Goal: Task Accomplishment & Management: Use online tool/utility

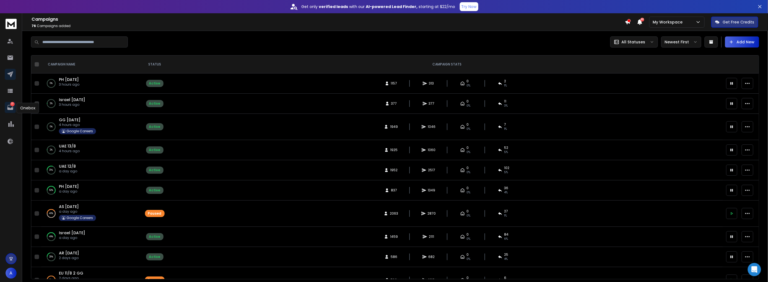
click at [9, 106] on icon at bounding box center [10, 107] width 7 height 7
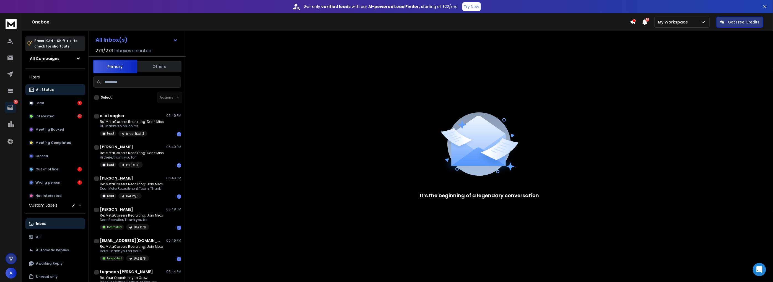
click at [454, 95] on div "It’s the beginning of a legendary conversation" at bounding box center [479, 151] width 587 height 240
click at [128, 120] on p "Re: MetaCareers Recruiting: Don’t Miss" at bounding box center [132, 122] width 64 height 4
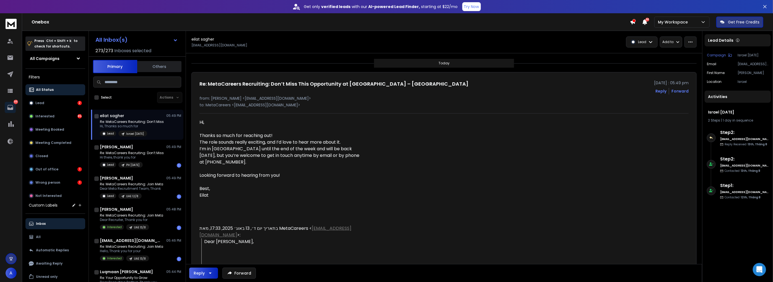
click at [214, 46] on p "eilatsagher@gmail.com" at bounding box center [219, 45] width 56 height 4
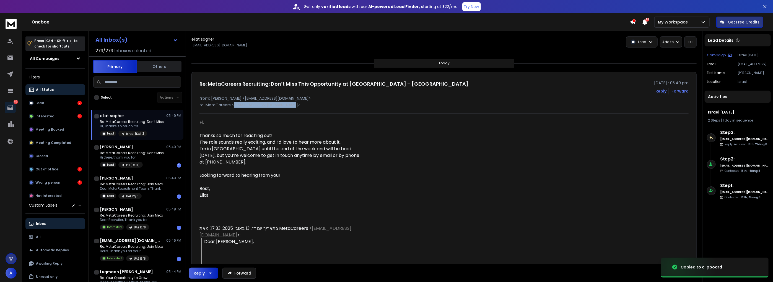
drag, startPoint x: 234, startPoint y: 106, endPoint x: 291, endPoint y: 107, distance: 57.6
click at [291, 107] on p "to: MetaCareers <hr@careersconnect-staff.com>" at bounding box center [443, 105] width 489 height 6
copy p "hr@careersconnect-staff.com"
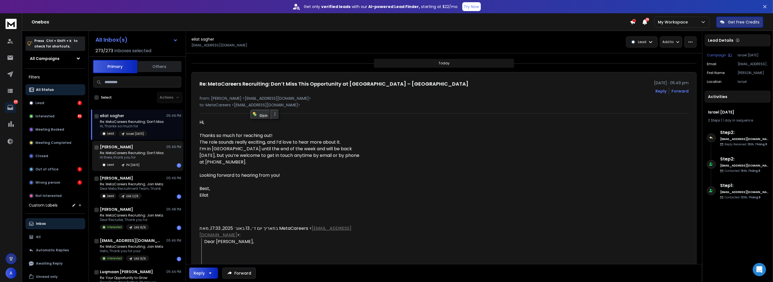
click at [130, 161] on div "Re: MetaCareers Recruiting: Don’t Miss Hi there, thank you for Lead PH 12/8/2025" at bounding box center [132, 159] width 64 height 17
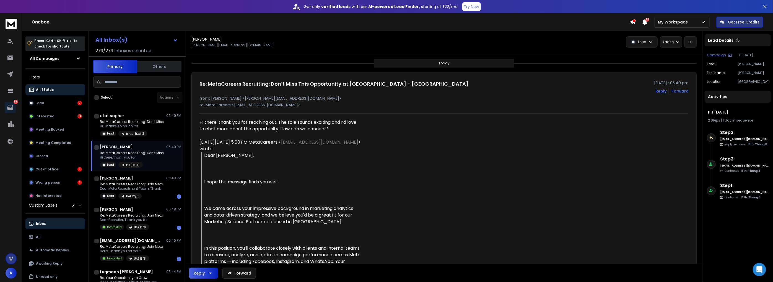
click at [212, 45] on p "ochoa.isabel10@gmail.com" at bounding box center [232, 45] width 82 height 4
drag, startPoint x: 234, startPoint y: 104, endPoint x: 309, endPoint y: 105, distance: 75.0
click at [309, 105] on p "to: MetaCareers <works@careersconnect-marketers.com>" at bounding box center [443, 105] width 489 height 6
copy p "works@careersconnect-marketers.com"
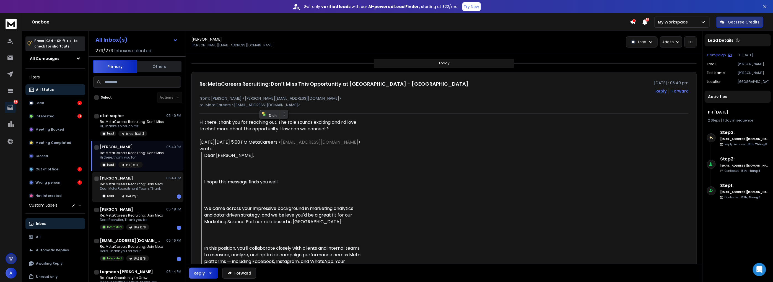
click at [131, 181] on div "Abdil jabar Ahmed 05:49 PM Re: MetaCareers Recruiting: Join Meta Dear Meta Recr…" at bounding box center [140, 188] width 81 height 24
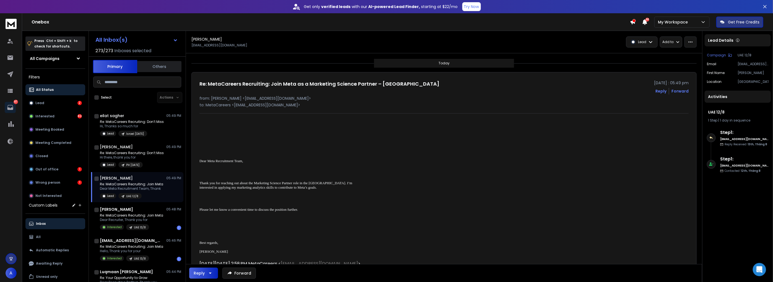
click at [213, 44] on p "abdiljabar5@gmail.com" at bounding box center [219, 45] width 56 height 4
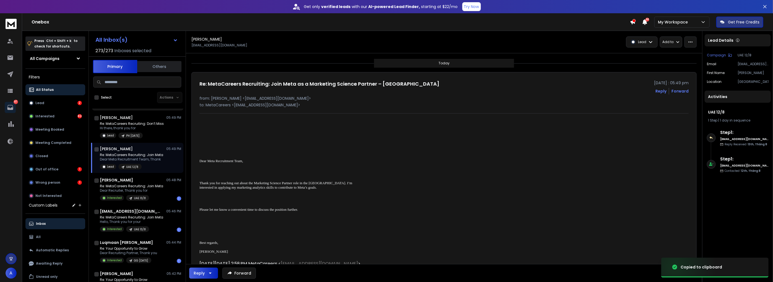
scroll to position [31, 0]
drag, startPoint x: 233, startPoint y: 105, endPoint x: 304, endPoint y: 104, distance: 71.7
click at [304, 104] on p "to: MetaCareers <recruit@careersconnect-source.com>" at bounding box center [443, 105] width 489 height 6
copy p "recruit@careersconnect-source.com"
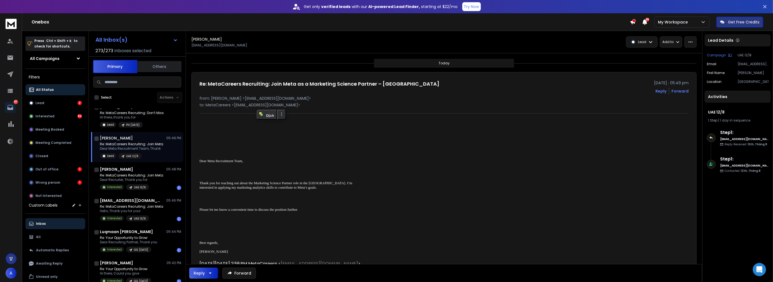
scroll to position [61, 0]
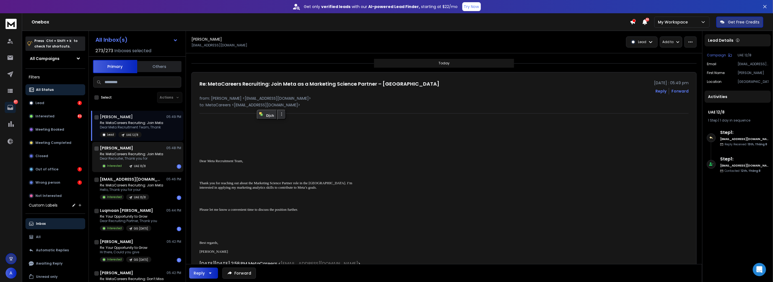
click at [124, 162] on div "Re: MetaCareers Recruiting: Join Meta Dear Recruiter, Thank you for Interested …" at bounding box center [131, 160] width 63 height 17
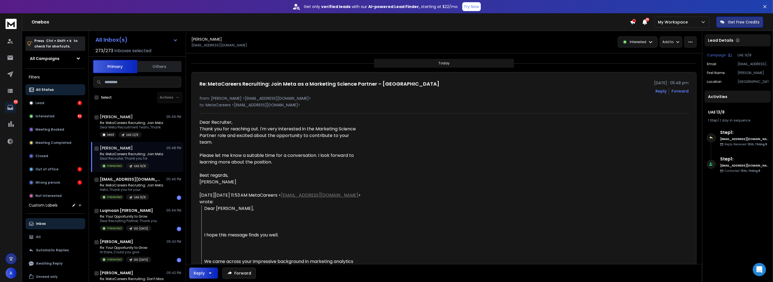
click at [219, 45] on p "fsuhan@gmail.com" at bounding box center [219, 45] width 56 height 4
drag, startPoint x: 233, startPoint y: 104, endPoint x: 300, endPoint y: 105, distance: 66.7
click at [300, 105] on p "to: MetaCareers <info@careersconnect-people.com>" at bounding box center [443, 105] width 489 height 6
copy p "info@careersconnect-people.com"
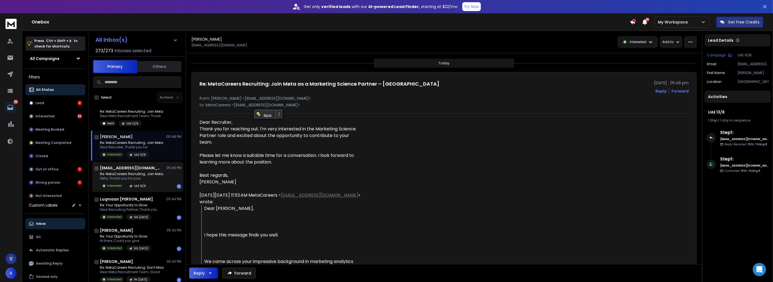
scroll to position [92, 0]
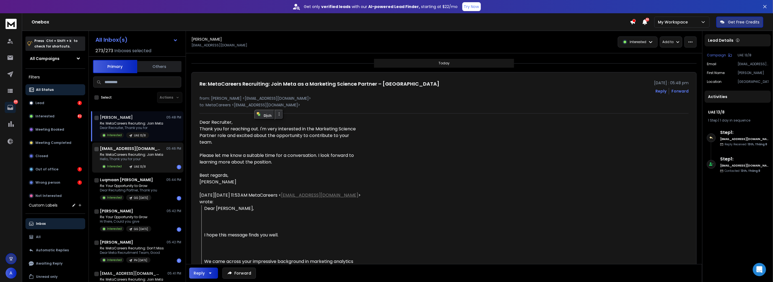
click at [140, 164] on div "UAE 13/8" at bounding box center [137, 167] width 23 height 6
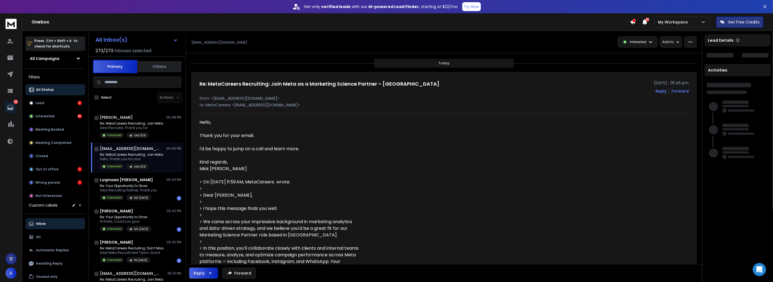
click at [224, 41] on p "miskalsultan@gmail.com" at bounding box center [219, 42] width 56 height 4
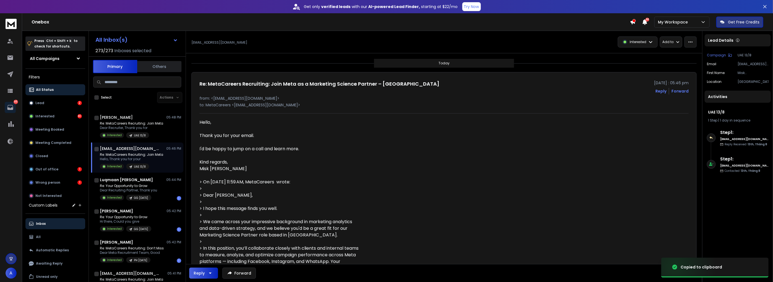
drag, startPoint x: 234, startPoint y: 104, endPoint x: 302, endPoint y: 107, distance: 68.7
click at [302, 107] on p "to: MetaCareers <works@careersconnect-inside.com>" at bounding box center [443, 105] width 489 height 6
copy p "works@careersconnect-inside.com"
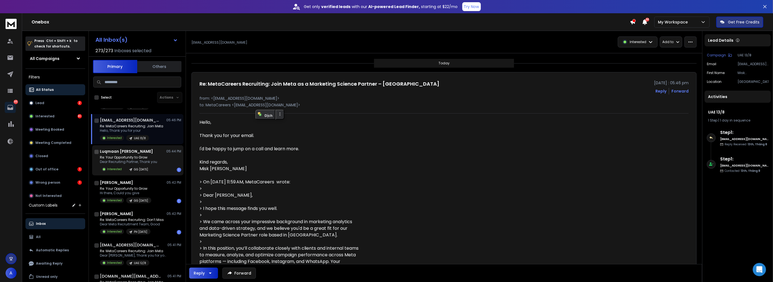
scroll to position [123, 0]
click at [129, 157] on p "Re: Your Opportunity to Grow" at bounding box center [128, 155] width 57 height 4
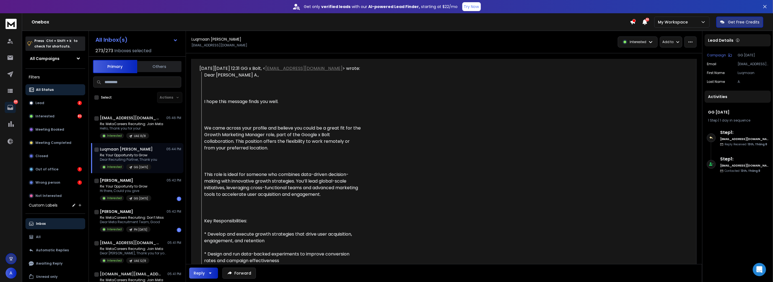
scroll to position [0, 0]
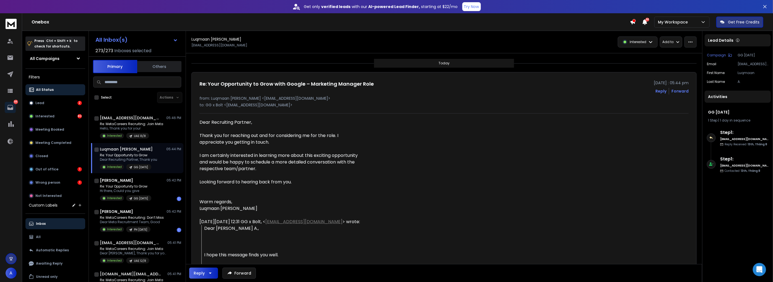
click at [222, 45] on p "luqmaan.abrahams46@gmail.com" at bounding box center [219, 45] width 56 height 4
drag, startPoint x: 225, startPoint y: 105, endPoint x: 283, endPoint y: 103, distance: 58.7
click at [283, 103] on p "to: GG x Bolt <recruit@gcareers-search.com>" at bounding box center [443, 105] width 489 height 6
copy p "recruit@gcareers-search.com"
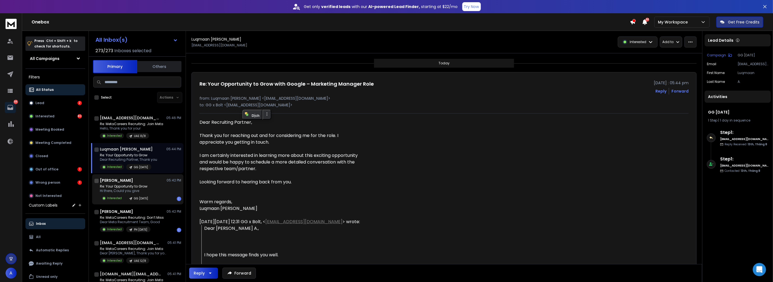
click at [140, 184] on div "Terence Mentor 05:42 PM Re: Your Opportunity to Grow Hi there, Could you give I…" at bounding box center [140, 190] width 81 height 24
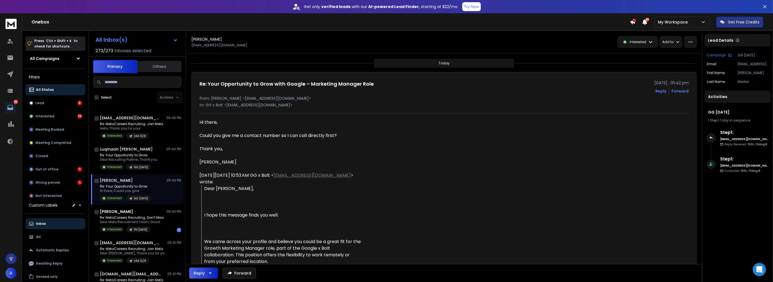
click at [208, 46] on p "terencementor@gmail.com" at bounding box center [219, 45] width 56 height 4
drag, startPoint x: 225, startPoint y: 105, endPoint x: 274, endPoint y: 104, distance: 48.4
click at [274, 104] on p "to: GG x Bolt <info@gcareers-jobs.com>" at bounding box center [443, 105] width 489 height 6
copy p "info@gcareers-jobs.com"
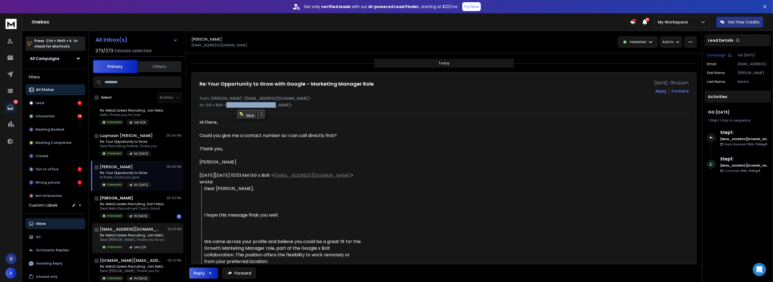
scroll to position [184, 0]
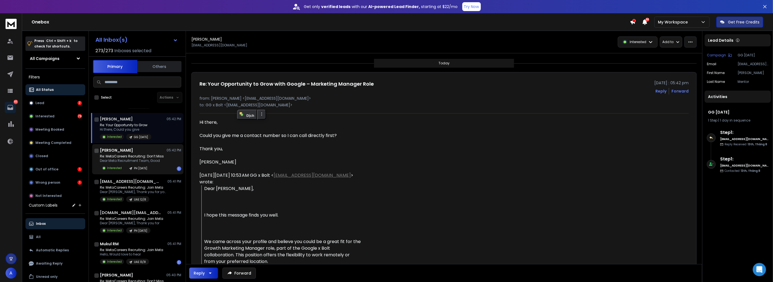
click at [144, 165] on div "Re: MetaCareers Recruiting: Don’t Miss Dear Meta Recruitment Team, Good Interes…" at bounding box center [132, 162] width 64 height 17
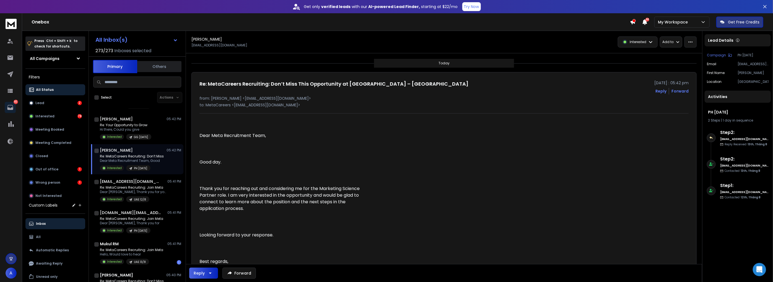
click at [222, 44] on p "kylanalual09@gmail.com" at bounding box center [219, 45] width 56 height 4
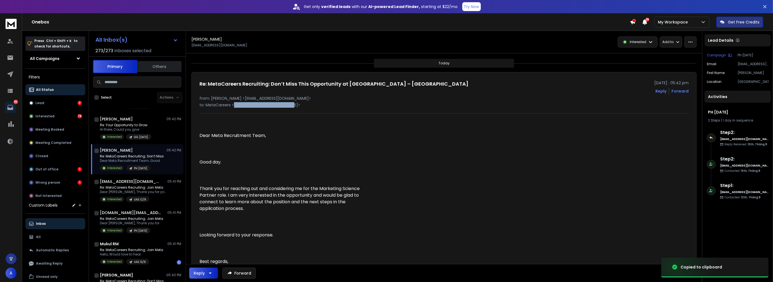
drag, startPoint x: 233, startPoint y: 106, endPoint x: 294, endPoint y: 105, distance: 60.9
click at [294, 105] on p "to: MetaCareers <hr@careersconnect-team.com>" at bounding box center [443, 105] width 489 height 6
copy p "hr@careersconnect-team.com"
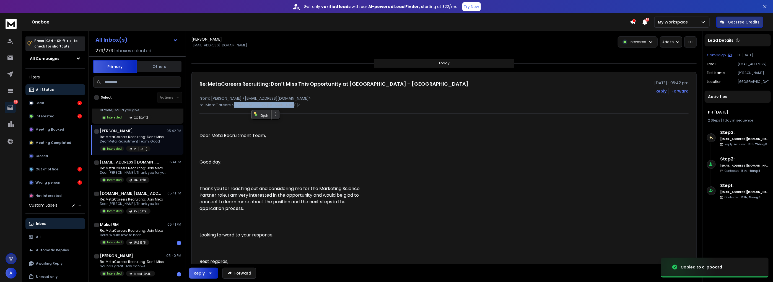
scroll to position [277, 0]
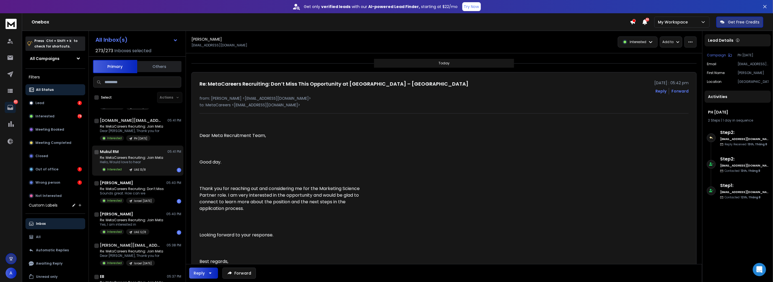
click at [146, 165] on div "Re: MetaCareers Recruiting: Join Meta Hello, Would love to hear Interested UAE …" at bounding box center [131, 164] width 63 height 17
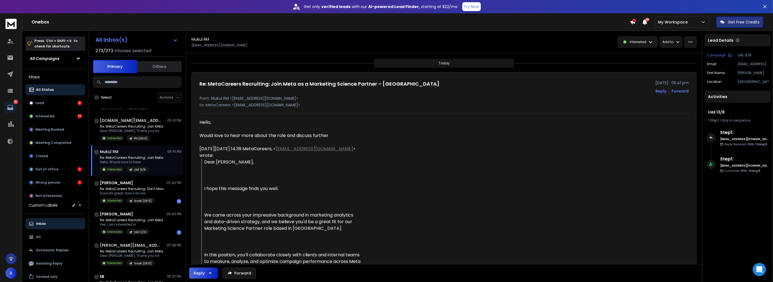
click at [207, 46] on p "mukulrm70@gmail.com" at bounding box center [219, 45] width 56 height 4
drag, startPoint x: 233, startPoint y: 104, endPoint x: 310, endPoint y: 106, distance: 76.9
click at [310, 106] on p "to: MetaCareers <works@careersconnect-talenthub.com>" at bounding box center [443, 105] width 489 height 6
copy p "works@careersconnect-talenthub.com"
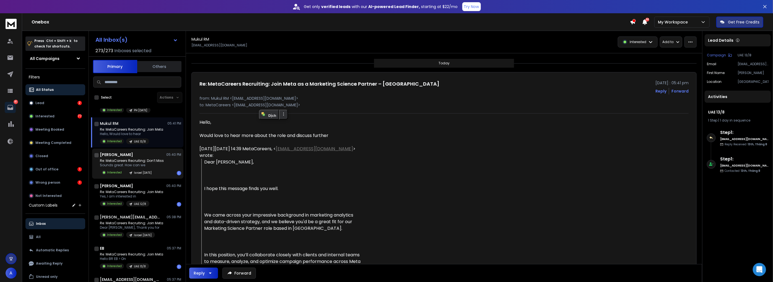
scroll to position [307, 0]
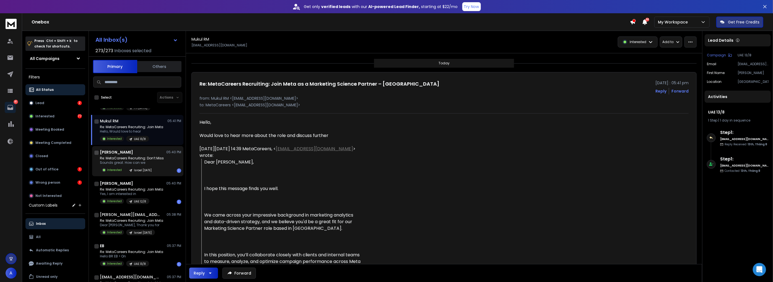
click at [148, 164] on p "Sounds great. How can we" at bounding box center [132, 163] width 64 height 4
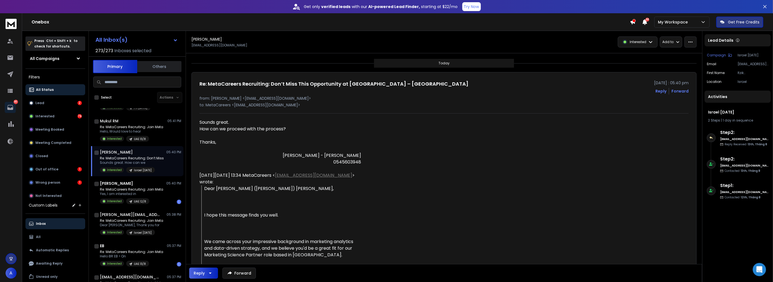
click at [215, 43] on p "itreuven@gmail.com" at bounding box center [219, 45] width 56 height 4
drag, startPoint x: 234, startPoint y: 106, endPoint x: 297, endPoint y: 106, distance: 63.4
click at [297, 106] on p "to: MetaCareers <hr@careersconnect-source.com>" at bounding box center [443, 105] width 489 height 6
copy p "hr@careersconnect-source.com"
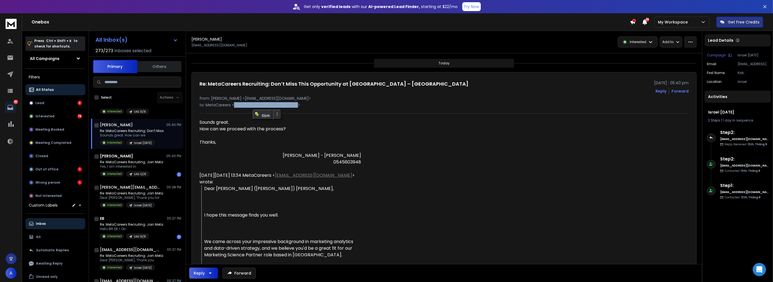
scroll to position [338, 0]
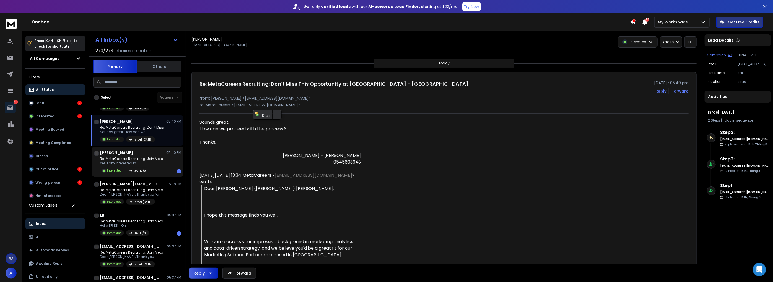
click at [128, 160] on p "Re: MetaCareers Recruiting: Join Meta" at bounding box center [131, 159] width 63 height 4
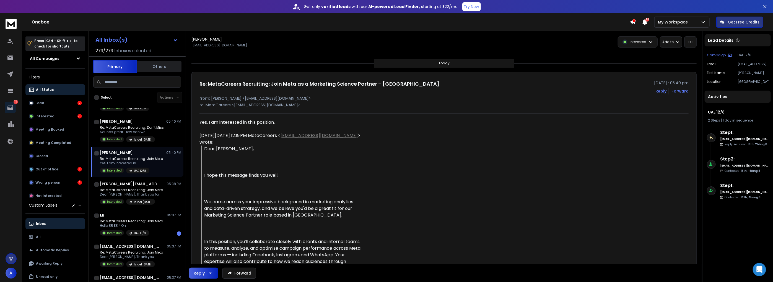
click at [203, 47] on p "dariia.nazarova.via@gmail.com" at bounding box center [219, 45] width 56 height 4
click at [204, 45] on p "dariia.nazarova.via@gmail.com" at bounding box center [219, 45] width 56 height 4
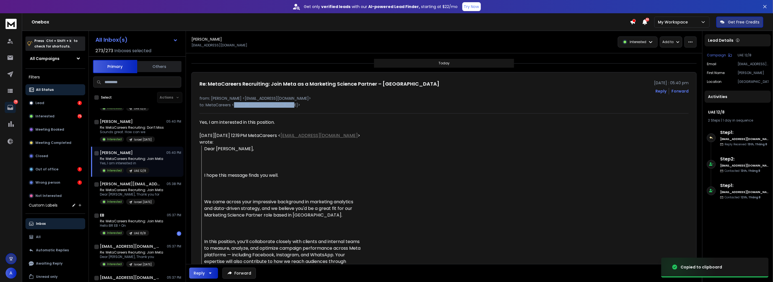
drag, startPoint x: 234, startPoint y: 105, endPoint x: 292, endPoint y: 105, distance: 58.4
click at [292, 105] on p "to: MetaCareers <hr@careersconnect-work.com>" at bounding box center [443, 105] width 489 height 6
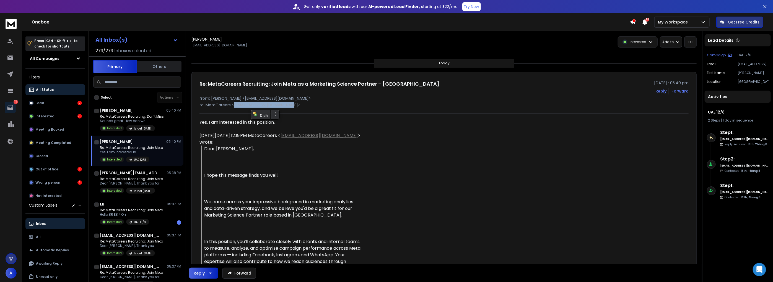
scroll to position [369, 0]
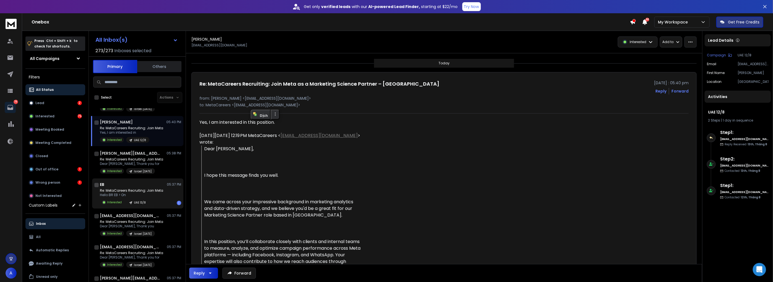
click at [141, 192] on p "Re: MetaCareers Recruiting: Join Meta" at bounding box center [131, 191] width 63 height 4
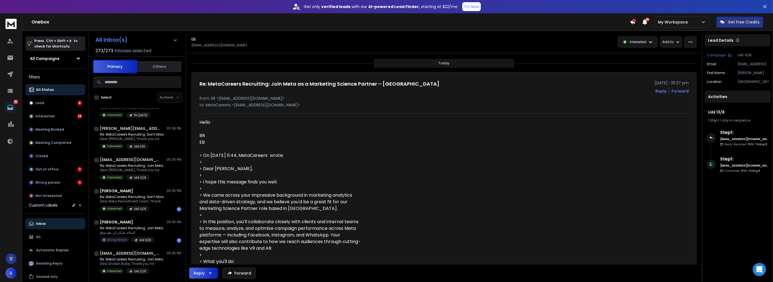
scroll to position [615, 0]
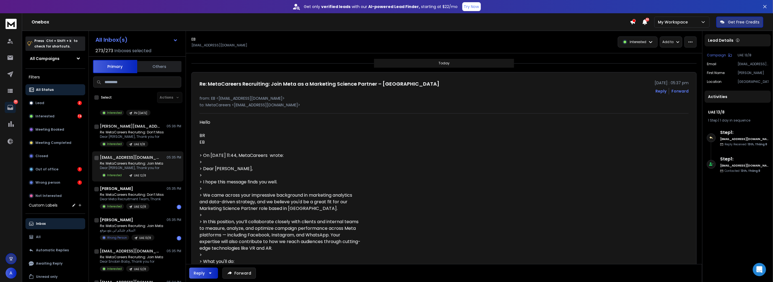
click at [145, 160] on div "yaman.mukluf@gmail.com 05:35 PM Re: MetaCareers Recruiting: Join Meta Dear Yama…" at bounding box center [140, 167] width 81 height 24
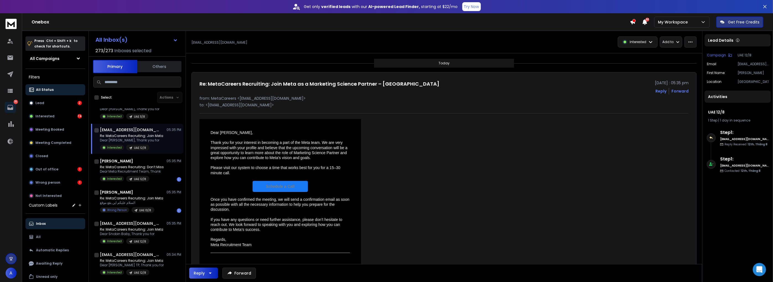
scroll to position [646, 0]
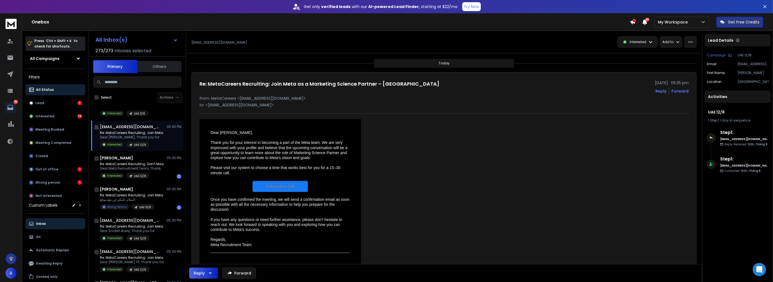
click at [279, 187] on link "Schedule a Call" at bounding box center [280, 186] width 55 height 11
click at [145, 173] on div "UAE 12/8" at bounding box center [137, 176] width 23 height 6
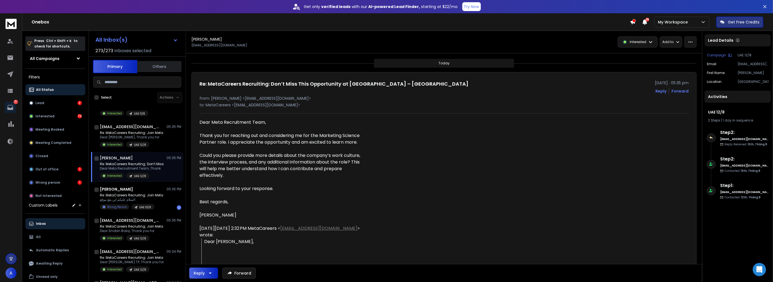
click at [218, 45] on p "sadafshaikh9786@gmail.com" at bounding box center [219, 45] width 56 height 4
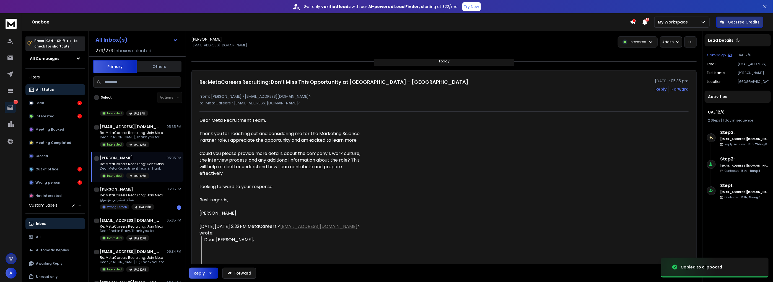
scroll to position [0, 0]
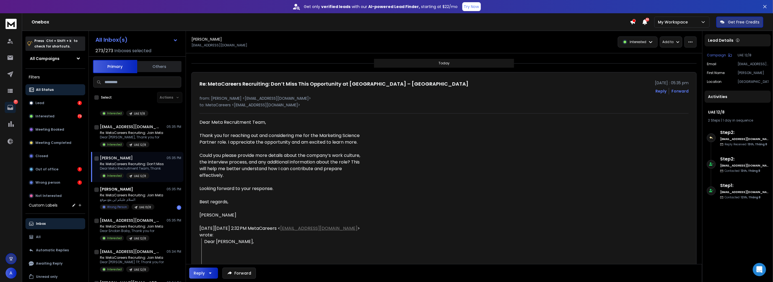
drag, startPoint x: 234, startPoint y: 105, endPoint x: 301, endPoint y: 106, distance: 67.0
click at [301, 106] on p "to: MetaCareers <recruit@careersconnecthiring.com>" at bounding box center [443, 105] width 489 height 6
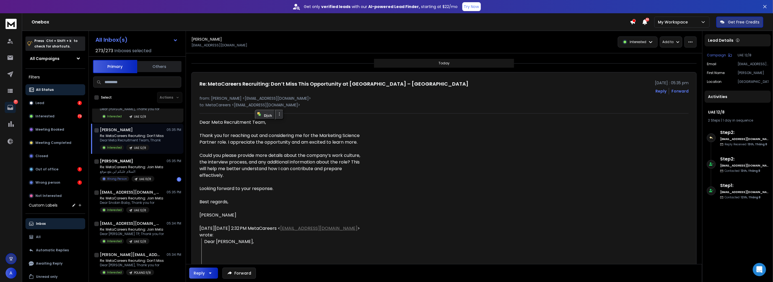
scroll to position [676, 0]
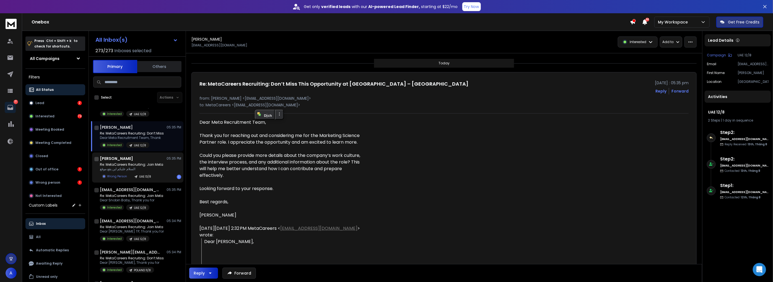
click at [141, 163] on p "Re: MetaCareers Recruiting: Join Meta" at bounding box center [131, 165] width 63 height 4
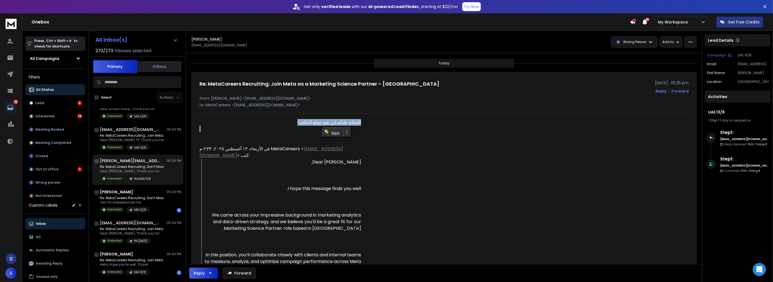
scroll to position [768, 0]
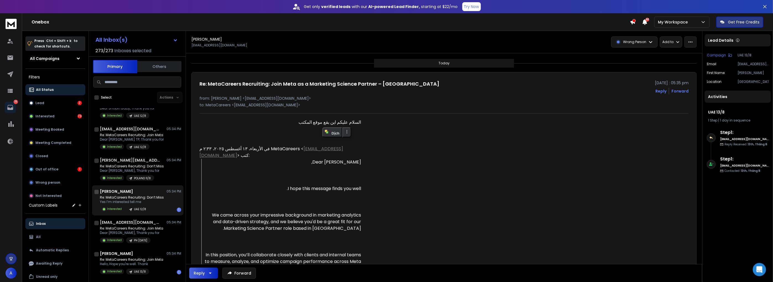
click at [143, 200] on p "Yes I’m interested tell me" at bounding box center [132, 202] width 64 height 4
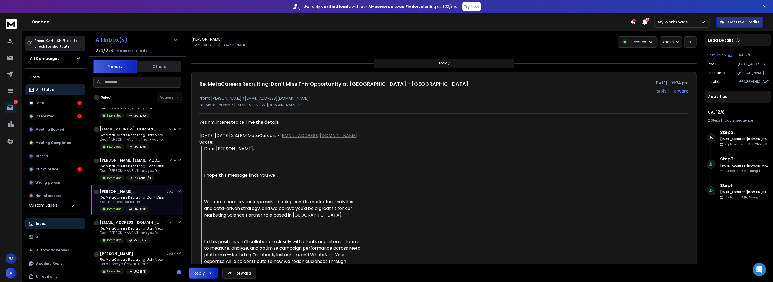
click at [216, 46] on p "anadilaijaz@gmail.com" at bounding box center [219, 45] width 56 height 4
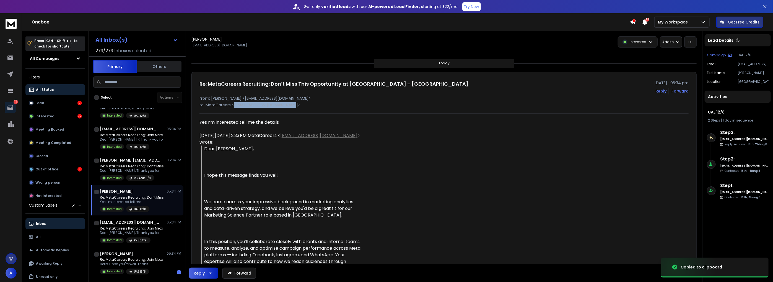
drag, startPoint x: 234, startPoint y: 105, endPoint x: 292, endPoint y: 103, distance: 58.4
click at [292, 103] on p "to: MetaCareers <hr@careersconnecttalent.com>" at bounding box center [443, 105] width 489 height 6
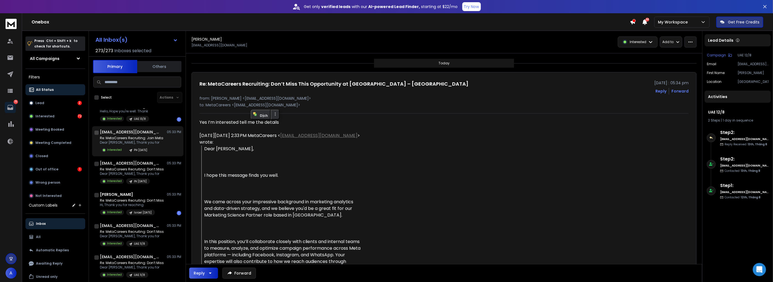
click at [153, 147] on div "Re: MetaCareers Recruiting: Join Meta Dear Clarizel Valdez, Thank you for Inter…" at bounding box center [131, 144] width 63 height 17
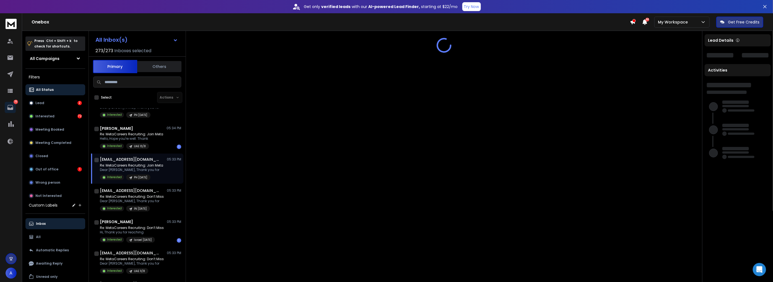
scroll to position [891, 0]
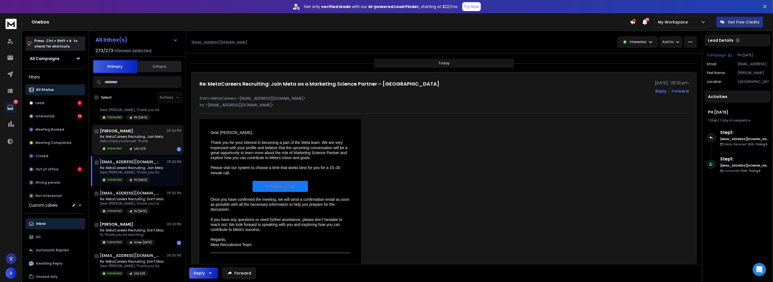
click at [142, 139] on p "Hello, Hope you're well. Thank" at bounding box center [131, 141] width 63 height 4
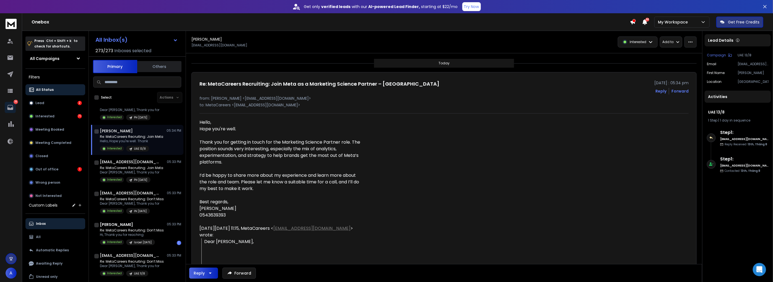
click at [211, 45] on p "hassannabeelshehada@gmail.com" at bounding box center [219, 45] width 56 height 4
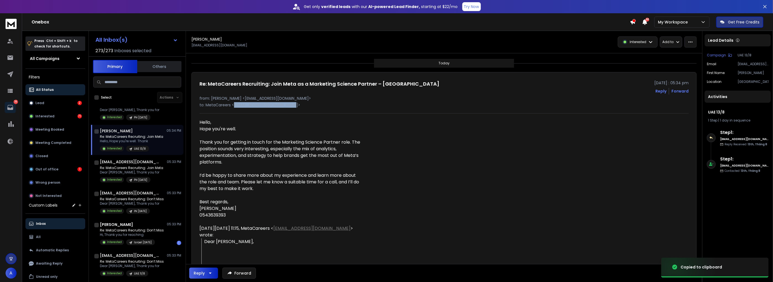
drag, startPoint x: 234, startPoint y: 106, endPoint x: 292, endPoint y: 104, distance: 58.4
click at [292, 104] on p "to: MetaCareers <hr@careersconnecthiring.com>" at bounding box center [443, 105] width 489 height 6
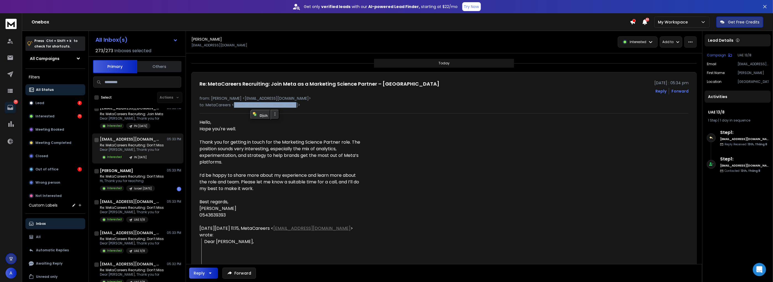
scroll to position [953, 0]
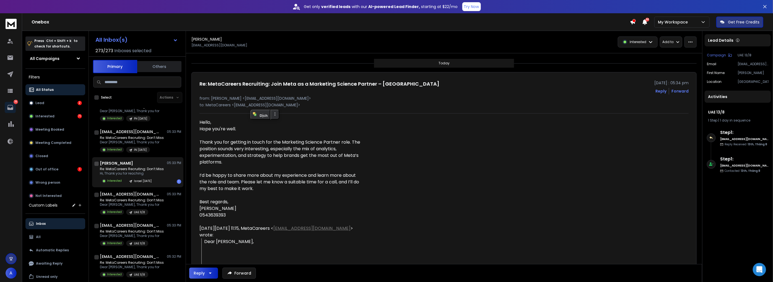
click at [145, 170] on p "Re: MetaCareers Recruiting: Don’t Miss" at bounding box center [132, 169] width 64 height 4
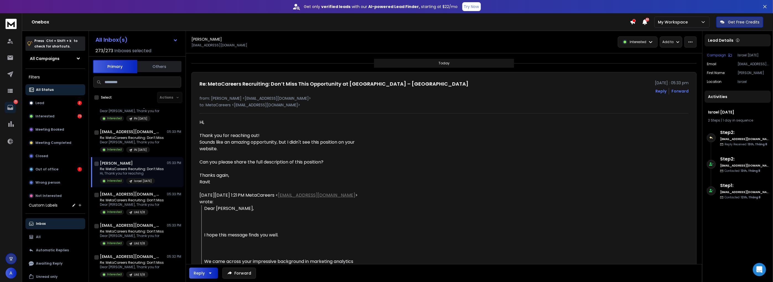
click at [214, 46] on p "ravitostrovsky@gmail.com" at bounding box center [219, 45] width 56 height 4
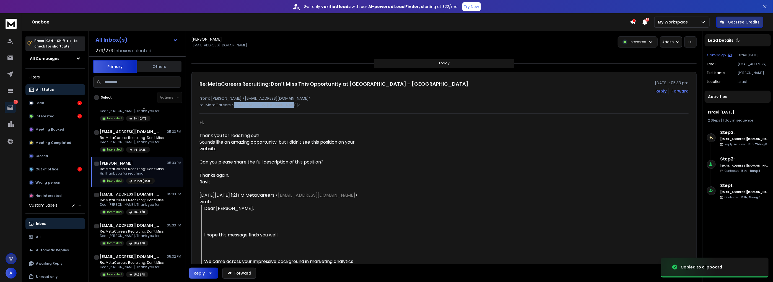
drag, startPoint x: 234, startPoint y: 105, endPoint x: 292, endPoint y: 104, distance: 58.7
click at [292, 104] on p "to: MetaCareers <hr@careersconnect-work.com>" at bounding box center [443, 105] width 489 height 6
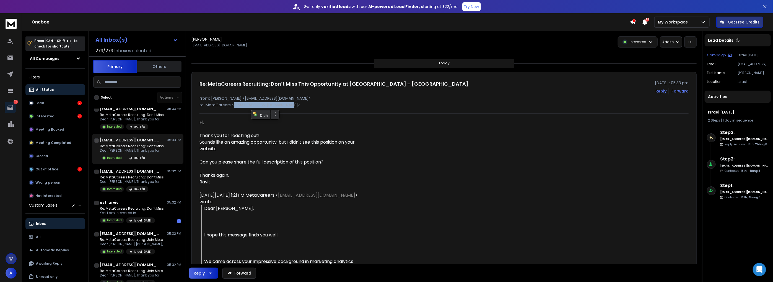
scroll to position [1076, 0]
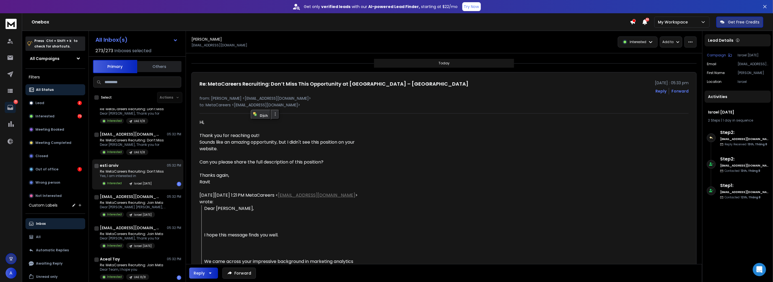
click at [151, 168] on div "esti arviv 05:32 PM" at bounding box center [140, 166] width 81 height 6
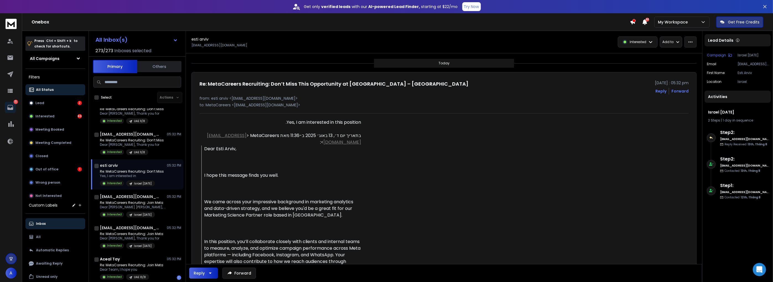
click at [211, 44] on p "estiarviv@gmail.com" at bounding box center [219, 45] width 56 height 4
drag, startPoint x: 234, startPoint y: 103, endPoint x: 305, endPoint y: 104, distance: 71.4
click at [305, 104] on p "to: MetaCareers <info@careersconnect-talenthub.com>" at bounding box center [443, 105] width 489 height 6
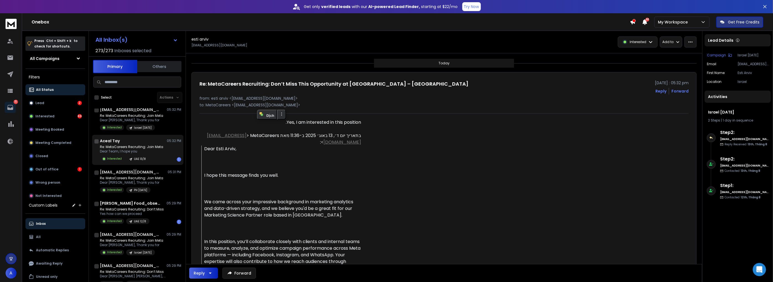
scroll to position [1199, 0]
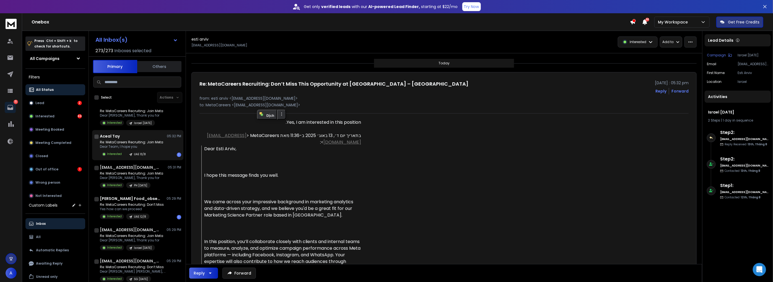
click at [144, 150] on div "Re: MetaCareers Recruiting: Join Meta Dear Team, I hope you Interested UAE 13/8" at bounding box center [131, 148] width 63 height 17
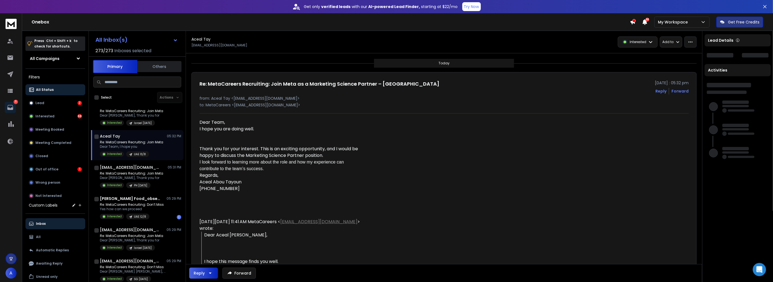
click at [211, 45] on p "acealtay@gmail.com" at bounding box center [219, 45] width 56 height 4
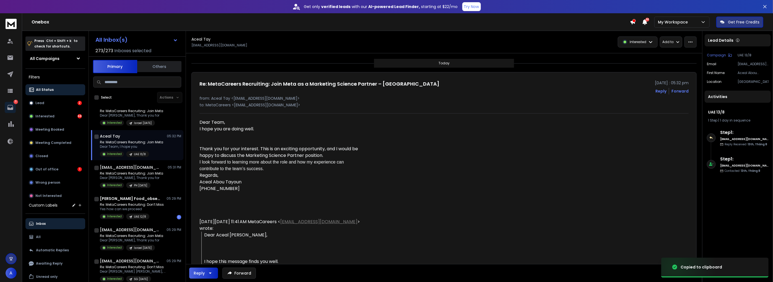
drag, startPoint x: 233, startPoint y: 106, endPoint x: 301, endPoint y: 106, distance: 67.5
click at [301, 106] on p "to: MetaCareers <info@careersconnectgateway.com>" at bounding box center [443, 105] width 489 height 6
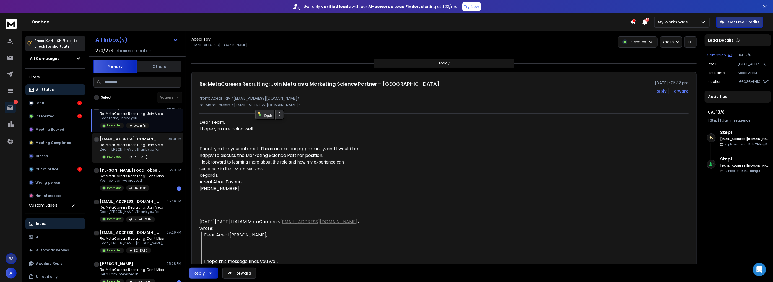
scroll to position [1230, 0]
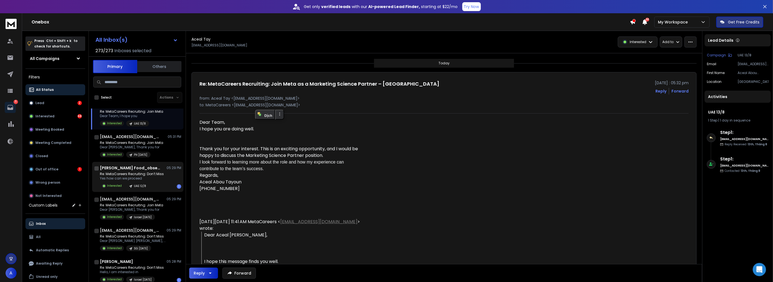
click at [142, 177] on p "Yes how can we proceed" at bounding box center [132, 179] width 64 height 4
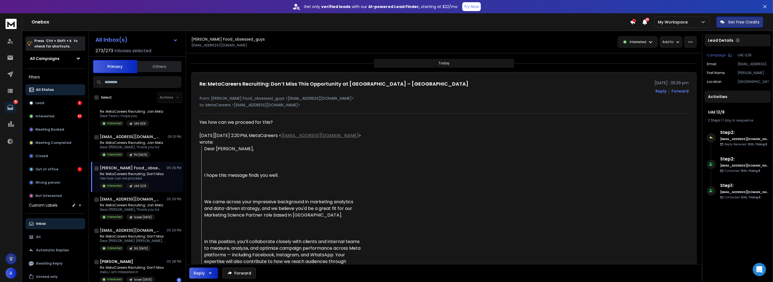
click at [219, 46] on p "pchhatwani143@gmail.com" at bounding box center [219, 45] width 56 height 4
drag, startPoint x: 234, startPoint y: 105, endPoint x: 299, endPoint y: 107, distance: 65.9
click at [299, 107] on p "to: MetaCareers <recruit@careersconnect-staff.com>" at bounding box center [443, 105] width 489 height 6
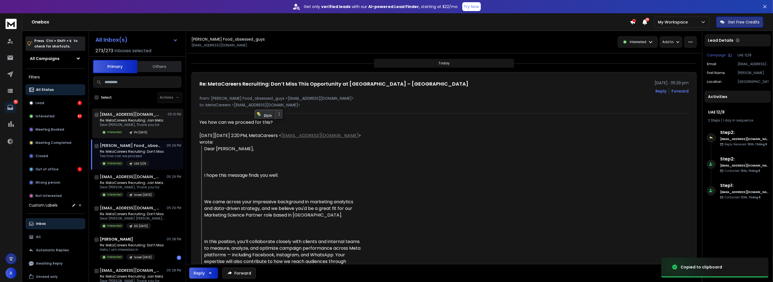
scroll to position [1352, 0]
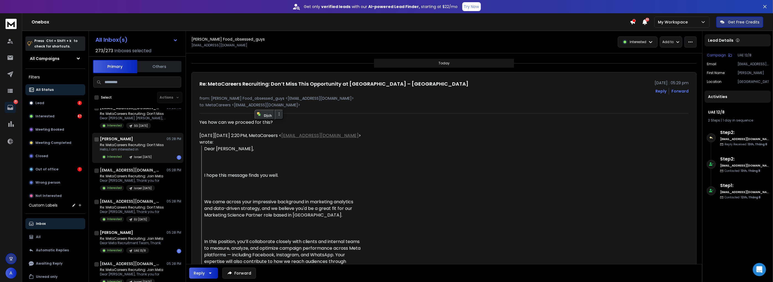
click at [146, 153] on div "Re: MetaCareers Recruiting: Don’t Miss Hello, I am interested in Interested Isr…" at bounding box center [132, 151] width 64 height 17
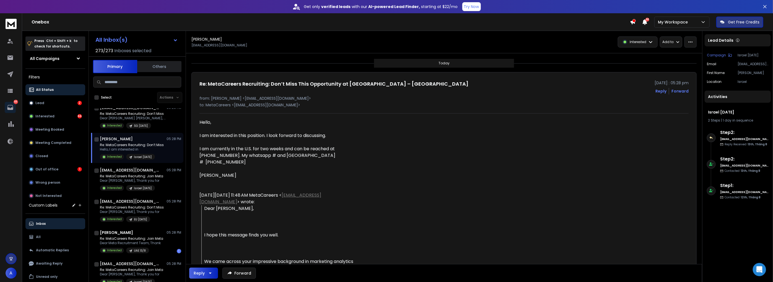
click at [222, 44] on p "davidparvey@gmail.com" at bounding box center [219, 45] width 56 height 4
click at [239, 104] on p "to: MetaCareers <recruit@careersconnect-applynow.com>" at bounding box center [443, 105] width 489 height 6
drag, startPoint x: 234, startPoint y: 106, endPoint x: 312, endPoint y: 107, distance: 78.3
click at [312, 107] on p "to: MetaCareers <recruit@careersconnect-applynow.com>" at bounding box center [443, 105] width 489 height 6
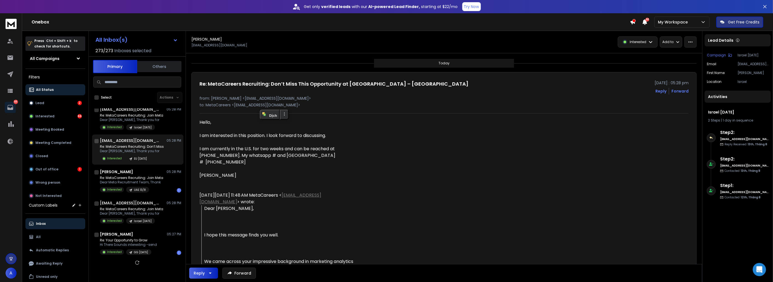
scroll to position [1418, 0]
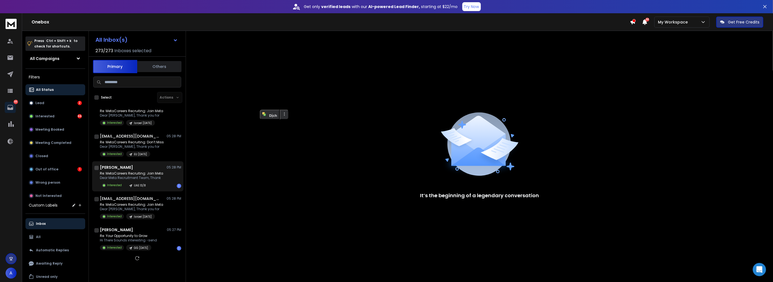
click at [145, 178] on p "Dear Meta Recruitment Team, Thank" at bounding box center [131, 178] width 63 height 4
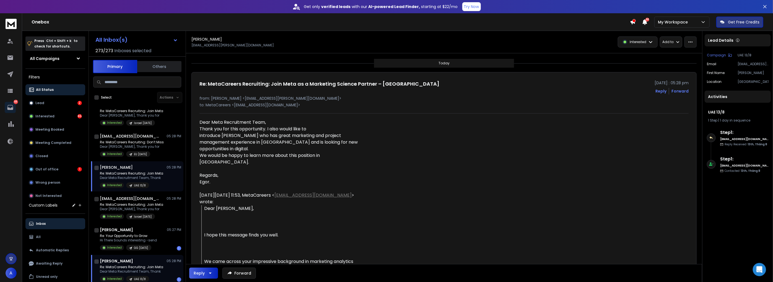
click at [220, 45] on p "egor.sharay@gmail.com" at bounding box center [232, 45] width 82 height 4
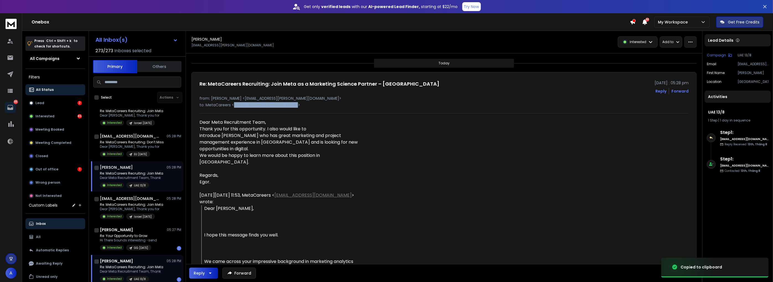
drag, startPoint x: 233, startPoint y: 106, endPoint x: 296, endPoint y: 106, distance: 62.8
click at [296, 106] on p "to: MetaCareers <info@careersconnect-work.com>" at bounding box center [443, 105] width 489 height 6
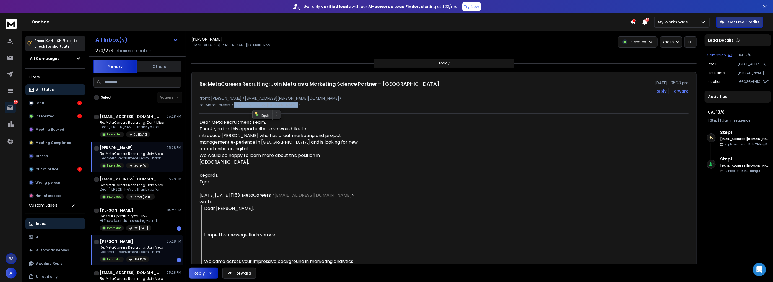
scroll to position [1479, 0]
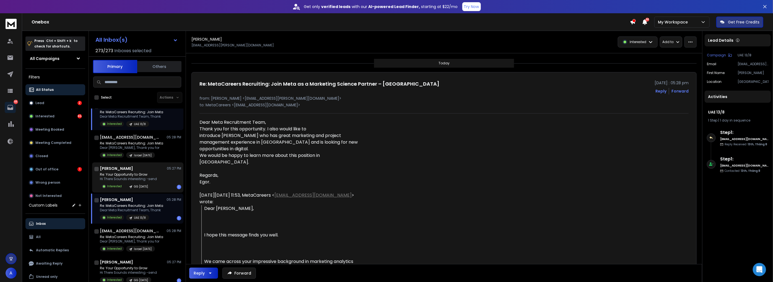
click at [142, 175] on p "Re: Your Opportunity to Grow" at bounding box center [128, 175] width 57 height 4
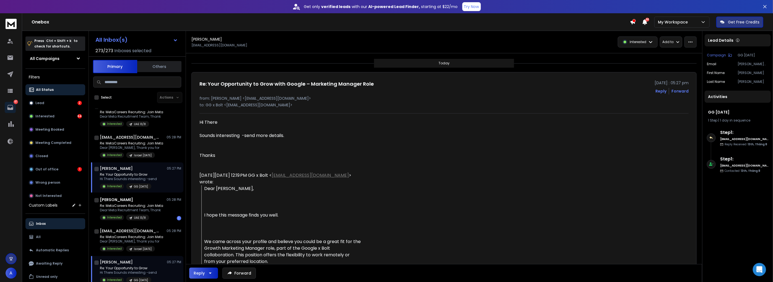
click at [219, 44] on p "warrenvanrees@gmail.com" at bounding box center [219, 45] width 56 height 4
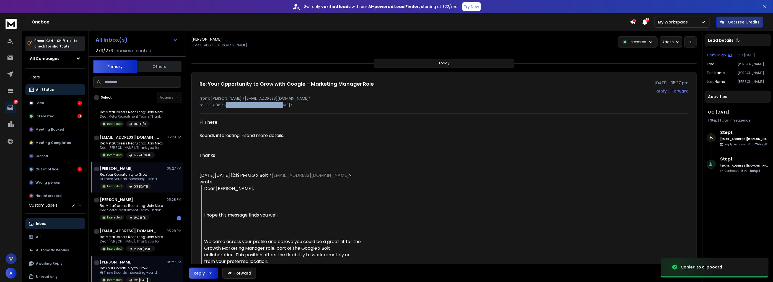
drag, startPoint x: 225, startPoint y: 106, endPoint x: 279, endPoint y: 105, distance: 54.2
click at [279, 105] on p "to: GG x Bolt <recruit@gcareers-jobs.com>" at bounding box center [443, 105] width 489 height 6
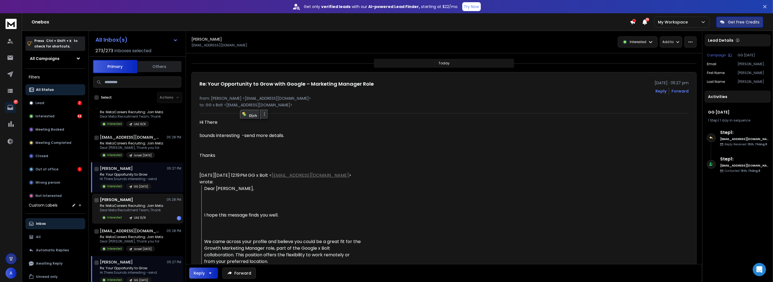
click at [141, 204] on p "Re: MetaCareers Recruiting: Join Meta" at bounding box center [131, 206] width 63 height 4
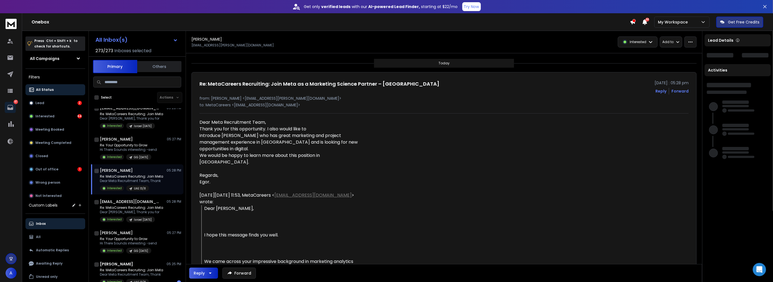
scroll to position [1510, 0]
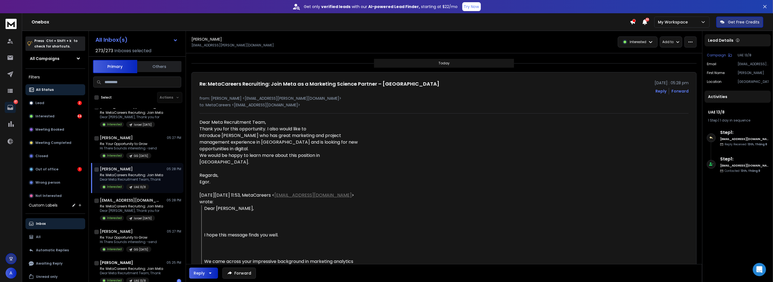
click at [212, 43] on p "egor.sharay@gmail.com" at bounding box center [232, 45] width 82 height 4
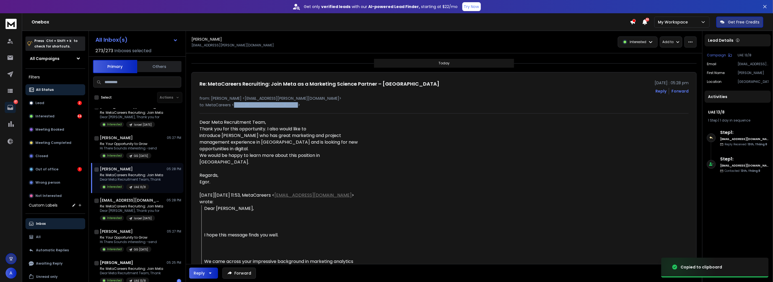
drag, startPoint x: 233, startPoint y: 105, endPoint x: 297, endPoint y: 106, distance: 63.4
click at [297, 106] on p "to: MetaCareers <info@careersconnect-work.com>" at bounding box center [443, 105] width 489 height 6
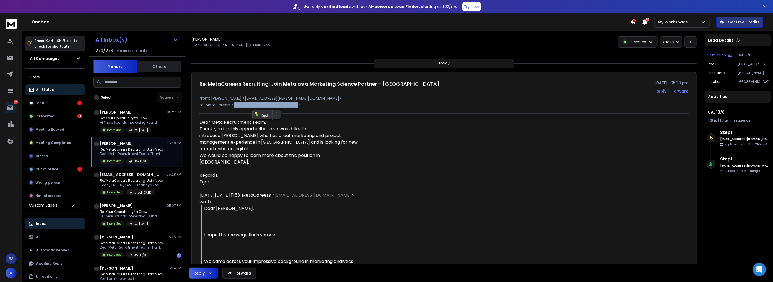
scroll to position [1602, 0]
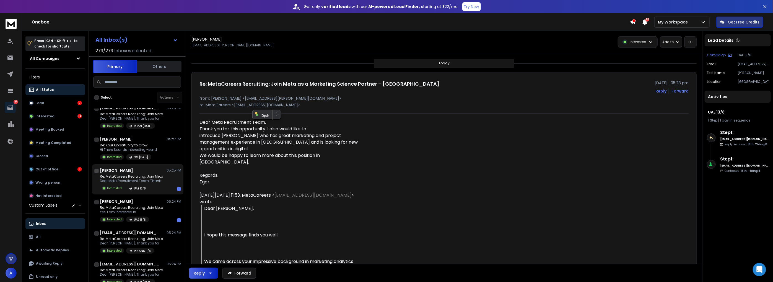
click at [146, 177] on p "Re: MetaCareers Recruiting: Join Meta" at bounding box center [131, 177] width 63 height 4
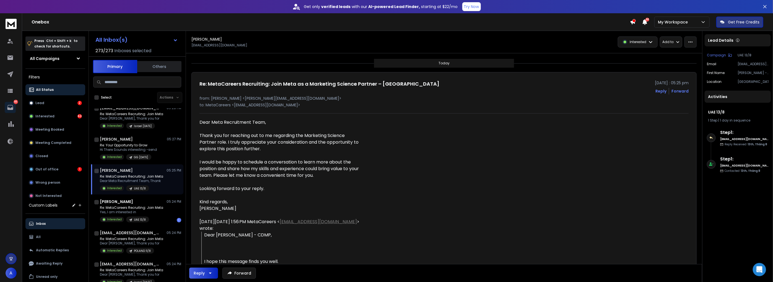
click at [214, 43] on p "mohamed.abdulmuttalib@gmail.com" at bounding box center [219, 45] width 56 height 4
click at [233, 106] on p "to: MetaCareers <hr@careersconnect-recruit.com>" at bounding box center [443, 105] width 489 height 6
click at [234, 106] on p "to: MetaCareers <hr@careersconnect-recruit.com>" at bounding box center [443, 105] width 489 height 6
drag, startPoint x: 234, startPoint y: 105, endPoint x: 295, endPoint y: 107, distance: 61.5
click at [295, 107] on p "to: MetaCareers <hr@careersconnect-recruit.com>" at bounding box center [443, 105] width 489 height 6
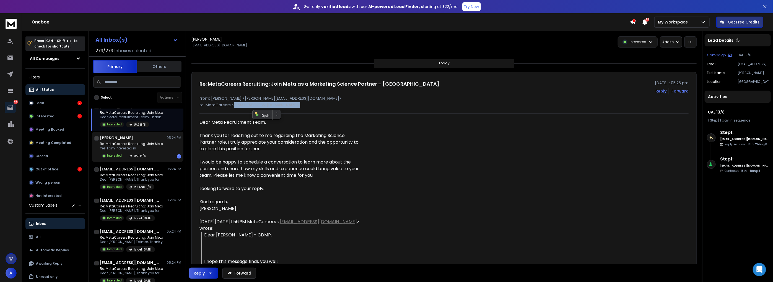
scroll to position [1664, 0]
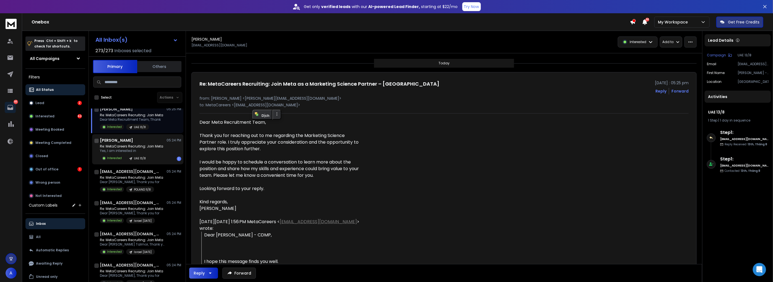
click at [142, 153] on div "Re: MetaCareers Recruiting: Join Meta Yes, I am interested in Interested UAE 13…" at bounding box center [131, 152] width 63 height 17
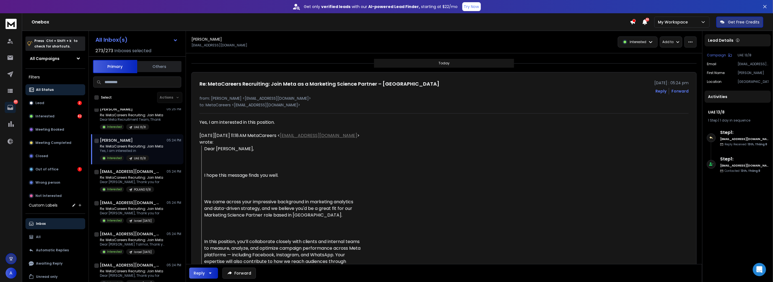
click at [214, 45] on p "veteranafatsum@gmail.com" at bounding box center [219, 45] width 56 height 4
drag, startPoint x: 233, startPoint y: 106, endPoint x: 307, endPoint y: 106, distance: 74.2
click at [307, 106] on p "to: MetaCareers <employee@careersconnectteam.com>" at bounding box center [443, 105] width 489 height 6
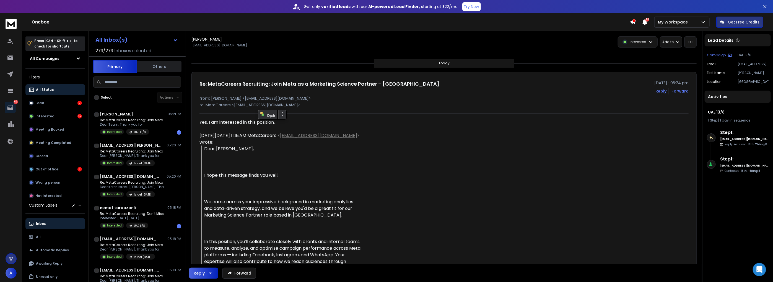
scroll to position [1940, 0]
click at [140, 125] on p "Dear Team, Thank you for" at bounding box center [131, 124] width 63 height 4
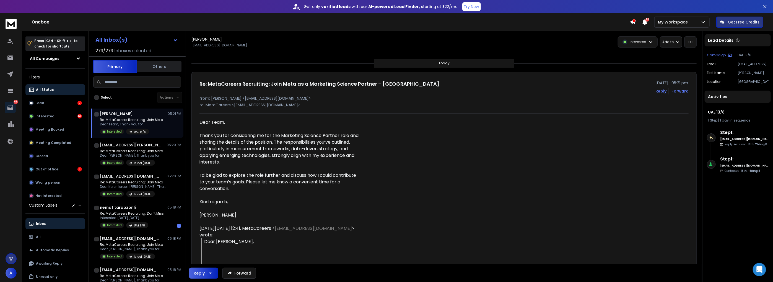
click at [220, 44] on p "kanzahsafdar1999@gmail.com" at bounding box center [219, 45] width 56 height 4
drag, startPoint x: 234, startPoint y: 104, endPoint x: 313, endPoint y: 106, distance: 78.9
click at [313, 106] on p "to: MetaCareers <employee@careersconnect-recruit.com>" at bounding box center [443, 105] width 489 height 6
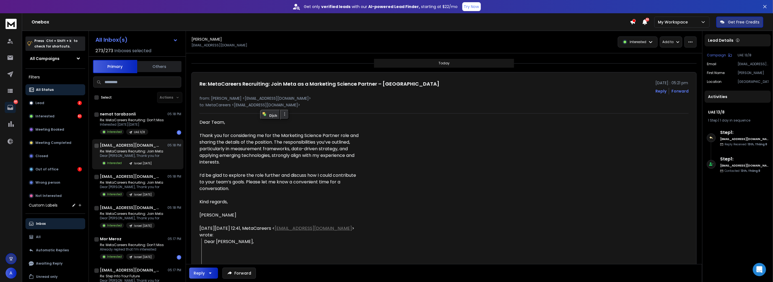
scroll to position [2033, 0]
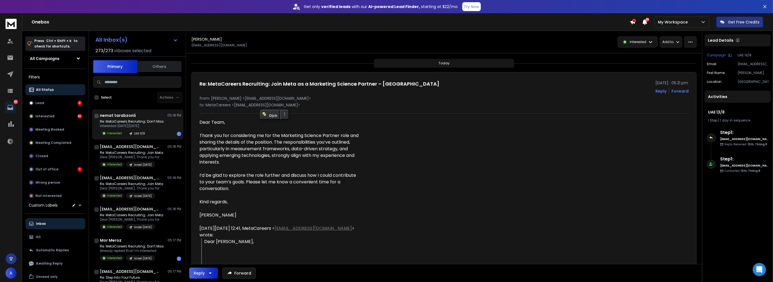
click at [139, 123] on p "Re: MetaCareers Recruiting: Don’t Miss" at bounding box center [132, 122] width 64 height 4
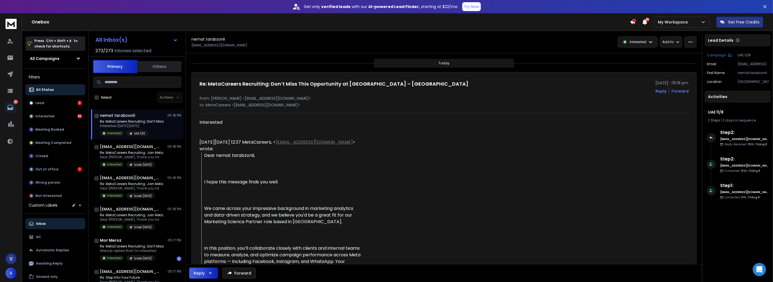
click at [221, 46] on p "nemattrabzonli@gmail.com" at bounding box center [219, 45] width 56 height 4
drag, startPoint x: 233, startPoint y: 105, endPoint x: 309, endPoint y: 107, distance: 75.6
click at [309, 107] on p "to: MetaCareers <works@careersconnect-applynow.com>" at bounding box center [443, 105] width 489 height 6
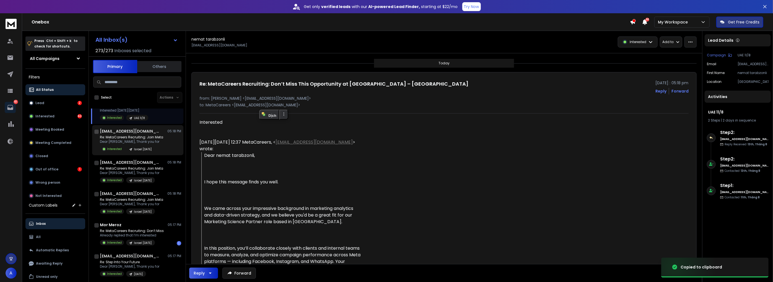
scroll to position [2125, 0]
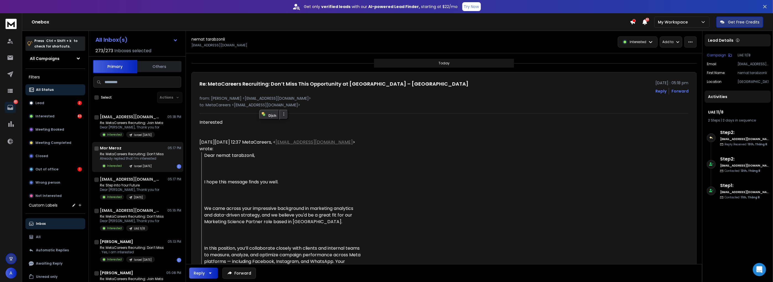
click at [143, 160] on p "Already replied that I’m interested" at bounding box center [132, 159] width 64 height 4
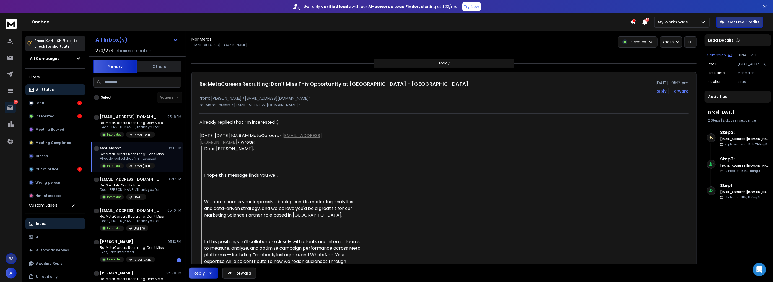
click at [208, 45] on p "mor.meroz@gmail.com" at bounding box center [219, 45] width 56 height 4
drag, startPoint x: 233, startPoint y: 105, endPoint x: 304, endPoint y: 106, distance: 70.3
click at [304, 106] on p "to: MetaCareers <hr@careersconnect-applicants.com>" at bounding box center [443, 105] width 489 height 6
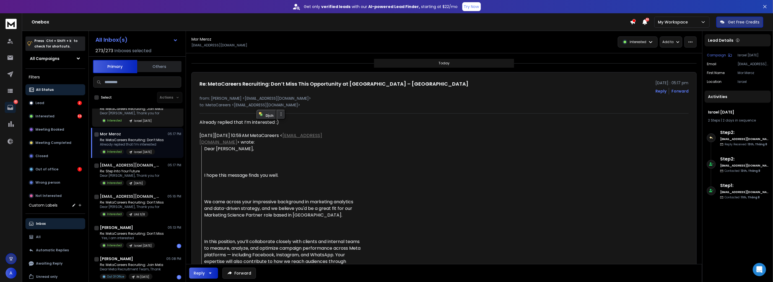
scroll to position [2186, 0]
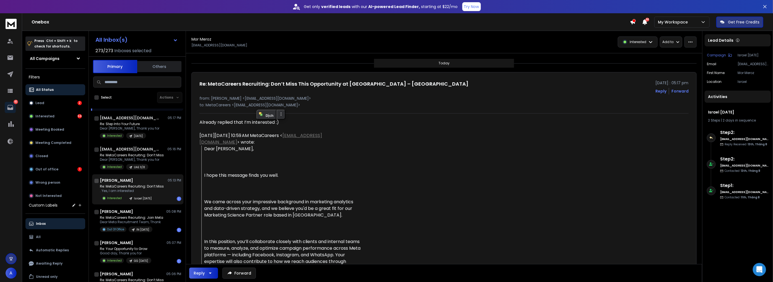
click at [143, 180] on div "Orna Horin 05:13 PM" at bounding box center [140, 181] width 81 height 6
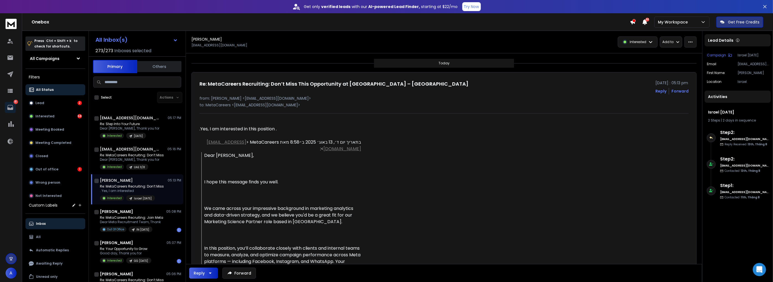
click at [217, 45] on p "ornahorin@gmail.com" at bounding box center [219, 45] width 56 height 4
drag, startPoint x: 234, startPoint y: 105, endPoint x: 303, endPoint y: 105, distance: 69.2
click at [303, 105] on p "to: MetaCareers <hr@careersconnect-talenthub.com>" at bounding box center [443, 105] width 489 height 6
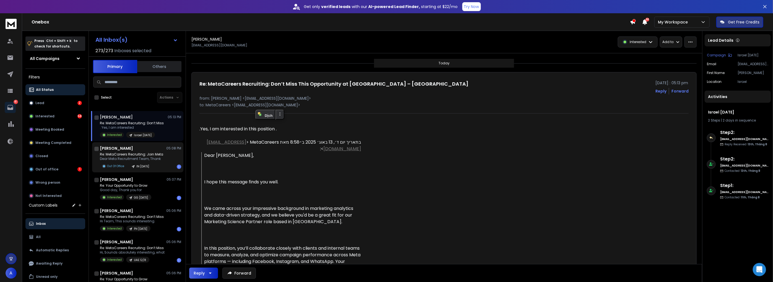
scroll to position [2248, 0]
click at [146, 167] on p "IN [DATE]" at bounding box center [142, 169] width 13 height 4
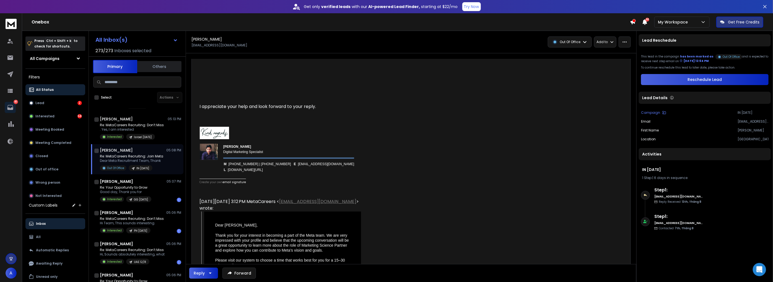
scroll to position [0, 0]
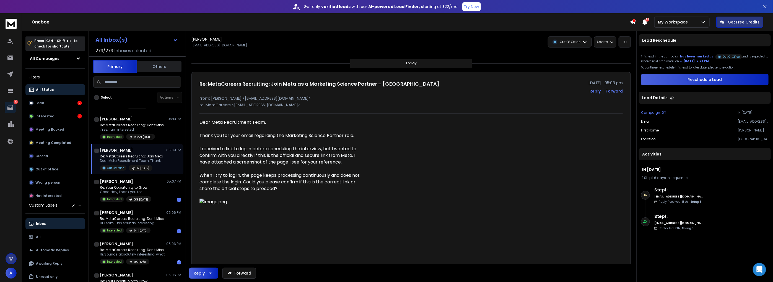
click at [205, 45] on p "kanathevijay@gmail.com" at bounding box center [219, 45] width 56 height 4
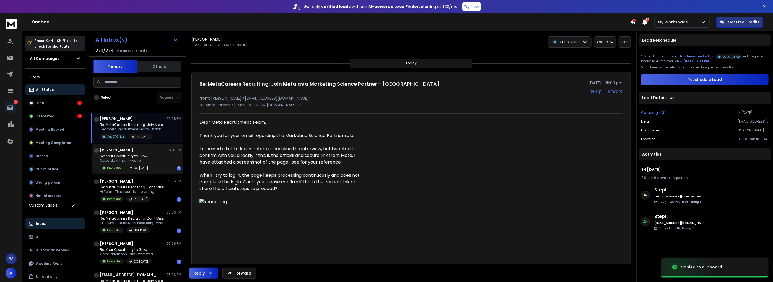
scroll to position [2278, 0]
click at [139, 157] on p "Re: Your Opportunity to Grow" at bounding box center [125, 157] width 51 height 4
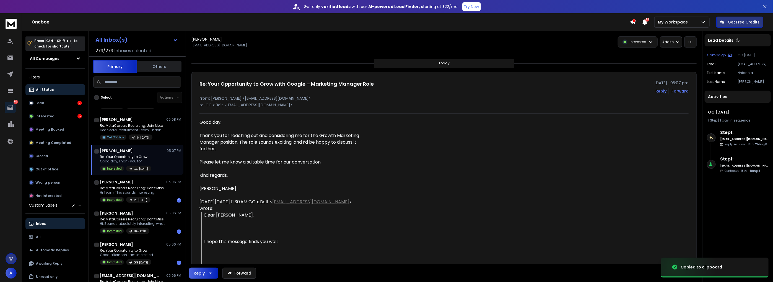
click at [213, 44] on p "nhlahlalesley@gmail.com" at bounding box center [219, 45] width 56 height 4
click at [224, 105] on p "to: GG x Bolt <employee@gcareers-connect.com>" at bounding box center [443, 105] width 489 height 6
drag, startPoint x: 225, startPoint y: 106, endPoint x: 292, endPoint y: 106, distance: 67.0
click at [292, 106] on p "to: GG x Bolt <employee@gcareers-connect.com>" at bounding box center [443, 105] width 489 height 6
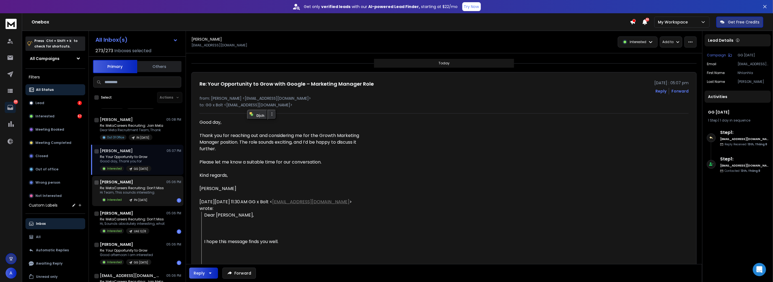
click at [135, 186] on p "Re: MetaCareers Recruiting: Don’t Miss" at bounding box center [132, 188] width 64 height 4
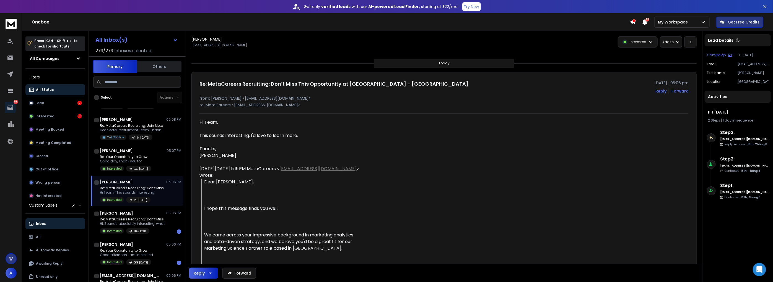
click at [212, 46] on p "lmrf217@gmail.com" at bounding box center [219, 45] width 56 height 4
drag, startPoint x: 233, startPoint y: 107, endPoint x: 307, endPoint y: 105, distance: 74.2
click at [307, 105] on p "to: MetaCareers <employee@careersconnect-work.com>" at bounding box center [443, 105] width 489 height 6
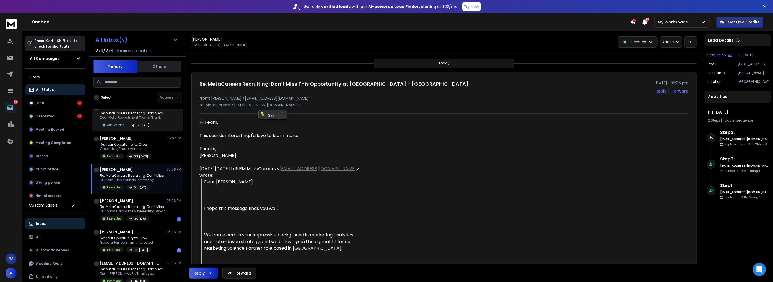
scroll to position [2340, 0]
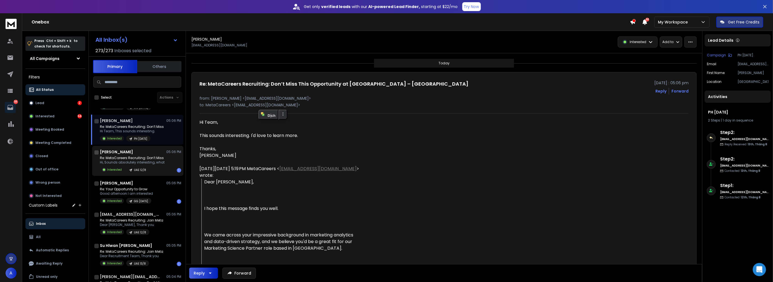
click at [146, 165] on div "Re: MetaCareers Recruiting: Don’t Miss Hi, Sounds absolutely interesting, what …" at bounding box center [132, 164] width 65 height 17
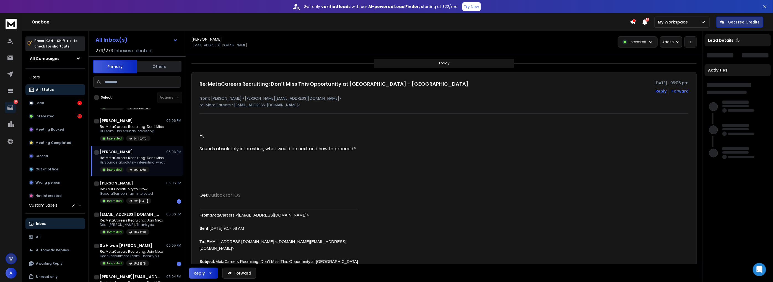
click at [210, 44] on p "mahmoud.smiai@gmail.com" at bounding box center [219, 45] width 56 height 4
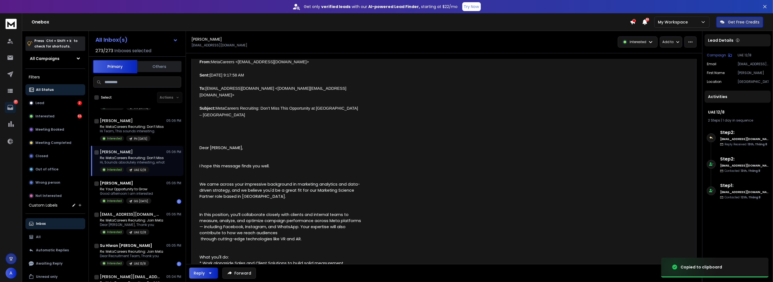
scroll to position [0, 0]
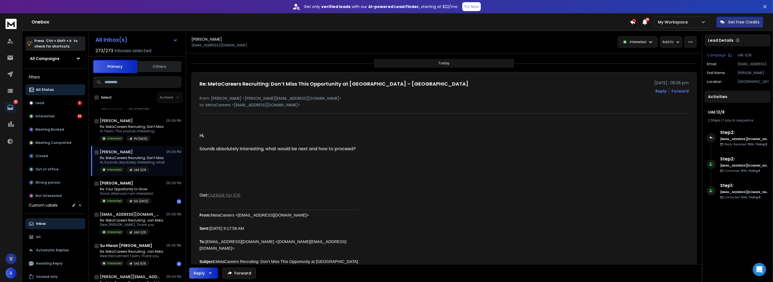
drag, startPoint x: 233, startPoint y: 106, endPoint x: 297, endPoint y: 106, distance: 63.6
click at [297, 106] on p "to: MetaCareers <info@careersconnectdigital.com>" at bounding box center [443, 105] width 489 height 6
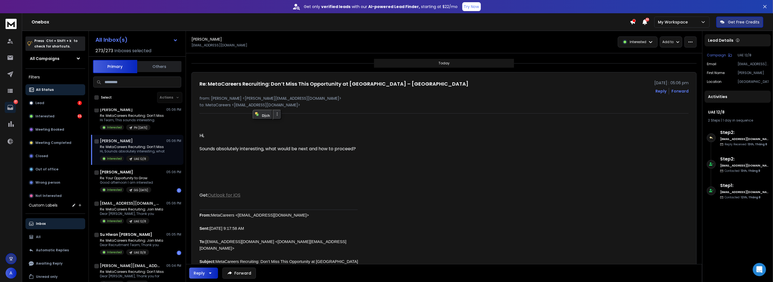
scroll to position [2340, 0]
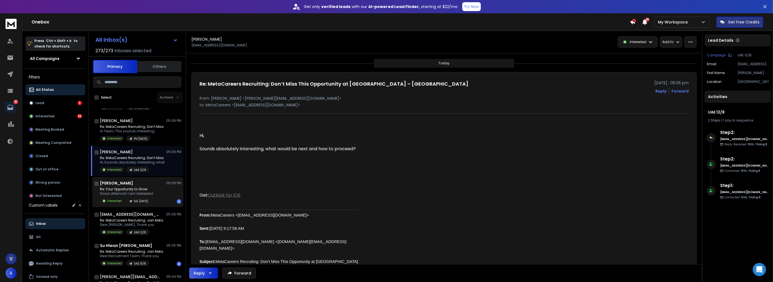
click at [133, 188] on p "Re: Your Opportunity to Grow" at bounding box center [126, 189] width 53 height 4
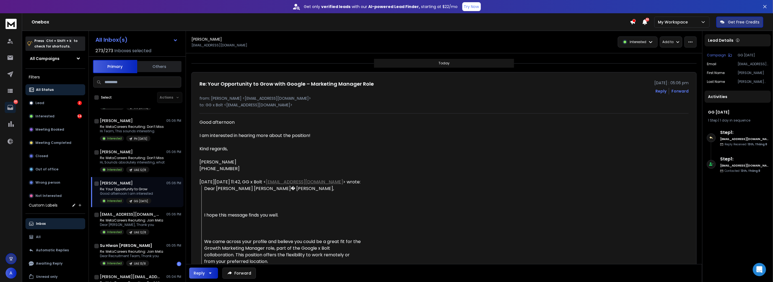
click at [213, 45] on p "kirstendhayward2304@gmail.com" at bounding box center [219, 45] width 56 height 4
drag, startPoint x: 225, startPoint y: 103, endPoint x: 299, endPoint y: 105, distance: 73.4
click at [299, 105] on p "to: GG x Bolt <recruit@gcareersconnect-talent.com>" at bounding box center [443, 105] width 489 height 6
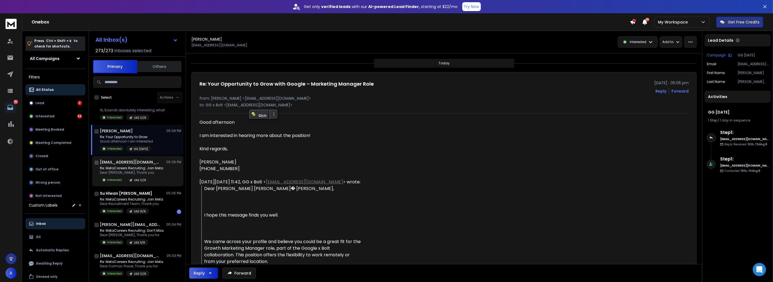
scroll to position [2402, 0]
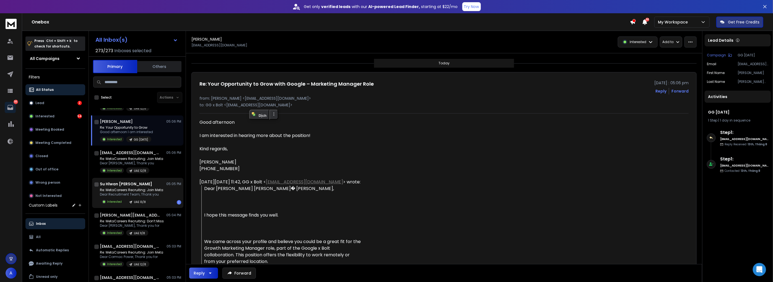
click at [135, 196] on p "Dear Recruitment Team, Thank you" at bounding box center [131, 195] width 63 height 4
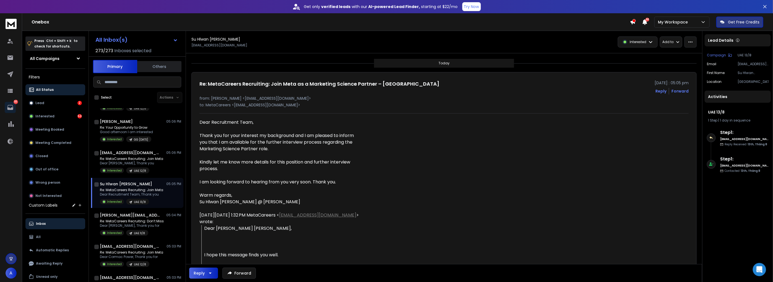
click at [214, 45] on p "suhlwann99@gmail.com" at bounding box center [219, 45] width 56 height 4
drag, startPoint x: 234, startPoint y: 107, endPoint x: 299, endPoint y: 106, distance: 65.0
click at [299, 106] on p "to: MetaCareers <works@careersconnecthiring.com>" at bounding box center [443, 105] width 489 height 6
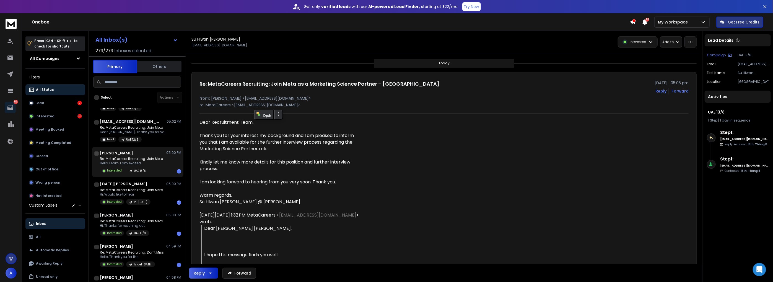
scroll to position [2647, 0]
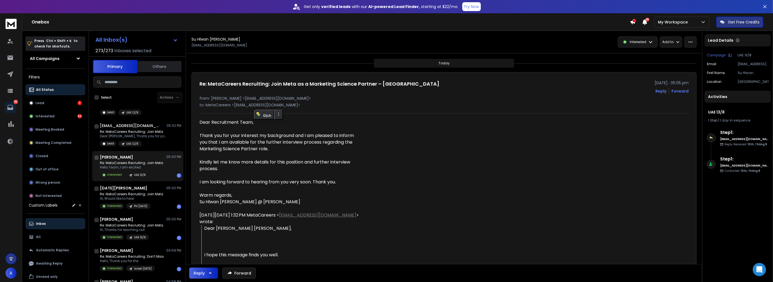
click at [140, 164] on p "Re: MetaCareers Recruiting: Join Meta" at bounding box center [131, 163] width 63 height 4
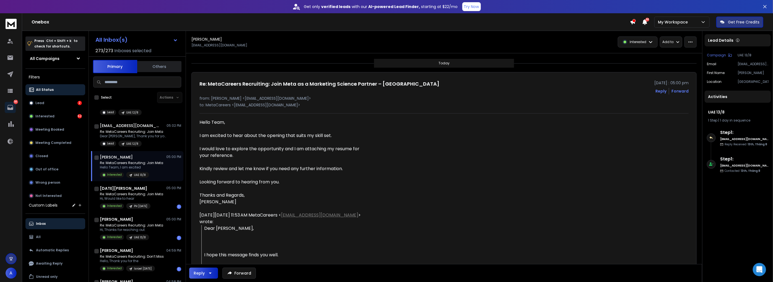
click at [221, 45] on p "kashishsinghal60@gmail.com" at bounding box center [219, 45] width 56 height 4
drag, startPoint x: 233, startPoint y: 105, endPoint x: 305, endPoint y: 106, distance: 71.9
click at [305, 106] on p "to: MetaCareers <recruit@careersconnect-recruit.com>" at bounding box center [443, 105] width 489 height 6
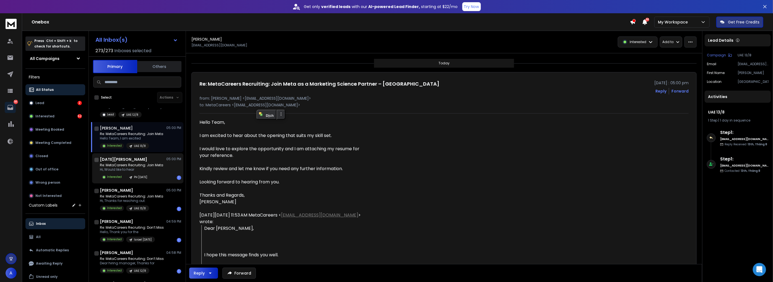
scroll to position [2678, 0]
click at [142, 166] on p "Hi, Would like to hear" at bounding box center [131, 168] width 63 height 4
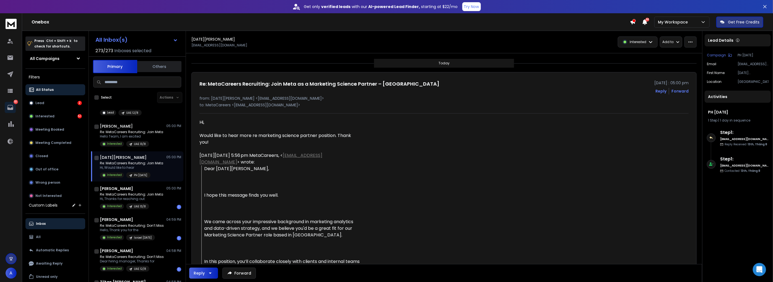
click at [215, 45] on p "noelcanlas.smb@gmail.com" at bounding box center [219, 45] width 56 height 4
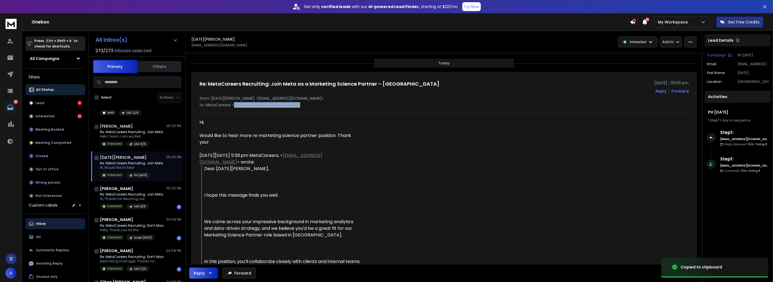
drag, startPoint x: 234, startPoint y: 103, endPoint x: 300, endPoint y: 106, distance: 66.7
click at [300, 106] on p "to: MetaCareers <hr@careersconnect-gateway.com>" at bounding box center [443, 105] width 489 height 6
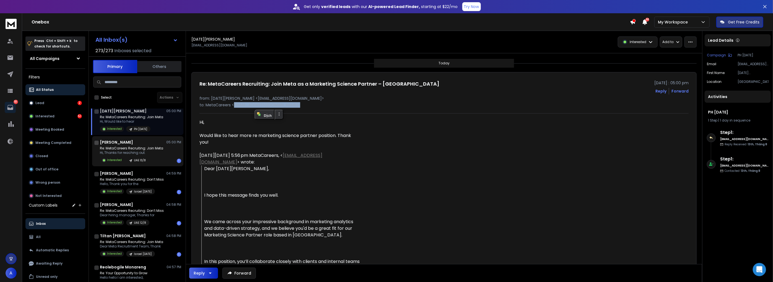
scroll to position [2740, 0]
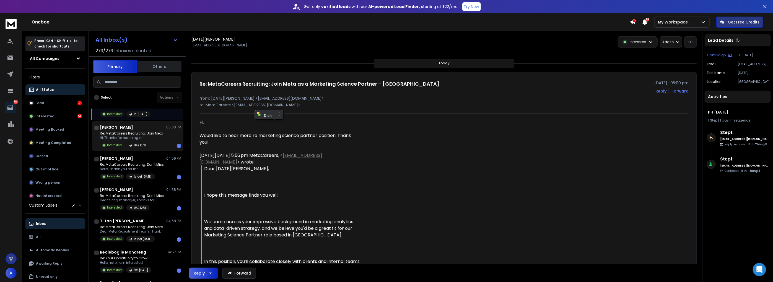
click at [141, 140] on div "Re: MetaCareers Recruiting: Join Meta Hi, Thanks for reaching out. Interested U…" at bounding box center [131, 139] width 63 height 17
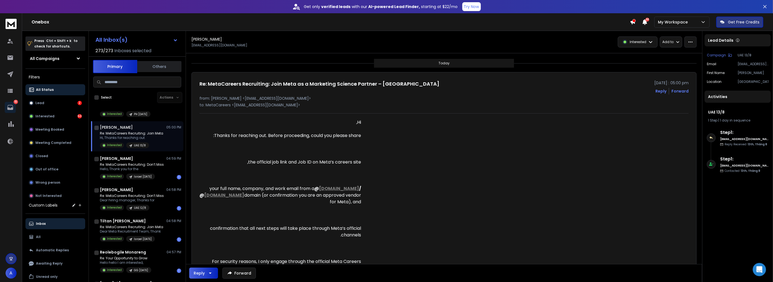
click at [212, 46] on p "abdelrahmanpoet59@gmail.com" at bounding box center [219, 45] width 56 height 4
drag, startPoint x: 233, startPoint y: 104, endPoint x: 291, endPoint y: 105, distance: 58.1
click at [291, 105] on p "to: MetaCareers <hr@careersconnectteam.com>" at bounding box center [443, 105] width 489 height 6
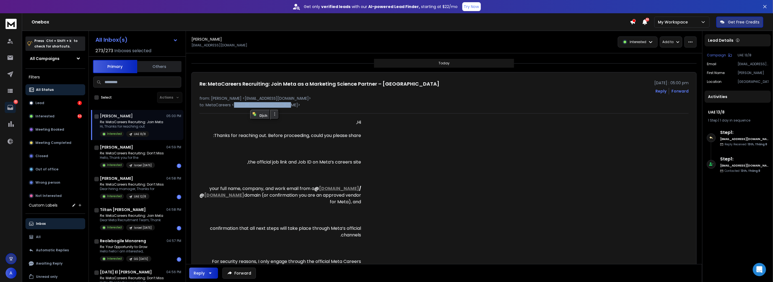
scroll to position [2770, 0]
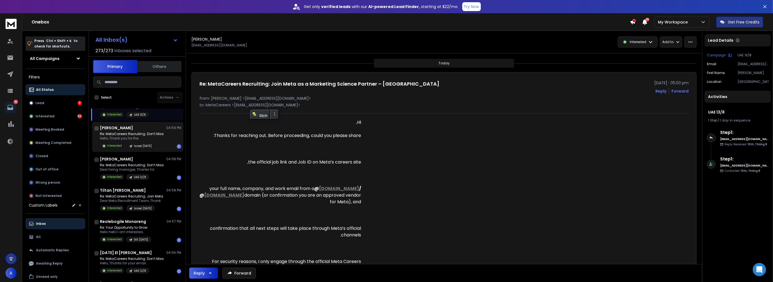
click at [140, 134] on p "Re: MetaCareers Recruiting: Don’t Miss" at bounding box center [132, 134] width 64 height 4
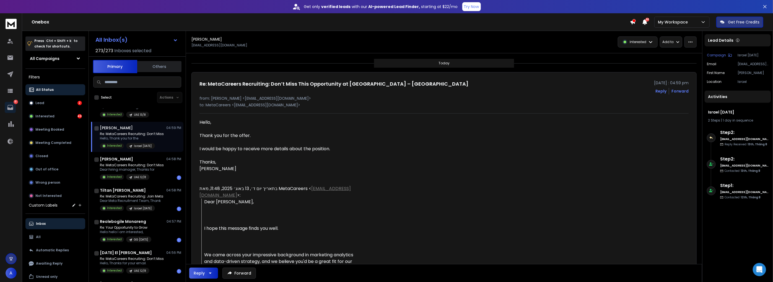
click at [219, 45] on p "moshe043@gmail.com" at bounding box center [219, 45] width 56 height 4
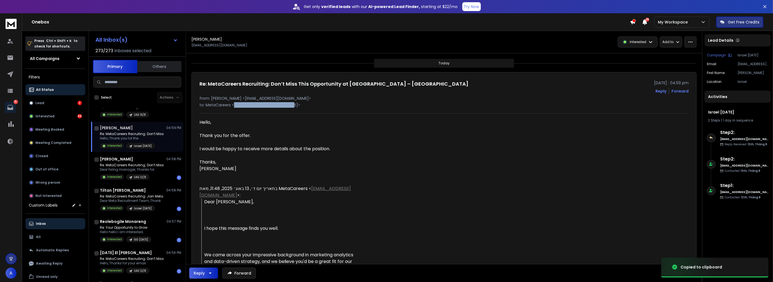
drag, startPoint x: 233, startPoint y: 105, endPoint x: 293, endPoint y: 106, distance: 60.0
click at [293, 106] on p "to: MetaCareers <hr@careersconnect-zone.com>" at bounding box center [443, 105] width 489 height 6
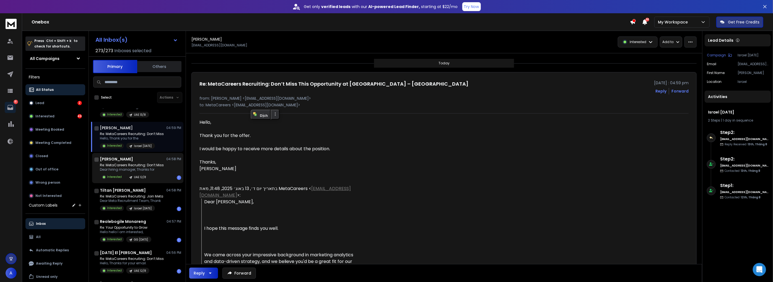
click at [140, 168] on p "Dear hiring manager, Thanks for" at bounding box center [132, 170] width 64 height 4
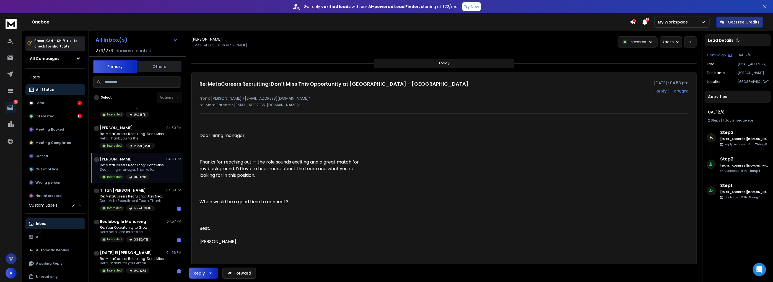
click at [212, 43] on p "shruthiparameshwaran@gmail.com" at bounding box center [219, 45] width 56 height 4
drag, startPoint x: 234, startPoint y: 105, endPoint x: 310, endPoint y: 106, distance: 76.9
click at [310, 106] on p "to: MetaCareers <employee@careersconnect-future.com>" at bounding box center [443, 105] width 489 height 6
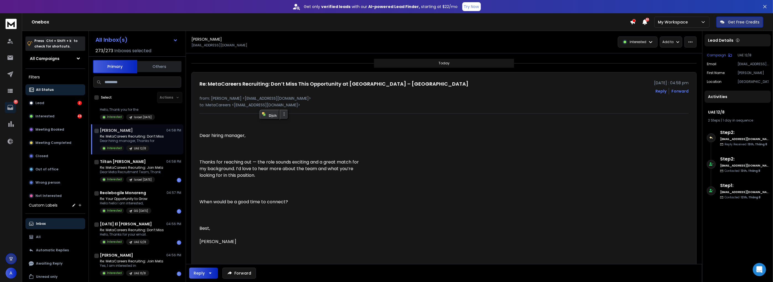
scroll to position [2801, 0]
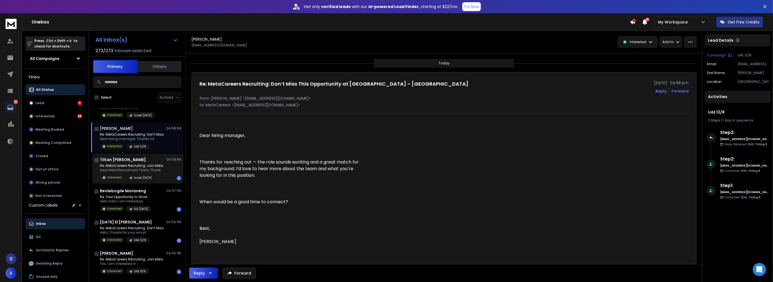
click at [138, 158] on div "Tiltan Shafir 04:58 PM" at bounding box center [140, 160] width 81 height 6
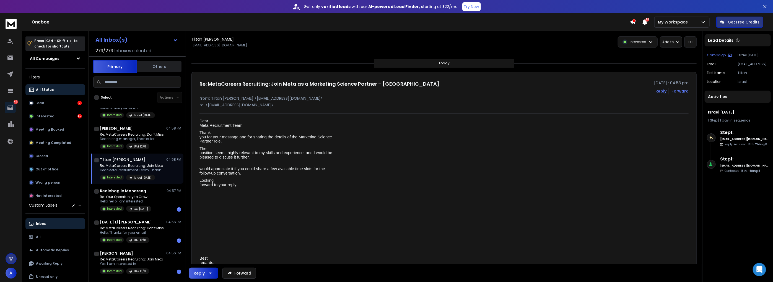
click at [219, 45] on p "tiltansh@gmail.com" at bounding box center [219, 45] width 56 height 4
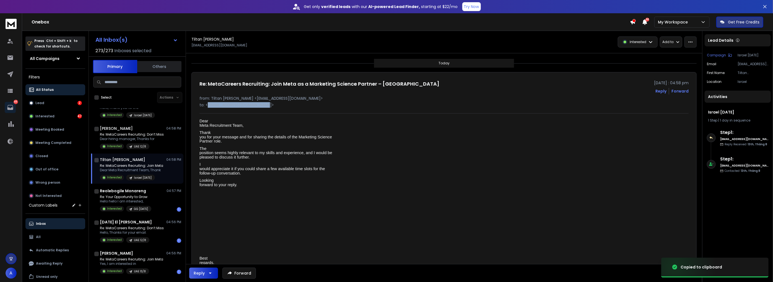
drag, startPoint x: 208, startPoint y: 104, endPoint x: 265, endPoint y: 106, distance: 57.3
click at [265, 106] on p "to: <hr@careersconnect-staff.com>" at bounding box center [443, 105] width 489 height 6
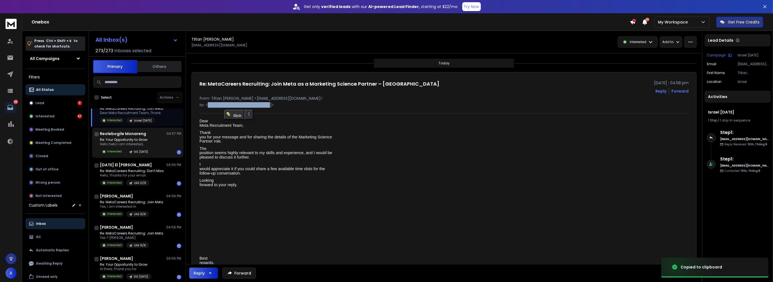
scroll to position [2863, 0]
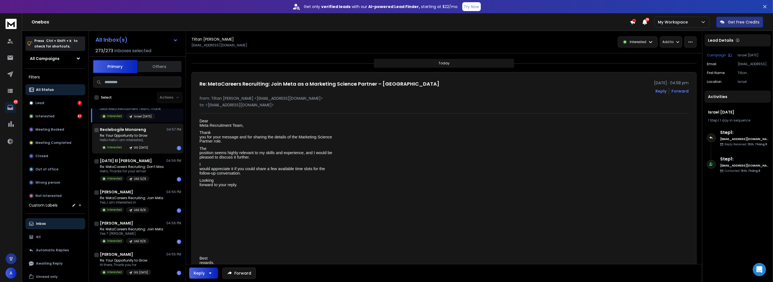
click at [150, 140] on p "Hello hello I am interested," at bounding box center [125, 140] width 51 height 4
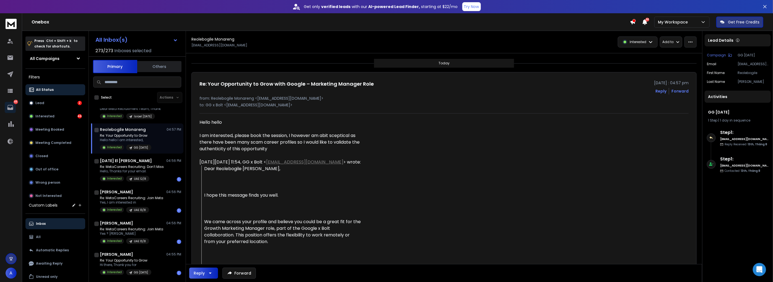
click at [220, 45] on p "reolebogilemon@gmail.com" at bounding box center [219, 45] width 56 height 4
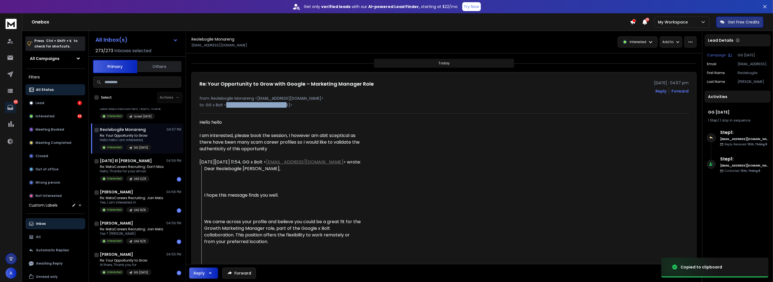
drag, startPoint x: 226, startPoint y: 105, endPoint x: 280, endPoint y: 105, distance: 53.7
click at [280, 105] on p "to: GG x Bolt <info@gcareers-position.com>" at bounding box center [443, 105] width 489 height 6
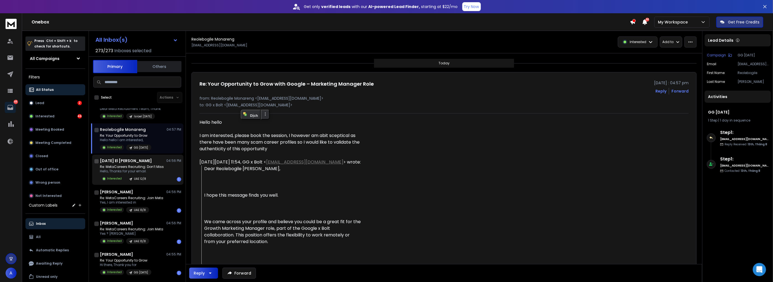
click at [139, 169] on p "Hello, Thanks for your email." at bounding box center [132, 171] width 64 height 4
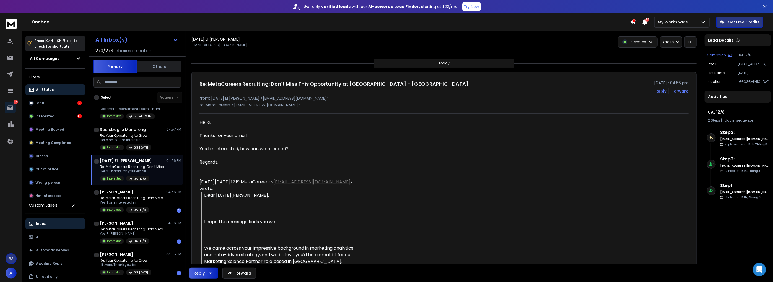
click at [210, 44] on p "ramlaw24@gmail.com" at bounding box center [219, 45] width 56 height 4
drag, startPoint x: 234, startPoint y: 104, endPoint x: 306, endPoint y: 106, distance: 72.2
click at [306, 106] on p "to: MetaCareers <recruit@careersconnect-source.com>" at bounding box center [443, 105] width 489 height 6
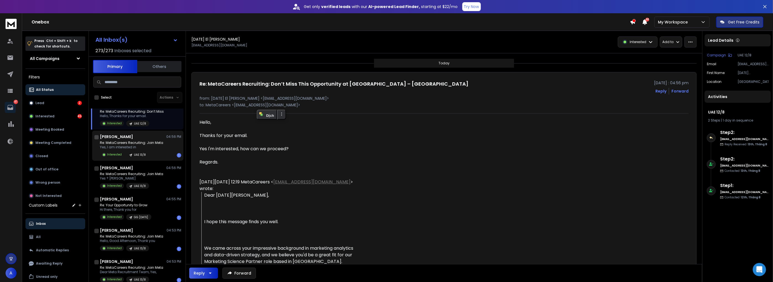
scroll to position [2924, 0]
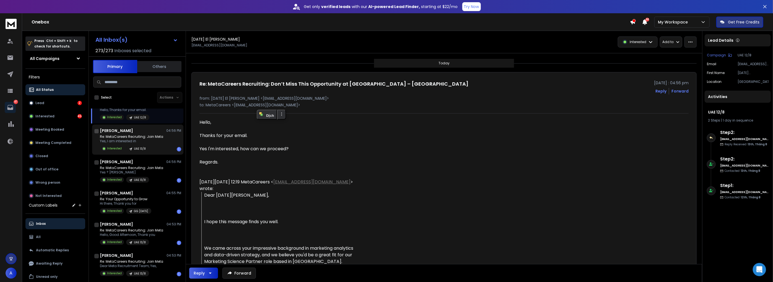
click at [143, 142] on div "Re: MetaCareers Recruiting: Join Meta Yes, I am interested in Interested UAE 13…" at bounding box center [131, 143] width 63 height 17
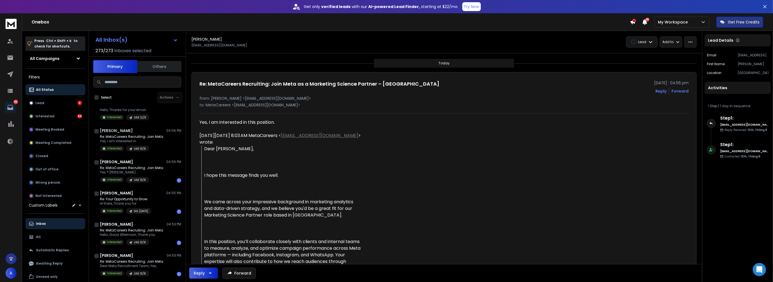
click at [217, 44] on p "ghartey14@gmail.com" at bounding box center [219, 45] width 56 height 4
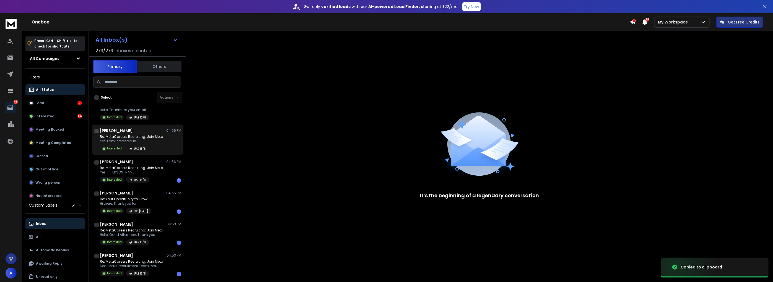
click at [128, 135] on p "Re: MetaCareers Recruiting: Join Meta" at bounding box center [131, 137] width 63 height 4
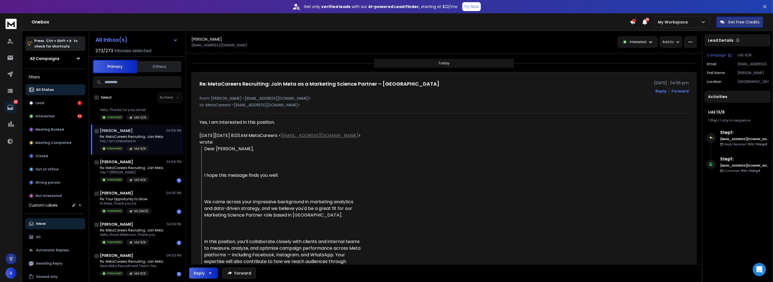
drag, startPoint x: 234, startPoint y: 106, endPoint x: 302, endPoint y: 105, distance: 68.1
click at [302, 105] on p "to: MetaCareers <recruit@careersconnectfuture.com>" at bounding box center [443, 105] width 489 height 6
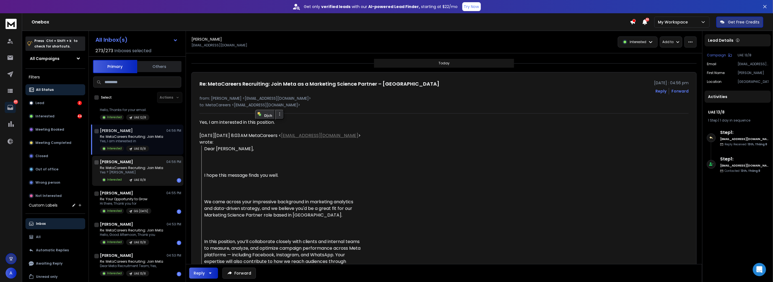
click at [137, 168] on p "Re: MetaCareers Recruiting: Join Meta" at bounding box center [131, 168] width 63 height 4
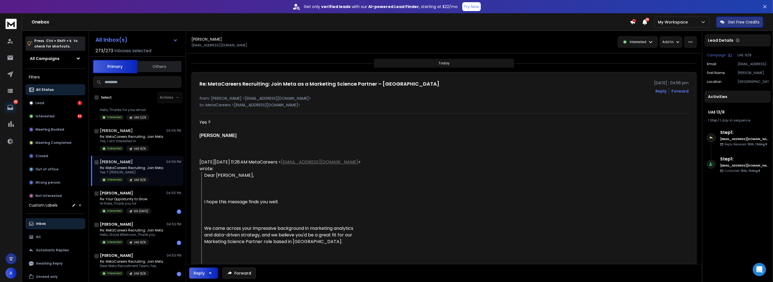
click at [229, 45] on p "abeerwahid316@gmail.com" at bounding box center [219, 45] width 56 height 4
drag, startPoint x: 234, startPoint y: 104, endPoint x: 310, endPoint y: 107, distance: 76.7
click at [310, 107] on p "to: MetaCareers <employee@careersconnectdigital.com>" at bounding box center [443, 105] width 489 height 6
click at [212, 104] on p "to: MetaCareers <employee@careersconnectdigital.com>" at bounding box center [443, 105] width 489 height 6
click at [201, 43] on p "abeerwahid316@gmail.com" at bounding box center [219, 45] width 56 height 4
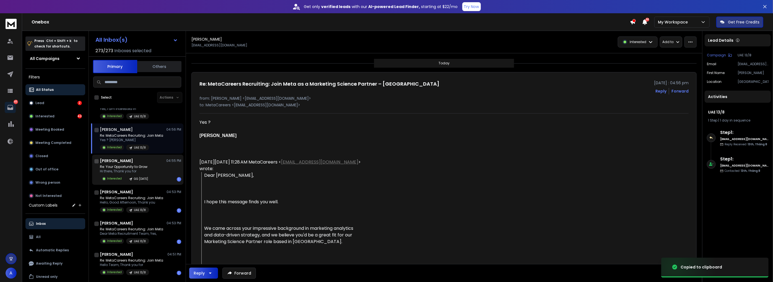
scroll to position [2955, 0]
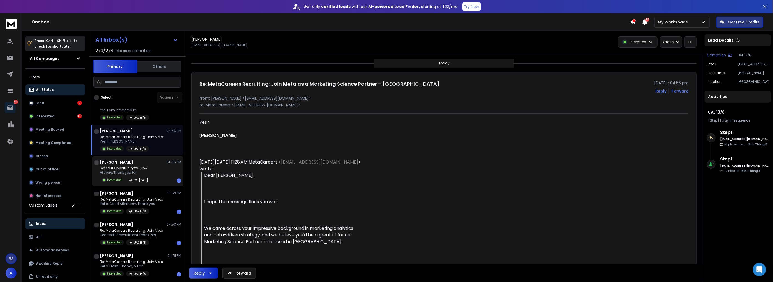
click at [145, 164] on div "Garnett Groenewald 04:55 PM" at bounding box center [140, 163] width 81 height 6
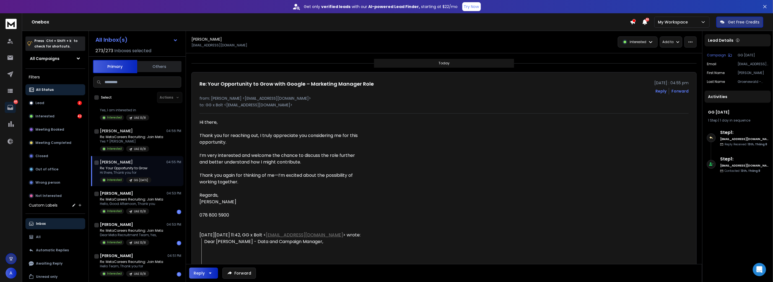
click at [215, 45] on p "garnettgroenewald@gmail.com" at bounding box center [219, 45] width 56 height 4
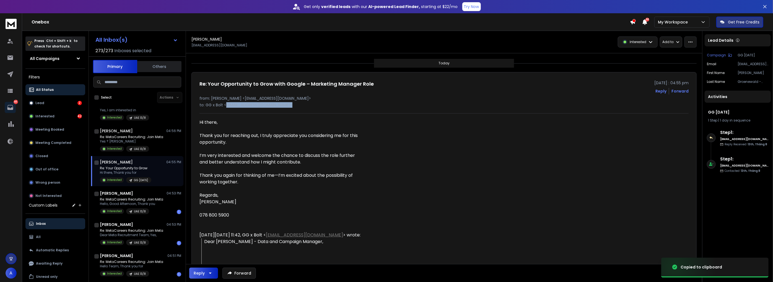
drag, startPoint x: 225, startPoint y: 104, endPoint x: 286, endPoint y: 105, distance: 60.9
click at [286, 105] on p "to: GG x Bolt <recruit@gcareers-position.com>" at bounding box center [443, 105] width 489 height 6
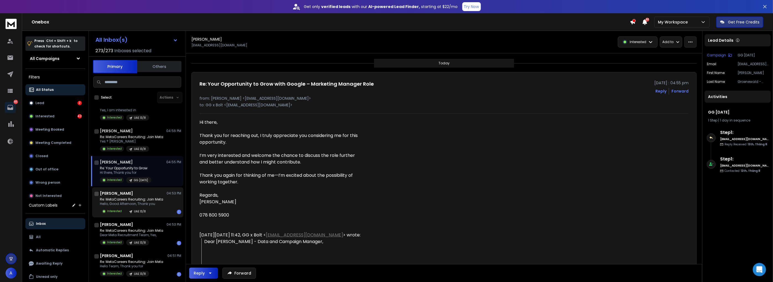
click at [143, 194] on div "Hisham Fakhreddin 04:53 PM" at bounding box center [140, 194] width 81 height 6
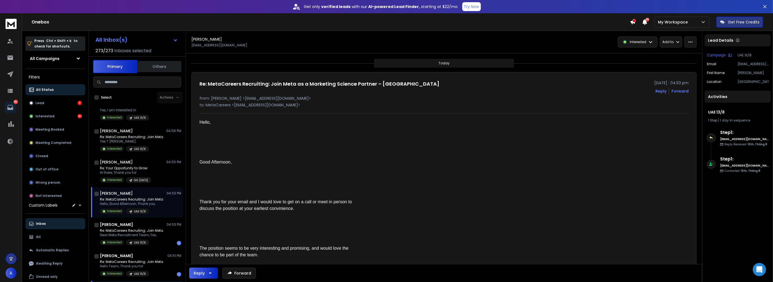
click at [217, 46] on p "hishamfakhreddin@hotmail.com" at bounding box center [219, 45] width 56 height 4
drag, startPoint x: 234, startPoint y: 105, endPoint x: 318, endPoint y: 106, distance: 84.7
click at [318, 106] on p "to: MetaCareers <employee@careersconnect-marketing.com>" at bounding box center [443, 105] width 489 height 6
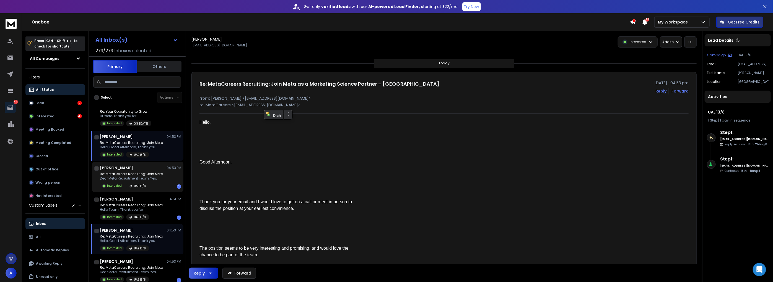
scroll to position [3016, 0]
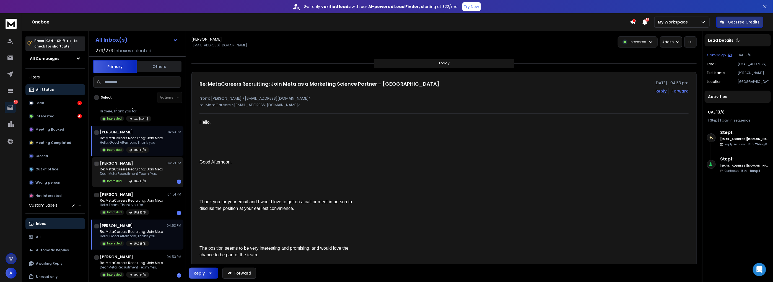
click at [151, 172] on p "Dear Meta Recruitment Team, Yes," at bounding box center [131, 174] width 63 height 4
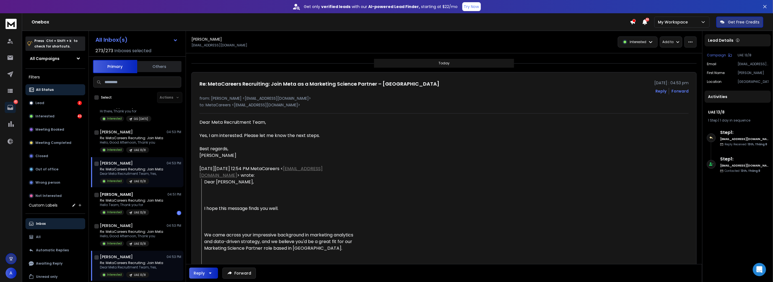
click at [218, 45] on p "aniqaawais66@gmail.com" at bounding box center [219, 45] width 56 height 4
drag, startPoint x: 233, startPoint y: 104, endPoint x: 300, endPoint y: 106, distance: 67.3
click at [300, 106] on p "to: MetaCareers <recruit@careersconnect-jobs.com>" at bounding box center [443, 105] width 489 height 6
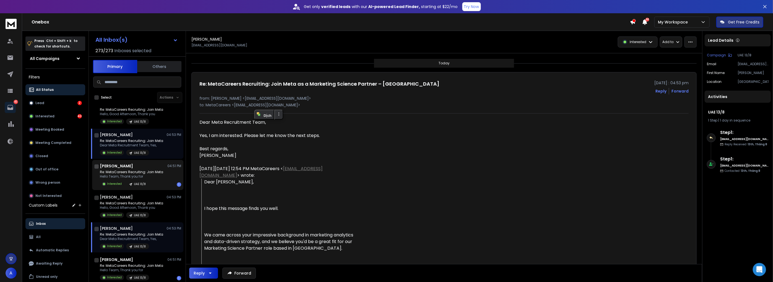
scroll to position [3047, 0]
click at [150, 172] on p "Hello Team, Thank you for" at bounding box center [131, 174] width 63 height 4
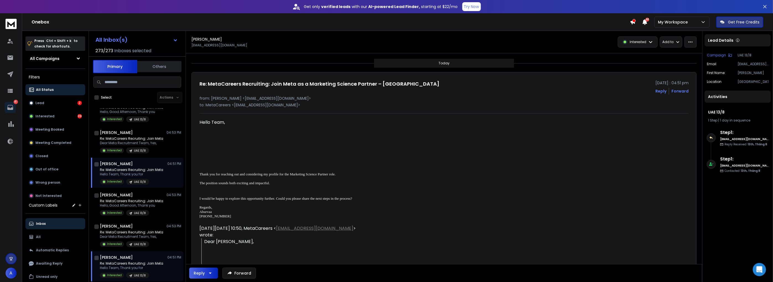
click at [212, 46] on p "aburvaa2210@gmail.com" at bounding box center [219, 45] width 56 height 4
drag, startPoint x: 234, startPoint y: 105, endPoint x: 299, endPoint y: 106, distance: 65.6
click at [299, 106] on p "to: MetaCareers <works@careersconnecttalent.com>" at bounding box center [443, 105] width 489 height 6
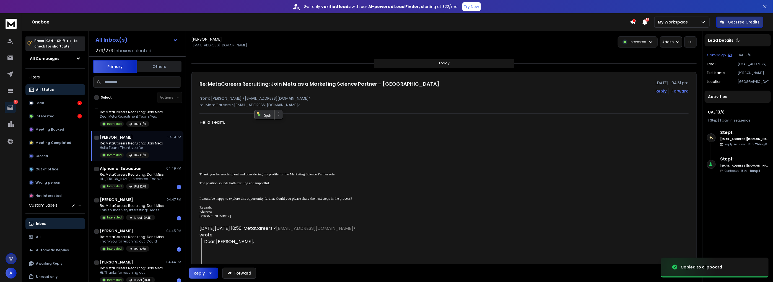
scroll to position [3170, 0]
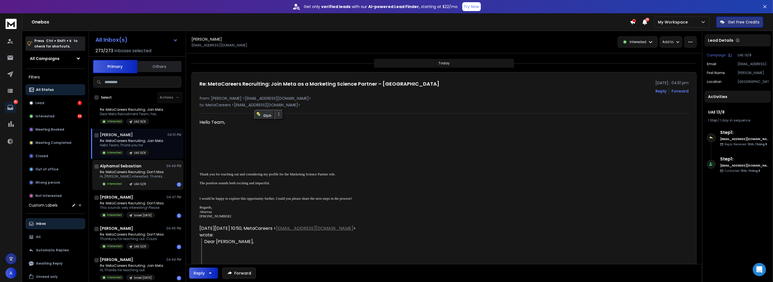
click at [143, 177] on p "Hi, Iam interested. Thanks and" at bounding box center [133, 177] width 66 height 4
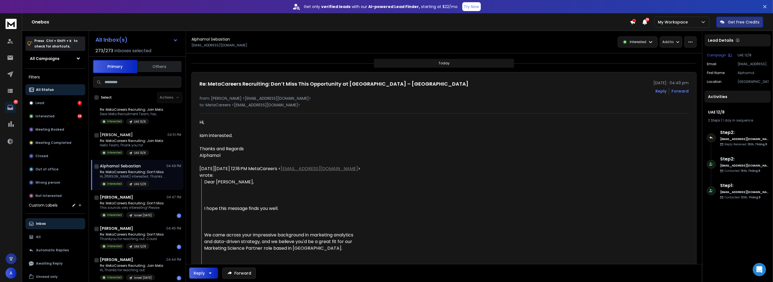
click at [217, 47] on p "alphasebastian.01@gmail.com" at bounding box center [219, 45] width 56 height 4
drag, startPoint x: 234, startPoint y: 104, endPoint x: 301, endPoint y: 104, distance: 67.2
click at [301, 104] on p "to: MetaCareers <works@careersconnect-future.com>" at bounding box center [443, 105] width 489 height 6
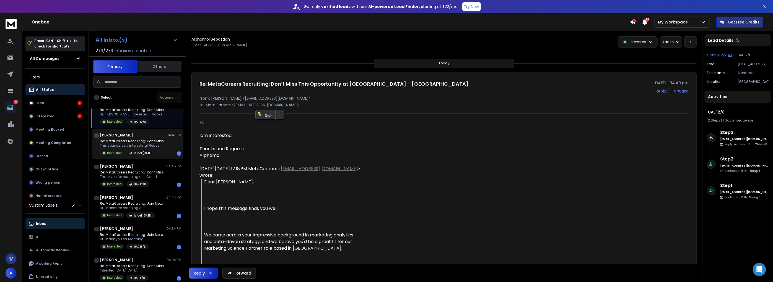
scroll to position [3232, 0]
drag, startPoint x: 140, startPoint y: 147, endPoint x: 177, endPoint y: 112, distance: 50.9
click at [139, 147] on p "This sounds very interesting! Please" at bounding box center [132, 146] width 64 height 4
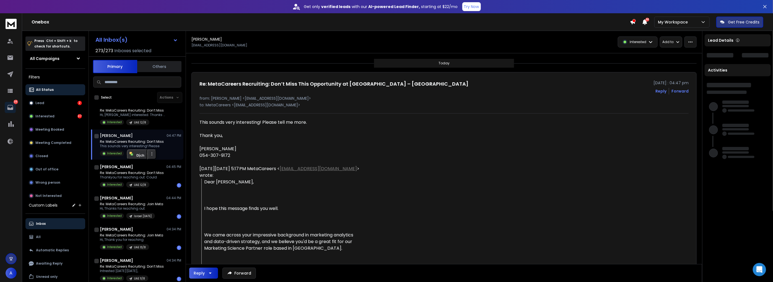
click at [212, 46] on p "shmuelherschberg@gmail.com" at bounding box center [219, 45] width 56 height 4
drag, startPoint x: 234, startPoint y: 105, endPoint x: 311, endPoint y: 107, distance: 77.5
click at [311, 107] on p "to: MetaCareers <recruit@careersconnect-applynow.com>" at bounding box center [443, 105] width 489 height 6
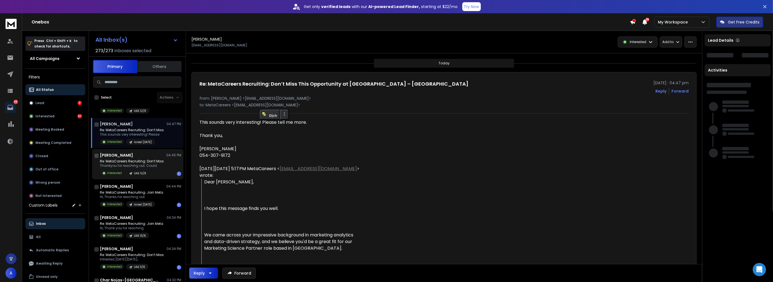
scroll to position [3262, 0]
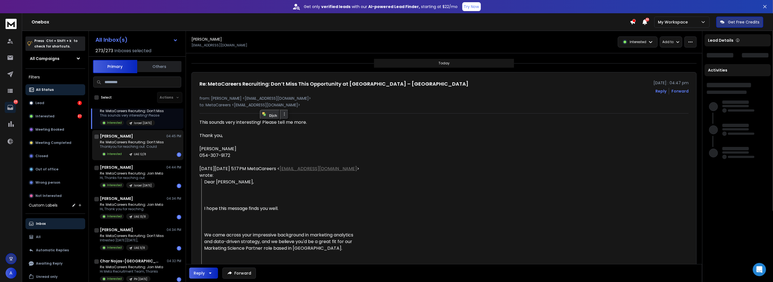
click at [147, 146] on p "Thankyou for reaching out. Could" at bounding box center [132, 147] width 64 height 4
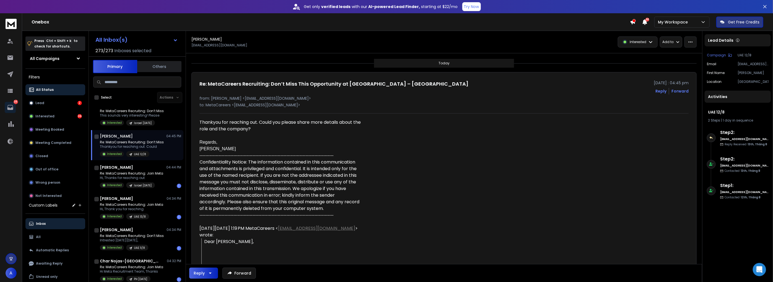
click at [211, 46] on p "subhan.aslam91@gmail.com" at bounding box center [219, 45] width 56 height 4
drag, startPoint x: 235, startPoint y: 105, endPoint x: 312, endPoint y: 107, distance: 76.9
click at [312, 107] on p "to: MetaCareers <employee@careersconnect-source.com>" at bounding box center [443, 105] width 489 height 6
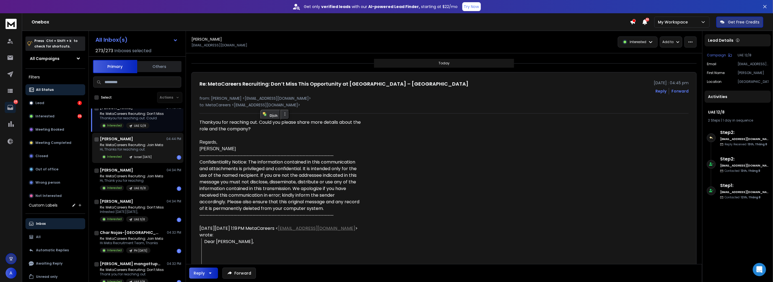
scroll to position [3293, 0]
click at [139, 135] on div "Eli - אלי כהן 04:44 PM" at bounding box center [140, 137] width 81 height 6
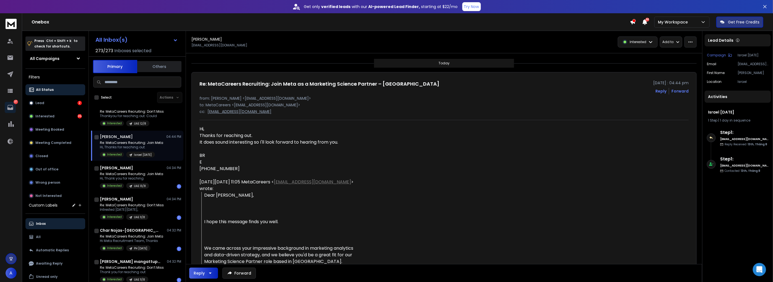
click at [211, 46] on p "elieco111@gmail.com" at bounding box center [219, 45] width 56 height 4
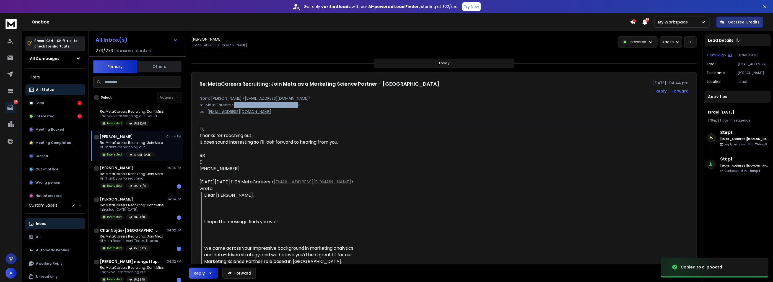
drag, startPoint x: 234, startPoint y: 105, endPoint x: 295, endPoint y: 105, distance: 61.1
click at [295, 105] on p "to: MetaCareers <info@careersconnect-jobs.com>" at bounding box center [443, 105] width 489 height 6
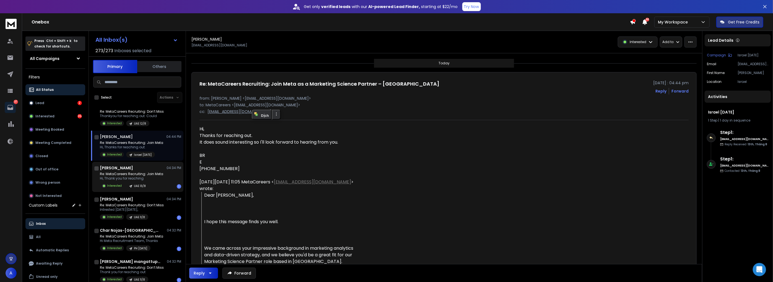
click at [149, 169] on div "Chantel Barrett 04:34 PM" at bounding box center [140, 168] width 81 height 6
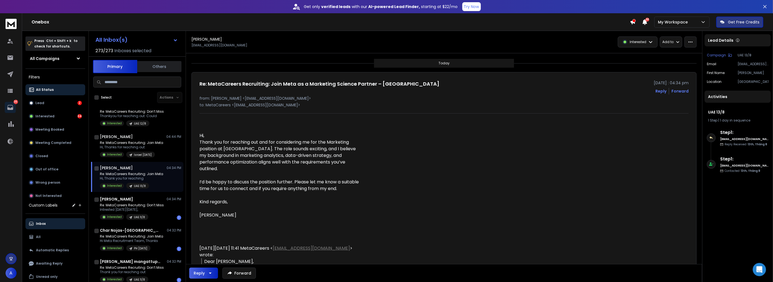
click at [227, 43] on p "chantelbarrett2010@gmail.com" at bounding box center [219, 45] width 56 height 4
drag, startPoint x: 234, startPoint y: 105, endPoint x: 300, endPoint y: 107, distance: 65.9
click at [300, 107] on p "to: MetaCareers <works@careersconnecthiring.com>" at bounding box center [443, 105] width 489 height 6
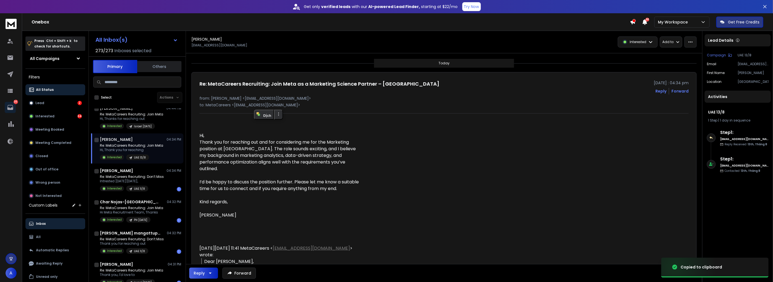
scroll to position [3324, 0]
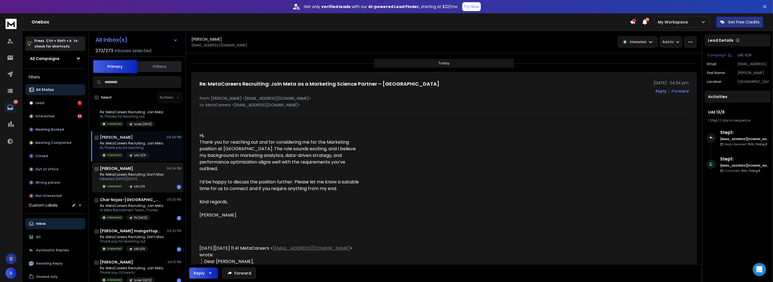
click at [136, 173] on p "Re: MetaCareers Recruiting: Don’t Miss" at bounding box center [132, 175] width 64 height 4
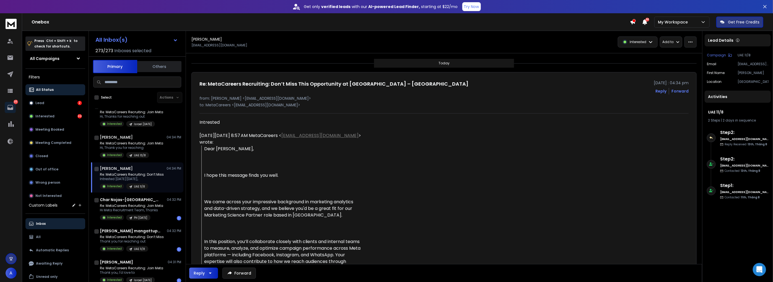
click at [209, 43] on p "itzsunny612@gmail.com" at bounding box center [219, 45] width 56 height 4
drag, startPoint x: 233, startPoint y: 104, endPoint x: 314, endPoint y: 106, distance: 80.8
click at [314, 106] on p "to: MetaCareers <employee@careersconnect-journey.com>" at bounding box center [443, 105] width 489 height 6
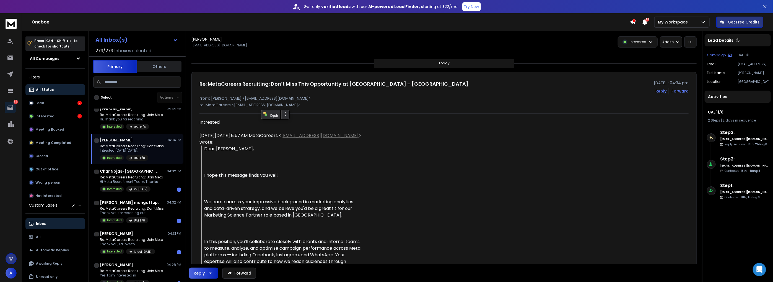
scroll to position [3354, 0]
click at [142, 178] on p "Hi Meta Recruitment Team, Thanks" at bounding box center [131, 180] width 63 height 4
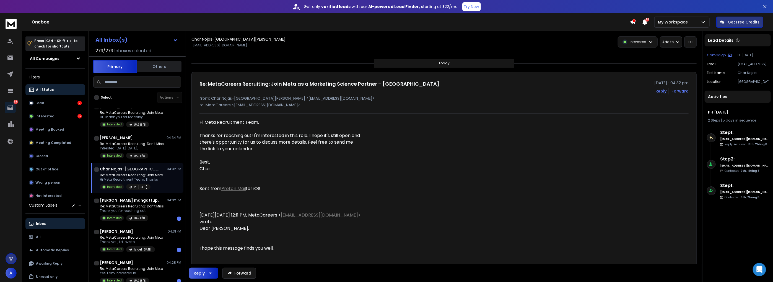
click at [216, 44] on p "charmagnenojas@protonmail.com" at bounding box center [219, 45] width 56 height 4
drag, startPoint x: 233, startPoint y: 106, endPoint x: 302, endPoint y: 103, distance: 68.9
click at [302, 103] on p "to: MetaCareers <info@careersconnect-network.com>" at bounding box center [443, 105] width 489 height 6
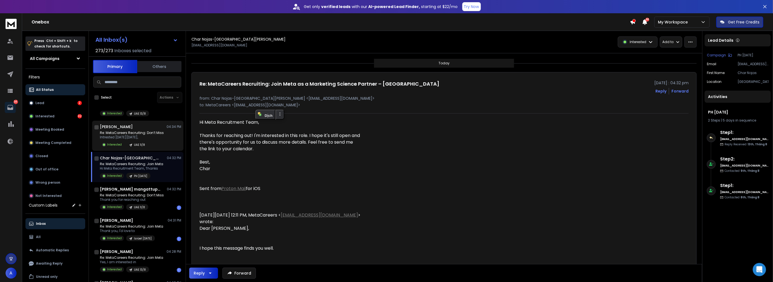
scroll to position [3385, 0]
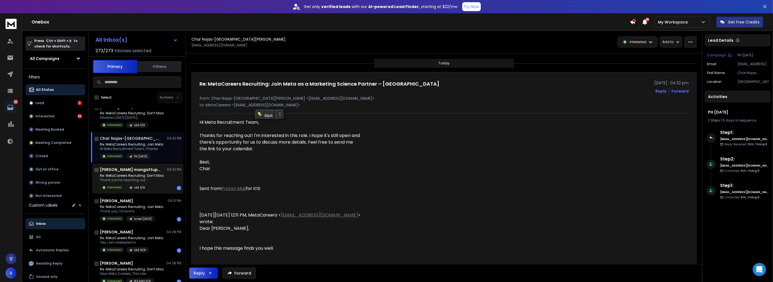
click at [138, 175] on p "Re: MetaCareers Recruiting: Don’t Miss" at bounding box center [132, 176] width 64 height 4
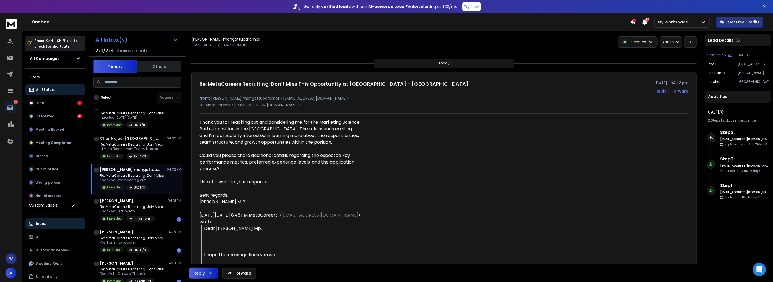
click at [211, 46] on p "mpsreerag1999@gmail.com" at bounding box center [219, 45] width 56 height 4
drag, startPoint x: 234, startPoint y: 104, endPoint x: 302, endPoint y: 106, distance: 67.8
click at [302, 106] on p "to: MetaCareers <info@careersconnect-journey.com>" at bounding box center [443, 105] width 489 height 6
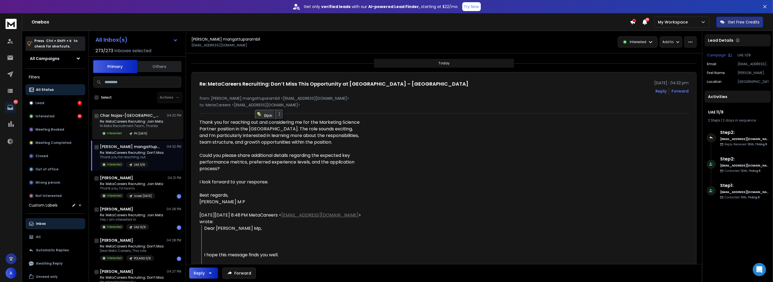
scroll to position [3447, 0]
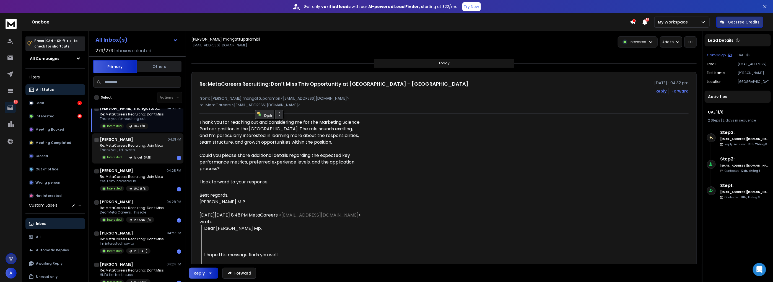
click at [146, 148] on p "Thank you, I'd love to" at bounding box center [131, 150] width 63 height 4
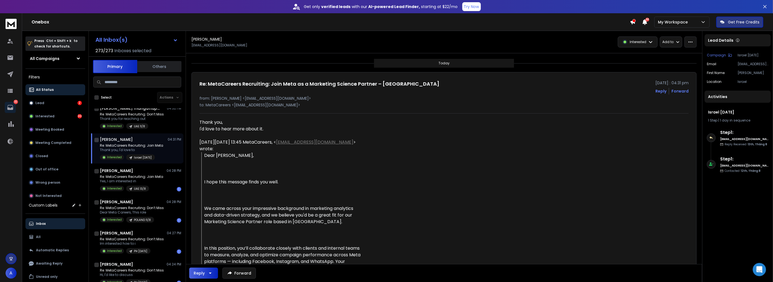
click at [212, 46] on p "guyavraham30@gmail.com" at bounding box center [219, 45] width 56 height 4
drag, startPoint x: 234, startPoint y: 104, endPoint x: 303, endPoint y: 107, distance: 69.2
click at [303, 107] on p "to: MetaCareers <recruit@careersconnectglobal.com>" at bounding box center [443, 105] width 489 height 6
click at [141, 179] on p "Yes, I am interested in" at bounding box center [131, 181] width 63 height 4
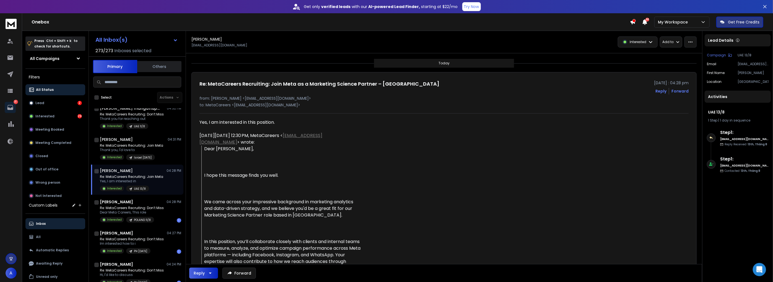
click at [224, 44] on p "sarfarazsurkhi1997@gmail.com" at bounding box center [219, 45] width 56 height 4
drag, startPoint x: 234, startPoint y: 105, endPoint x: 330, endPoint y: 106, distance: 96.3
click at [330, 106] on p "to: MetaCareers <employee@careersconnect-digitalmarketing.com>" at bounding box center [443, 105] width 489 height 6
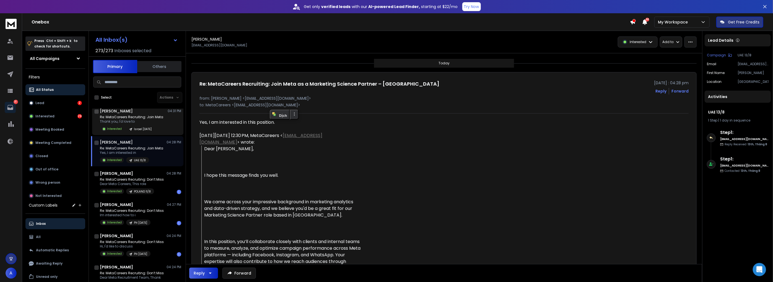
scroll to position [3477, 0]
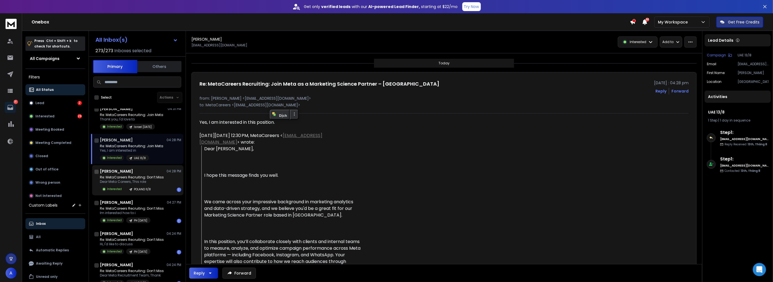
click at [133, 172] on h1 "Dominika Chojnowska" at bounding box center [116, 172] width 33 height 6
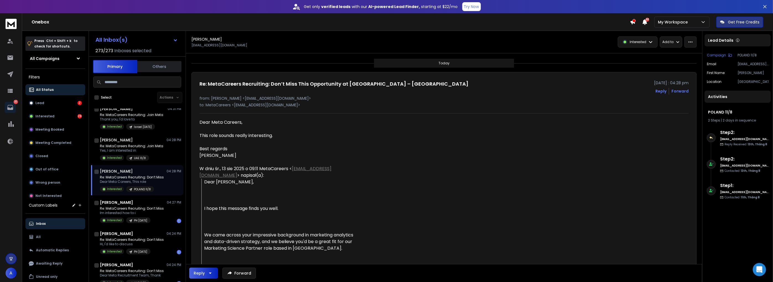
click at [219, 47] on p "dominika0chojnowska@gmail.com" at bounding box center [219, 45] width 56 height 4
drag, startPoint x: 232, startPoint y: 106, endPoint x: 302, endPoint y: 106, distance: 69.2
click at [302, 106] on p "to: MetaCareers <info@careersconnect-applicants.com>" at bounding box center [443, 105] width 489 height 6
click at [306, 106] on p "to: MetaCareers <info@careersconnect-applicants.com>" at bounding box center [443, 105] width 489 height 6
drag, startPoint x: 307, startPoint y: 106, endPoint x: 233, endPoint y: 104, distance: 74.5
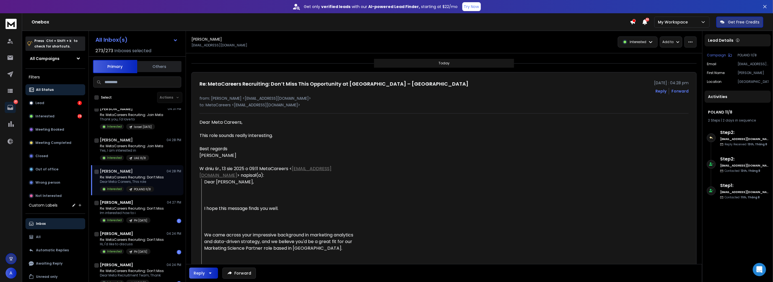
click at [233, 104] on p "to: MetaCareers <info@careersconnect-applicants.com>" at bounding box center [443, 105] width 489 height 6
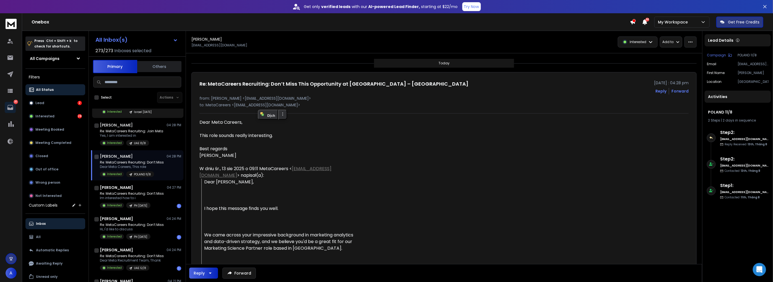
scroll to position [3570, 0]
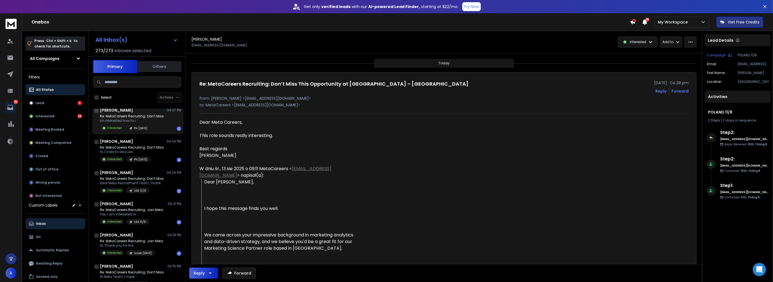
click at [136, 119] on p "Im interested how to i" at bounding box center [132, 121] width 64 height 4
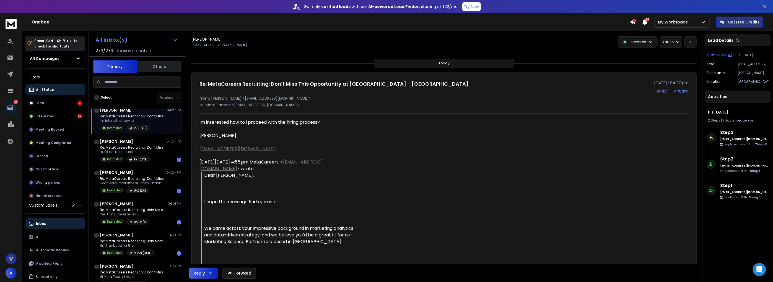
click at [211, 46] on p "jlim5467@gmail.com" at bounding box center [219, 45] width 56 height 4
drag, startPoint x: 234, startPoint y: 105, endPoint x: 301, endPoint y: 107, distance: 66.7
click at [301, 107] on p "to: MetaCareers <works@careersconnectdigital.com>" at bounding box center [443, 105] width 489 height 6
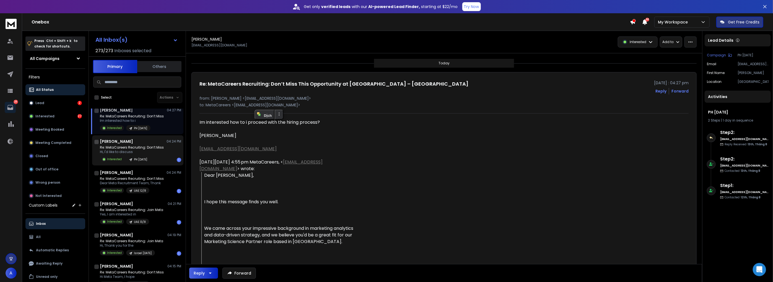
click at [131, 142] on div "Samantha Paat 04:24 PM" at bounding box center [140, 142] width 81 height 6
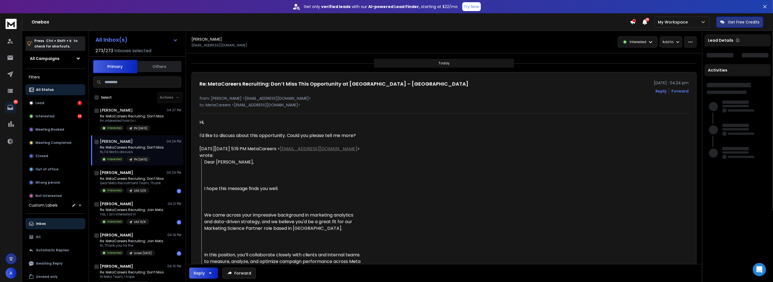
click at [210, 46] on p "samanthapaat2002@gmail.com" at bounding box center [219, 45] width 56 height 4
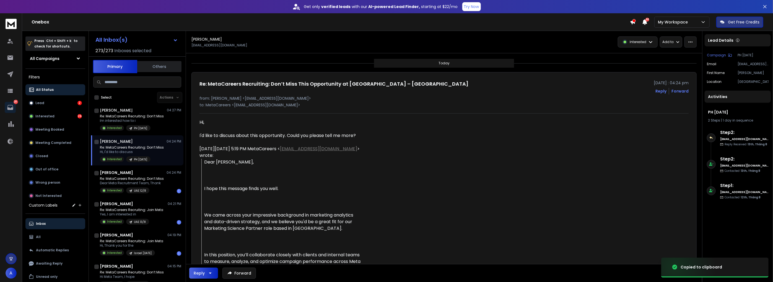
click at [232, 104] on p "to: MetaCareers <info@careersconnecthiring.com>" at bounding box center [443, 105] width 489 height 6
drag, startPoint x: 233, startPoint y: 106, endPoint x: 295, endPoint y: 107, distance: 62.0
click at [295, 107] on p "to: MetaCareers <info@careersconnecthiring.com>" at bounding box center [443, 105] width 489 height 6
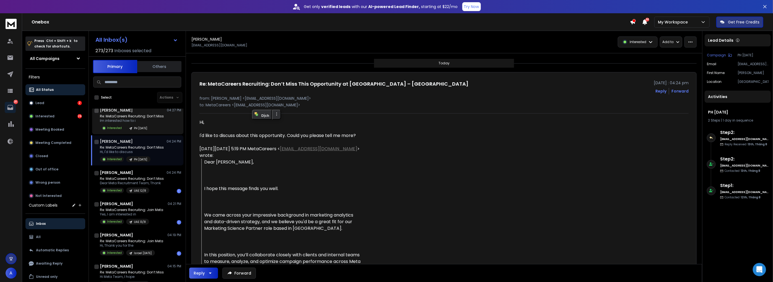
click at [138, 167] on div "abdullhadi zaitoun 04:24 PM Re: MetaCareers Recruiting: Don’t Miss Dear Meta Re…" at bounding box center [137, 182] width 91 height 30
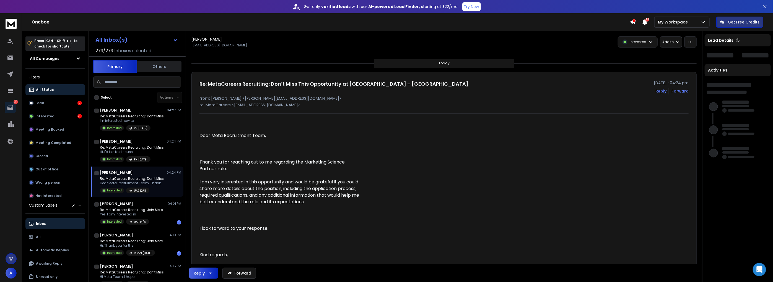
click at [215, 45] on p "zaitoun.abd@gmail.com" at bounding box center [219, 45] width 56 height 4
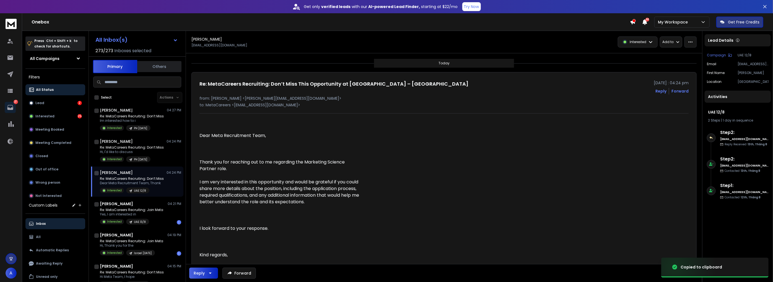
drag, startPoint x: 233, startPoint y: 103, endPoint x: 298, endPoint y: 104, distance: 65.0
click at [298, 104] on p "to: MetaCareers <recruit@careersconnectjobs.com>" at bounding box center [443, 105] width 489 height 6
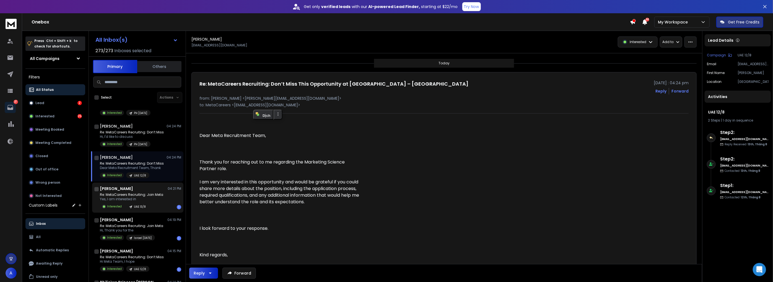
scroll to position [3631, 0]
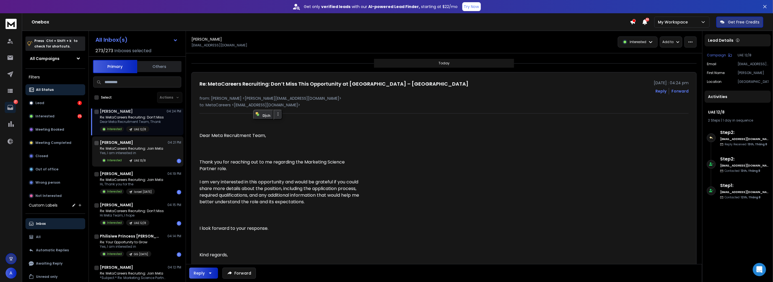
click at [148, 162] on div "Interested UAE 13/8" at bounding box center [131, 161] width 63 height 6
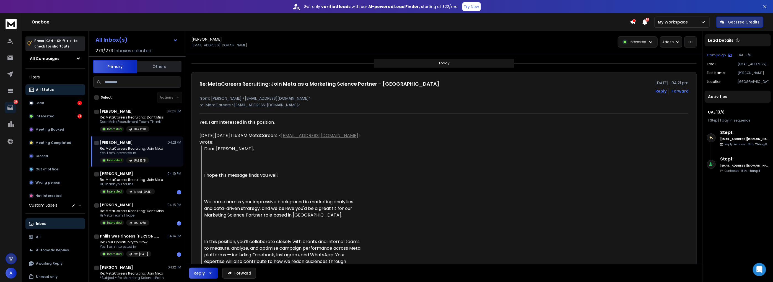
click at [214, 45] on p "fahad37@gmail.com" at bounding box center [219, 45] width 56 height 4
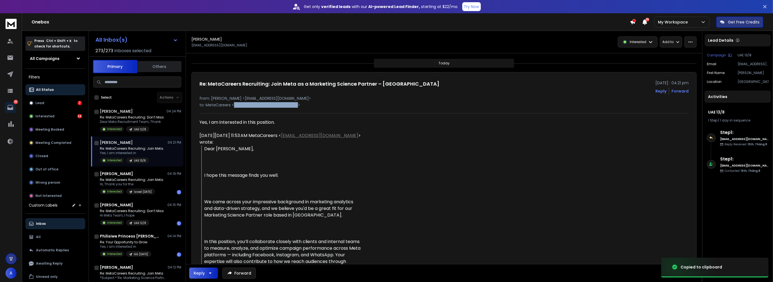
drag, startPoint x: 233, startPoint y: 105, endPoint x: 295, endPoint y: 105, distance: 62.5
click at [295, 105] on p "to: MetaCareers <hr@careersconnect-future.com>" at bounding box center [443, 105] width 489 height 6
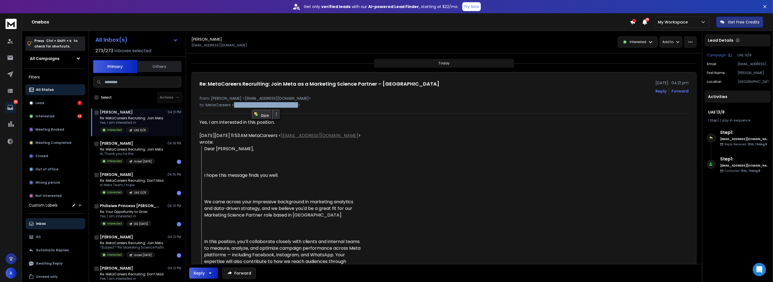
scroll to position [3662, 0]
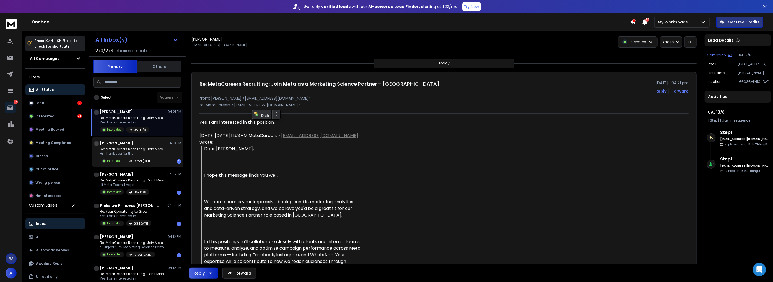
click at [145, 147] on p "Re: MetaCareers Recruiting: Join Meta" at bounding box center [131, 149] width 63 height 4
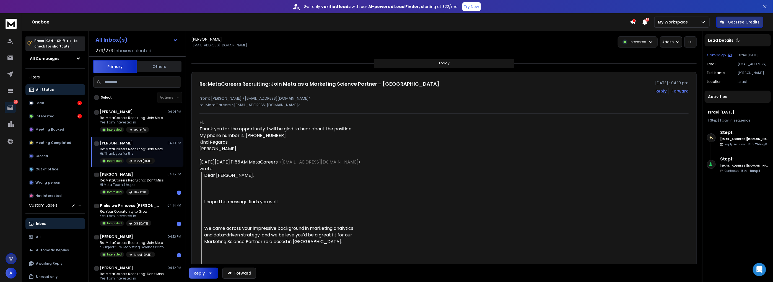
click at [224, 46] on p "tammygurmancohen@gmail.com" at bounding box center [219, 45] width 56 height 4
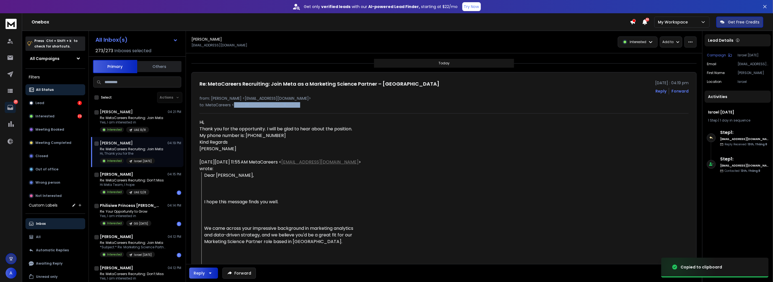
drag, startPoint x: 233, startPoint y: 105, endPoint x: 295, endPoint y: 106, distance: 61.7
click at [295, 106] on p "to: MetaCareers <info@careersconnecttalent.com>" at bounding box center [443, 105] width 489 height 6
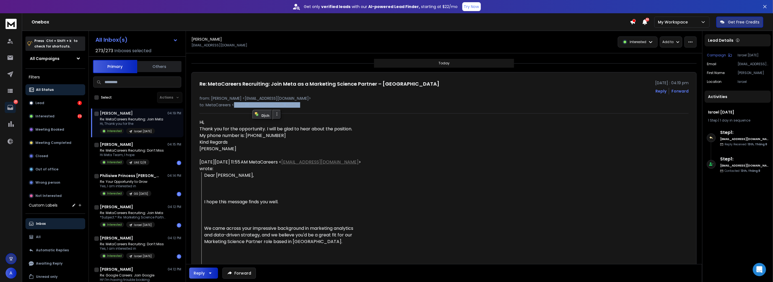
scroll to position [3693, 0]
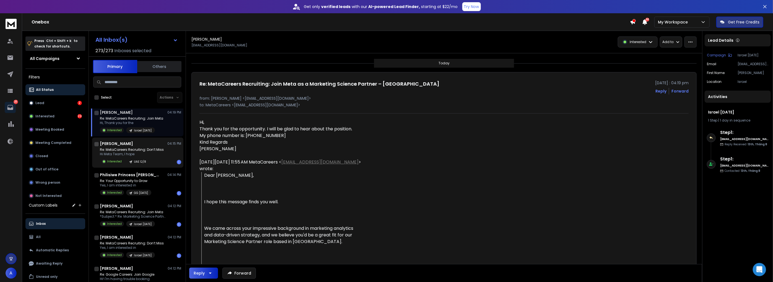
click at [141, 148] on p "Re: MetaCareers Recruiting: Don’t Miss" at bounding box center [132, 150] width 64 height 4
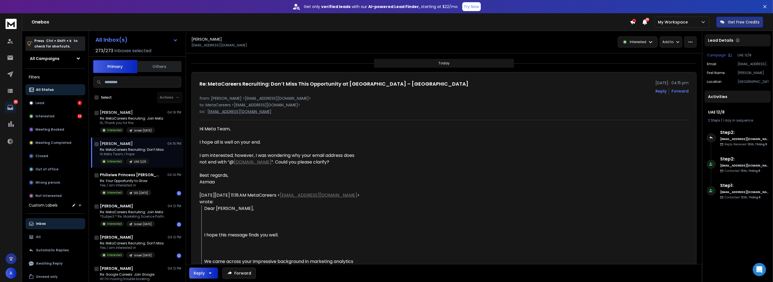
click at [212, 45] on p "asmaelsawy88@gmail.com" at bounding box center [219, 45] width 56 height 4
drag, startPoint x: 233, startPoint y: 104, endPoint x: 300, endPoint y: 107, distance: 67.0
click at [300, 107] on p "to: MetaCareers <info@careersconnect-source.com>" at bounding box center [443, 105] width 489 height 6
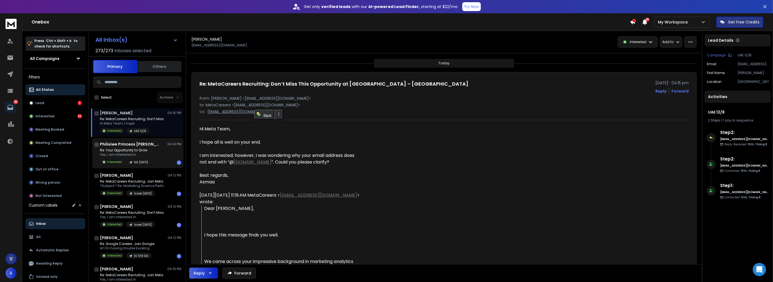
click at [147, 145] on h1 "Philisiwe Princess Muholi" at bounding box center [130, 145] width 61 height 6
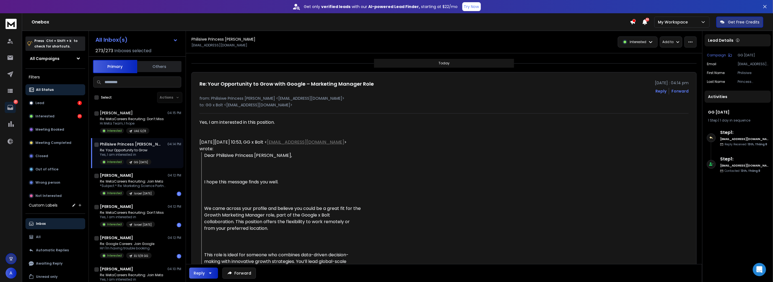
click at [228, 43] on p "philisiwe.sifeukzn@gmail.com" at bounding box center [219, 45] width 56 height 4
drag, startPoint x: 226, startPoint y: 103, endPoint x: 293, endPoint y: 106, distance: 67.3
click at [293, 106] on p "to: GG x Bolt <employee@gcareers-connect.com>" at bounding box center [443, 105] width 489 height 6
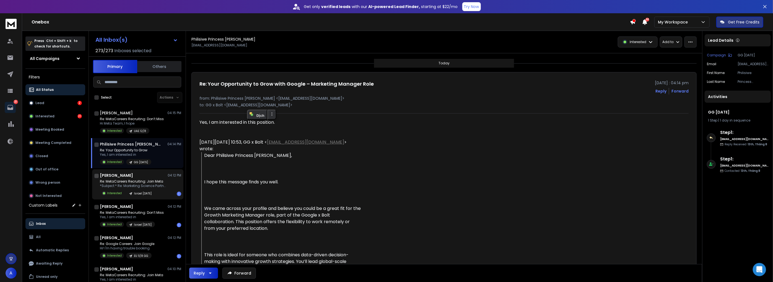
click at [130, 181] on p "Re: MetaCareers Recruiting: Join Meta" at bounding box center [133, 182] width 66 height 4
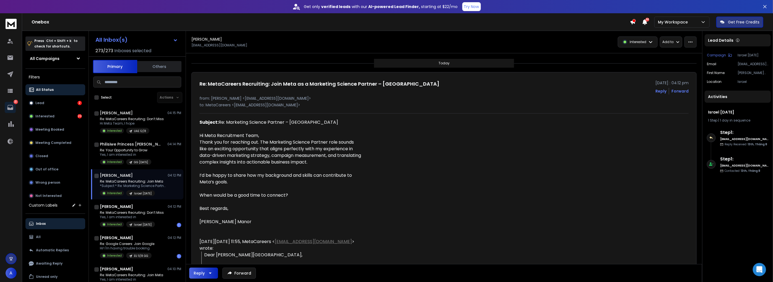
click at [211, 45] on p "mazibeck@gmail.com" at bounding box center [219, 45] width 56 height 4
drag, startPoint x: 234, startPoint y: 104, endPoint x: 299, endPoint y: 106, distance: 65.9
click at [299, 106] on p "to: MetaCareers <info@careersconnect-people.com>" at bounding box center [443, 105] width 489 height 6
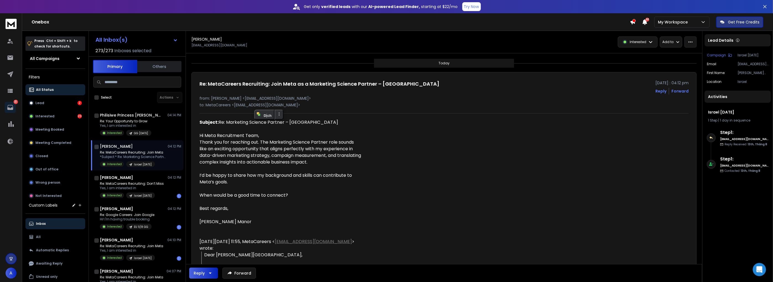
scroll to position [3754, 0]
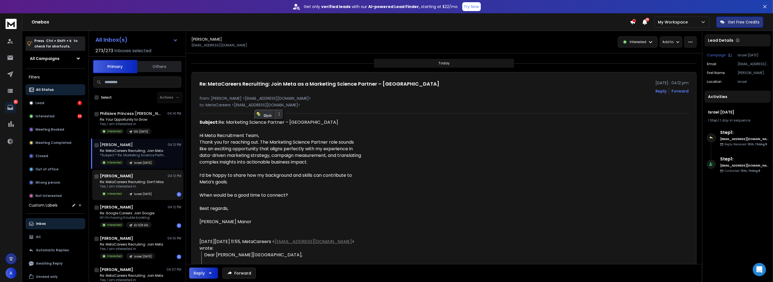
click at [147, 174] on div "Michael Lerner 04:12 PM" at bounding box center [140, 176] width 81 height 6
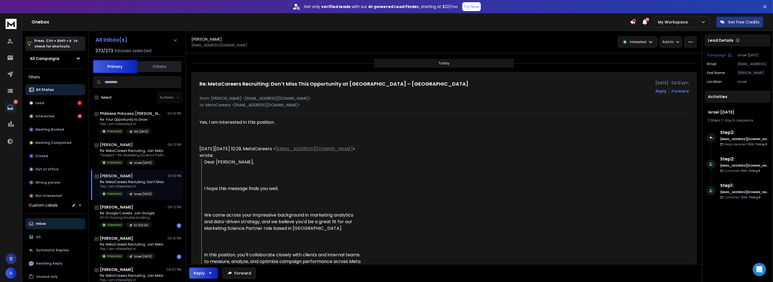
click at [221, 45] on p "michaellerner10@gmail.com" at bounding box center [219, 45] width 56 height 4
drag, startPoint x: 233, startPoint y: 104, endPoint x: 306, endPoint y: 106, distance: 73.6
click at [306, 106] on p "to: MetaCareers <info@careersconnect-marketers.com>" at bounding box center [443, 105] width 489 height 6
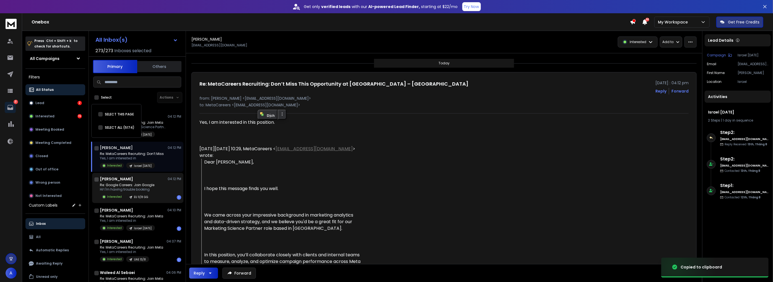
scroll to position [3816, 0]
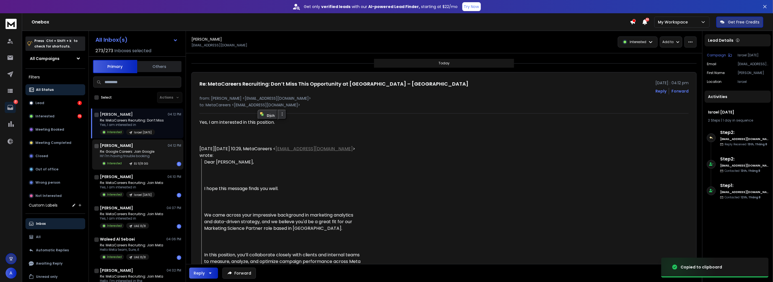
click at [141, 158] on div "Re: Google Careers: Join Google Hi! I'm having trouble booking Interested EU 11…" at bounding box center [127, 158] width 55 height 17
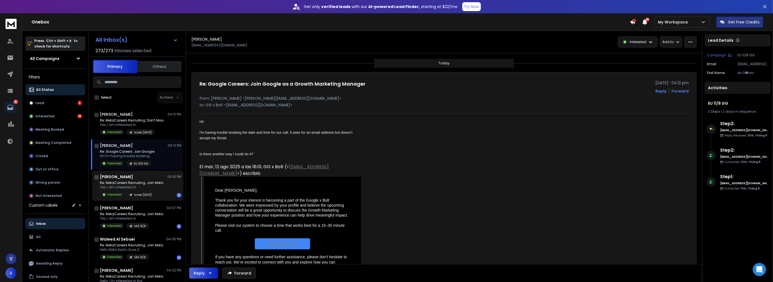
click at [144, 175] on div "Shaul Schwartz 04:10 PM" at bounding box center [140, 177] width 81 height 6
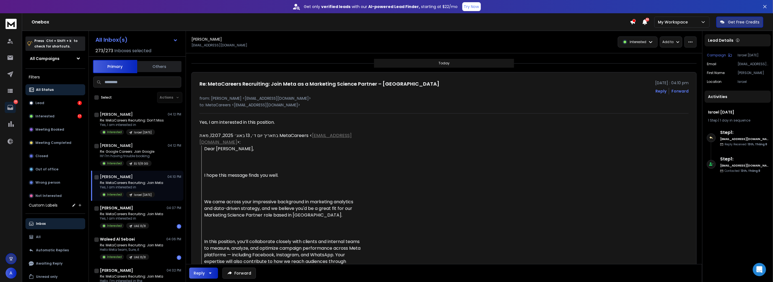
click at [217, 45] on p "shaulschwartz@gmail.com" at bounding box center [219, 45] width 56 height 4
drag, startPoint x: 233, startPoint y: 104, endPoint x: 303, endPoint y: 104, distance: 70.0
click at [303, 104] on p "to: MetaCareers <recruit@careersconnect-future.com>" at bounding box center [443, 105] width 489 height 6
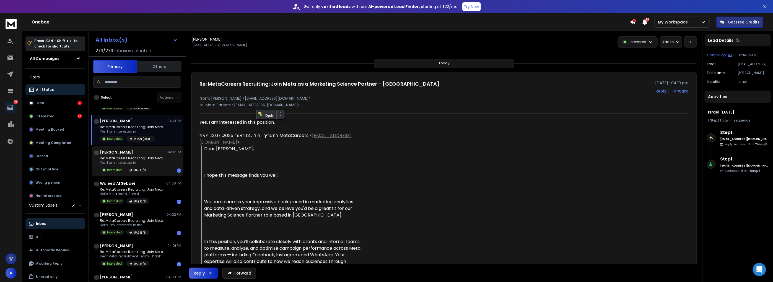
scroll to position [3877, 0]
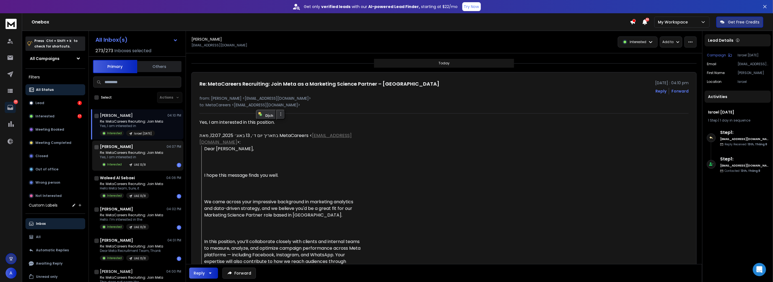
click at [139, 156] on p "Yes, I am interested in" at bounding box center [131, 157] width 63 height 4
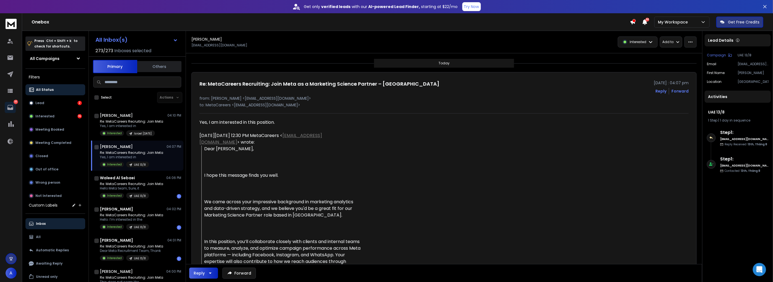
click at [215, 45] on p "firmfem.2012@gmail.com" at bounding box center [219, 45] width 56 height 4
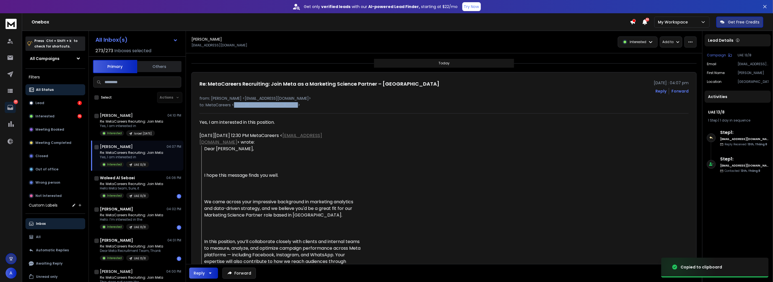
drag, startPoint x: 234, startPoint y: 104, endPoint x: 297, endPoint y: 104, distance: 63.6
click at [297, 104] on p "to: MetaCareers <hr@careersconnect-people.com>" at bounding box center [443, 105] width 489 height 6
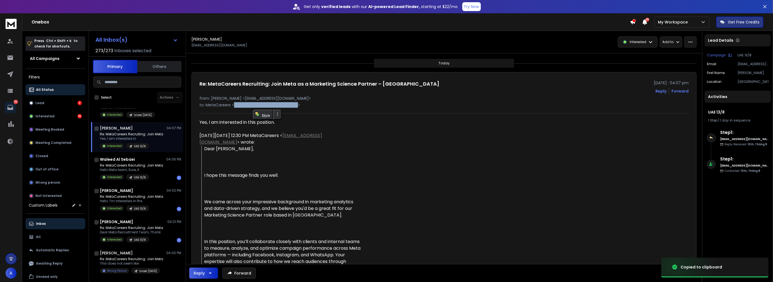
scroll to position [3939, 0]
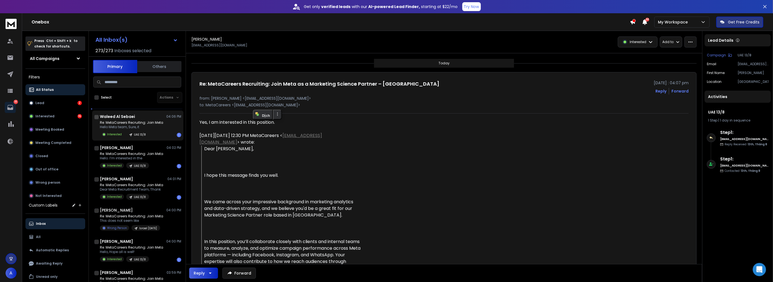
click at [142, 127] on p "Hello Meta team, Sure, it" at bounding box center [131, 127] width 63 height 4
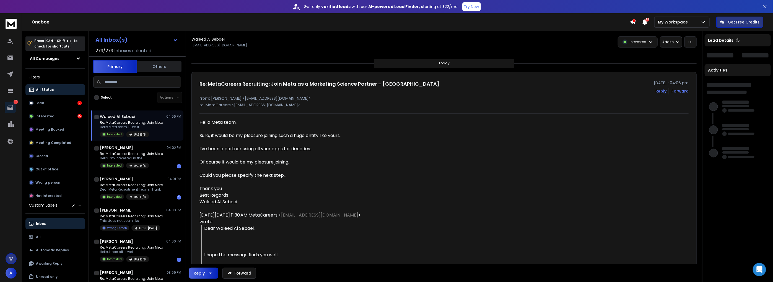
click at [213, 45] on p "alsebaeiwaleed@gmail.com" at bounding box center [219, 45] width 56 height 4
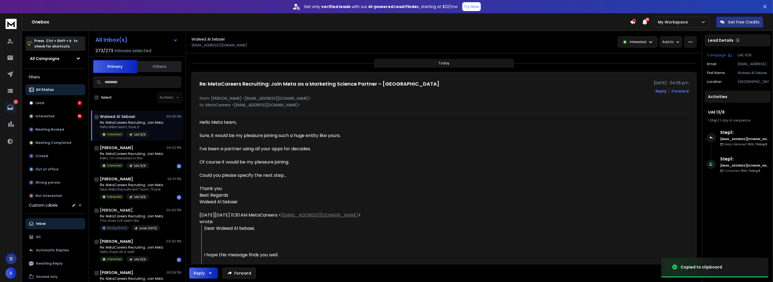
drag, startPoint x: 234, startPoint y: 104, endPoint x: 311, endPoint y: 105, distance: 77.2
click at [311, 105] on p "to: MetaCareers <employee@careersconnect-future.com>" at bounding box center [443, 105] width 489 height 6
click at [148, 156] on p "Hello. I’m interested in the" at bounding box center [131, 158] width 63 height 4
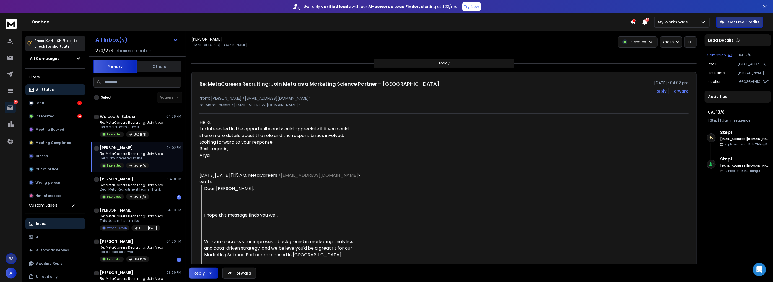
click at [214, 44] on p "ank9447@gmail.com" at bounding box center [219, 45] width 56 height 4
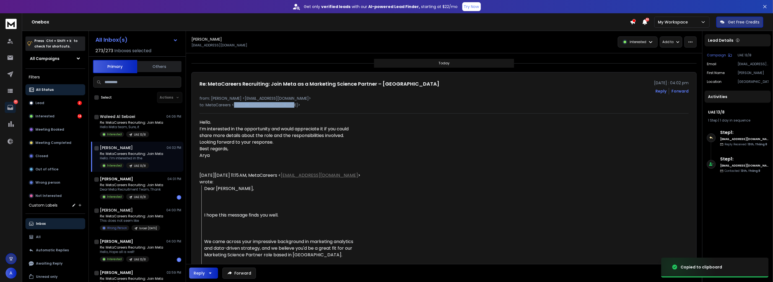
drag, startPoint x: 233, startPoint y: 104, endPoint x: 294, endPoint y: 106, distance: 60.3
click at [294, 106] on p "to: MetaCareers <hr@careersconnect-care.com>" at bounding box center [443, 105] width 489 height 6
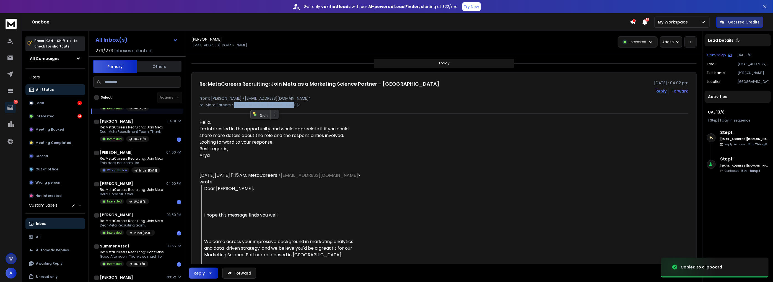
scroll to position [4000, 0]
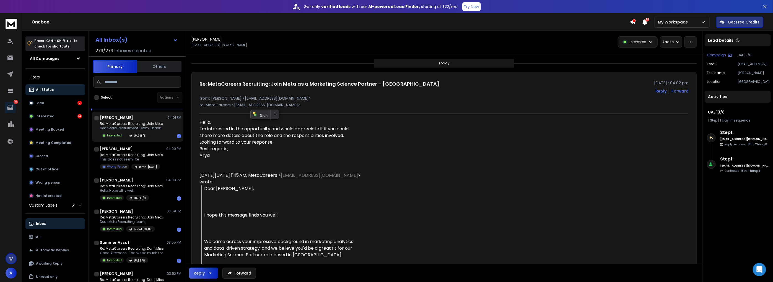
click at [146, 128] on p "Dear Meta Recruitment Team, Thank" at bounding box center [131, 128] width 63 height 4
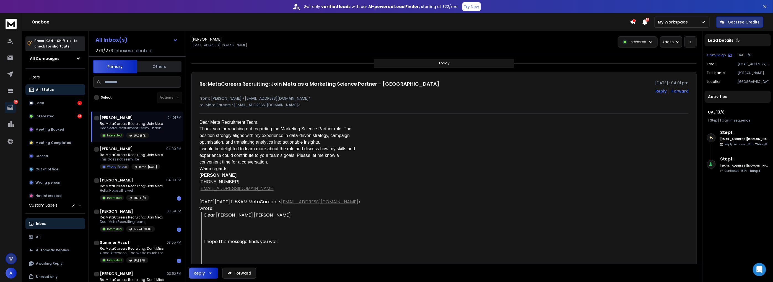
click at [212, 44] on p "catherinesalter77@gmail.com" at bounding box center [219, 45] width 56 height 4
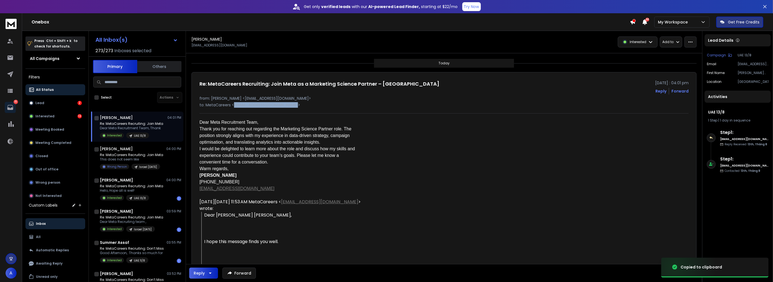
drag, startPoint x: 234, startPoint y: 106, endPoint x: 297, endPoint y: 103, distance: 63.1
click at [297, 103] on p "to: MetaCareers <works@careersconnectjobs.com>" at bounding box center [443, 105] width 489 height 6
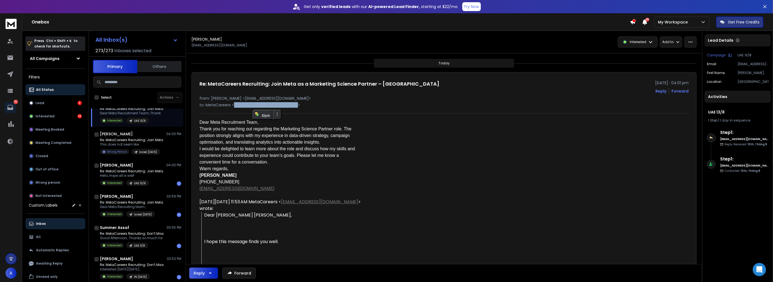
scroll to position [4062, 0]
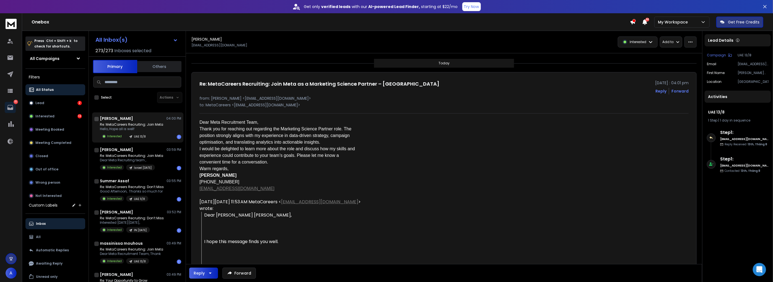
click at [152, 134] on div "Interested UAE 13/8" at bounding box center [131, 137] width 63 height 6
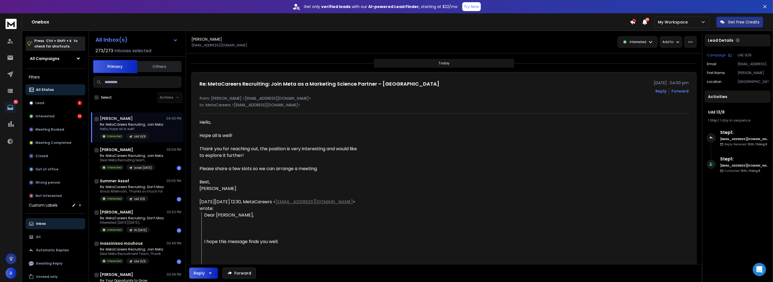
click at [213, 46] on p "andyhanna21@gmail.com" at bounding box center [219, 45] width 56 height 4
drag, startPoint x: 233, startPoint y: 104, endPoint x: 307, endPoint y: 106, distance: 73.6
click at [307, 106] on p "to: MetaCareers <employee@careersconnecttalent.com>" at bounding box center [443, 105] width 489 height 6
click at [148, 154] on p "Re: MetaCareers Recruiting: Join Meta" at bounding box center [131, 156] width 63 height 4
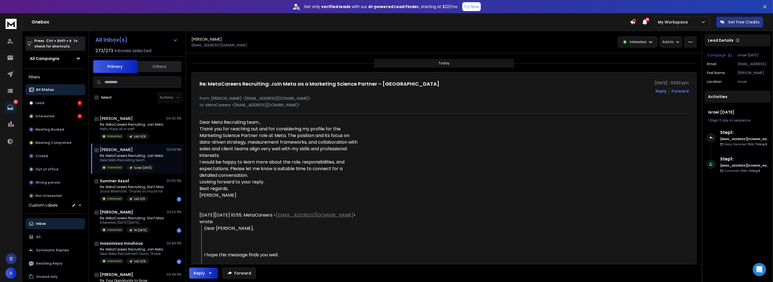
click at [205, 44] on p "liliora3@gmail.com" at bounding box center [219, 45] width 56 height 4
drag, startPoint x: 233, startPoint y: 106, endPoint x: 298, endPoint y: 106, distance: 64.5
click at [298, 106] on p "to: MetaCareers <info@careersconnect-future.com>" at bounding box center [443, 105] width 489 height 6
click at [154, 185] on p "Re: MetaCareers Recruiting: Don’t Miss" at bounding box center [132, 187] width 64 height 4
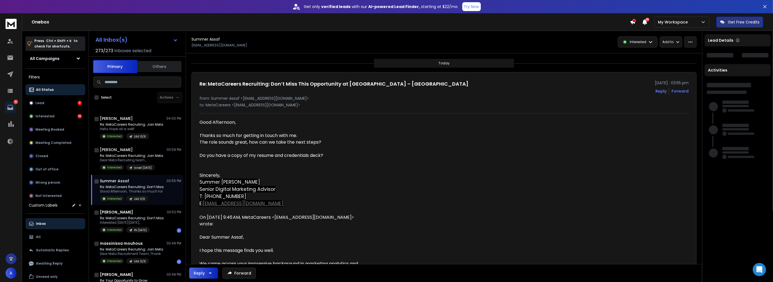
click at [214, 45] on p "summerassaf@gmail.com" at bounding box center [219, 45] width 56 height 4
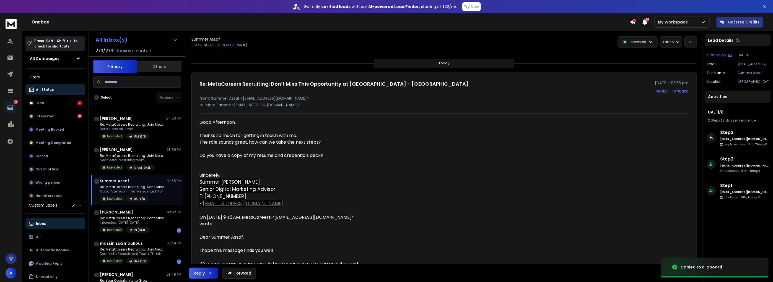
drag, startPoint x: 232, startPoint y: 105, endPoint x: 305, endPoint y: 106, distance: 72.2
click at [302, 106] on p "to: MetaCareers <employee@careersconnect-journey.com>" at bounding box center [443, 105] width 489 height 6
drag, startPoint x: 314, startPoint y: 106, endPoint x: 234, endPoint y: 106, distance: 80.8
click at [234, 106] on p "to: MetaCareers <employee@careersconnect-journey.com>" at bounding box center [443, 105] width 489 height 6
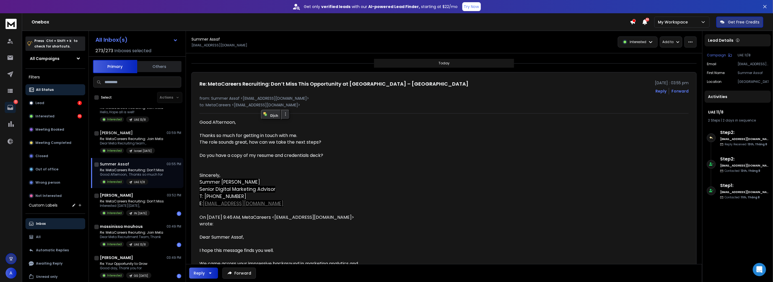
scroll to position [4092, 0]
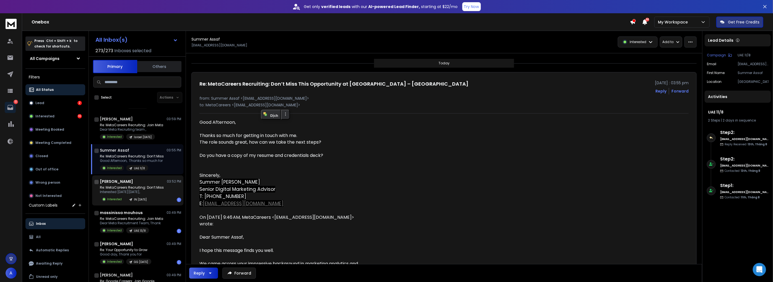
click at [154, 182] on div "Neelam Panwar 03:52 PM" at bounding box center [140, 182] width 81 height 6
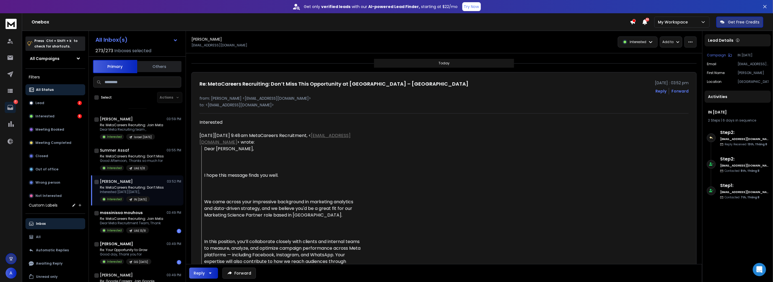
click at [212, 45] on p "pneelam1997@gmail.com" at bounding box center [219, 45] width 56 height 4
drag, startPoint x: 207, startPoint y: 105, endPoint x: 273, endPoint y: 106, distance: 65.9
click at [273, 106] on p "to: <recruit@careersconnect-jobs.com>" at bounding box center [443, 105] width 489 height 6
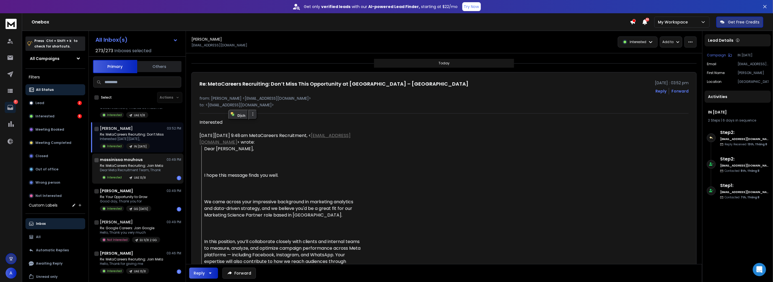
scroll to position [4154, 0]
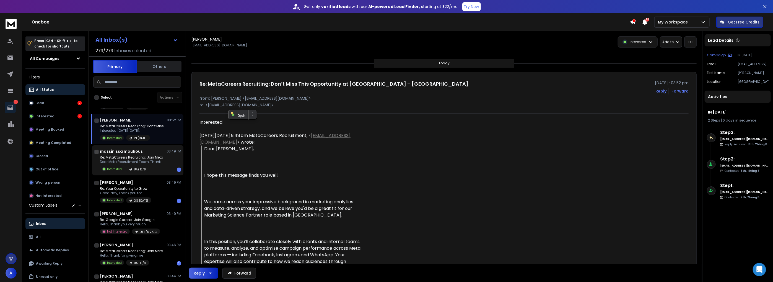
click at [147, 168] on div "UAE 13/8" at bounding box center [137, 170] width 23 height 6
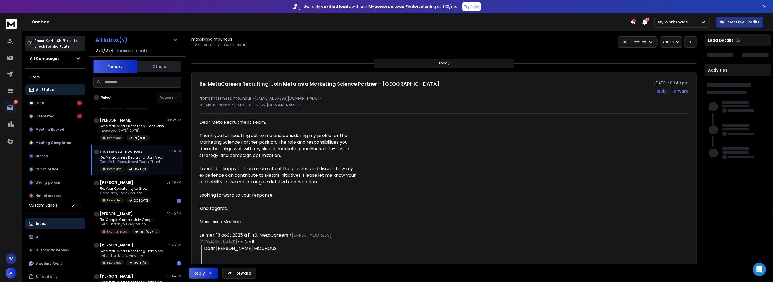
click at [212, 46] on p "massinissamouhous@gmail.com" at bounding box center [219, 45] width 56 height 4
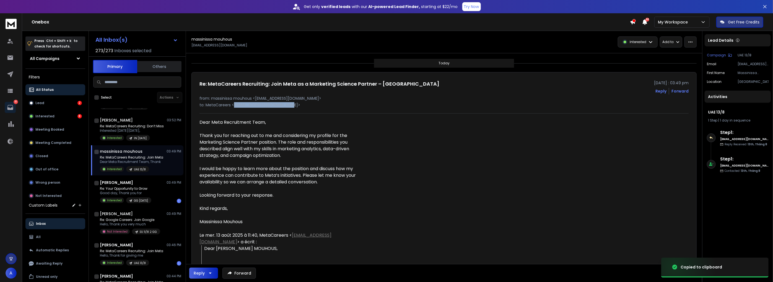
drag, startPoint x: 233, startPoint y: 105, endPoint x: 291, endPoint y: 104, distance: 58.1
click at [291, 104] on p "to: MetaCareers <hr@careersconnect-jobs.com>" at bounding box center [443, 105] width 489 height 6
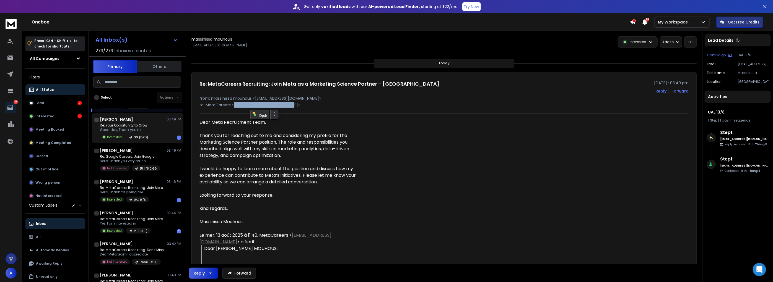
scroll to position [4185, 0]
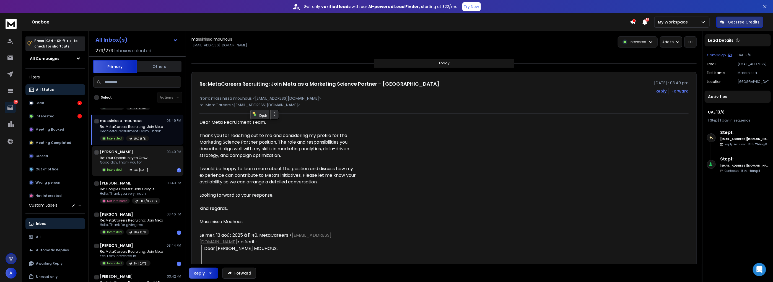
click at [149, 156] on p "Re: Your Opportunity to Grow" at bounding box center [125, 158] width 51 height 4
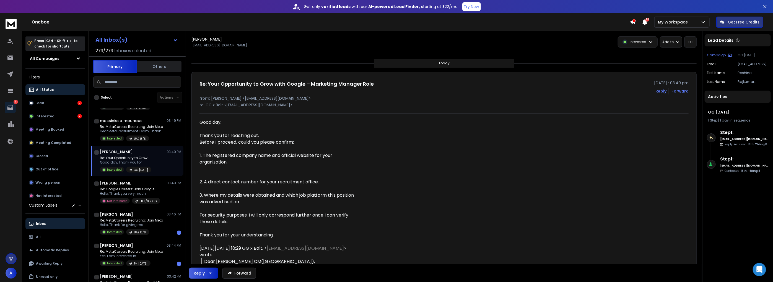
click at [210, 45] on p "roshinarajcoomar@gmail.com" at bounding box center [219, 45] width 56 height 4
drag, startPoint x: 226, startPoint y: 105, endPoint x: 296, endPoint y: 105, distance: 70.0
click at [296, 105] on p "to: GG x Bolt <works@gcareersconnect-talent.com>" at bounding box center [443, 105] width 489 height 6
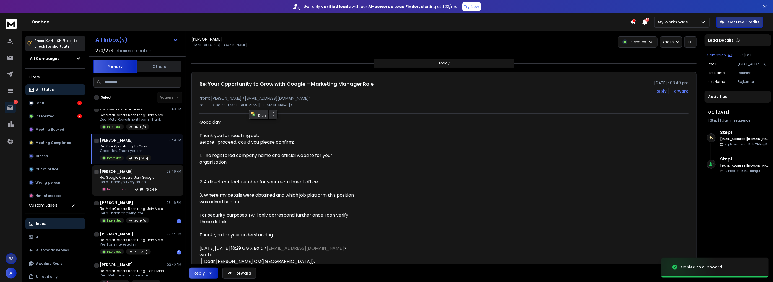
scroll to position [4215, 0]
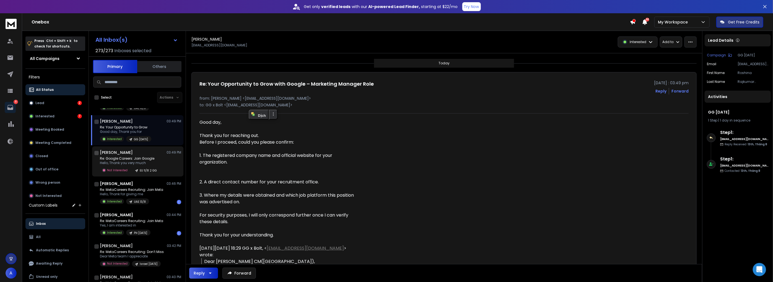
click at [141, 194] on p "Hello, Thank for giving me" at bounding box center [131, 194] width 63 height 4
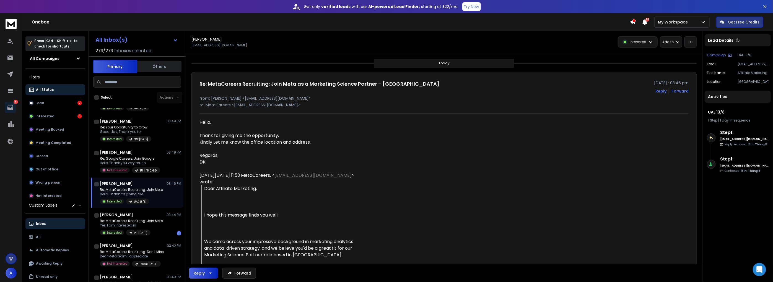
click at [208, 45] on p "parkservicesforyou@gmail.com" at bounding box center [219, 45] width 56 height 4
drag, startPoint x: 236, startPoint y: 105, endPoint x: 310, endPoint y: 107, distance: 73.9
click at [310, 107] on p "to: MetaCareers <employee@careersconnect-future.com>" at bounding box center [443, 105] width 489 height 6
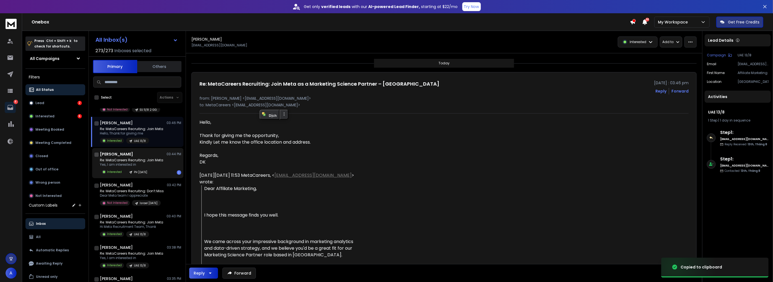
scroll to position [4277, 0]
click at [152, 158] on p "Re: MetaCareers Recruiting: Join Meta" at bounding box center [131, 160] width 63 height 4
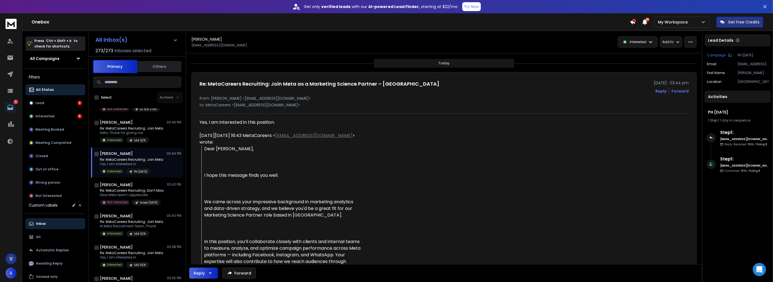
click at [212, 45] on p "drngdn@gmail.com" at bounding box center [219, 45] width 56 height 4
drag, startPoint x: 234, startPoint y: 105, endPoint x: 307, endPoint y: 106, distance: 72.5
click at [307, 106] on p "to: MetaCareers <employee@careersconnectfuture.com>" at bounding box center [443, 105] width 489 height 6
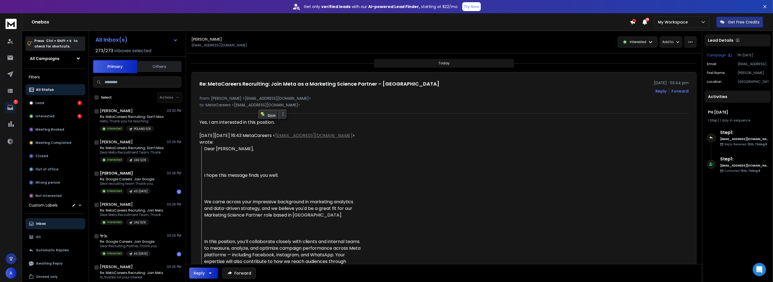
scroll to position [4553, 0]
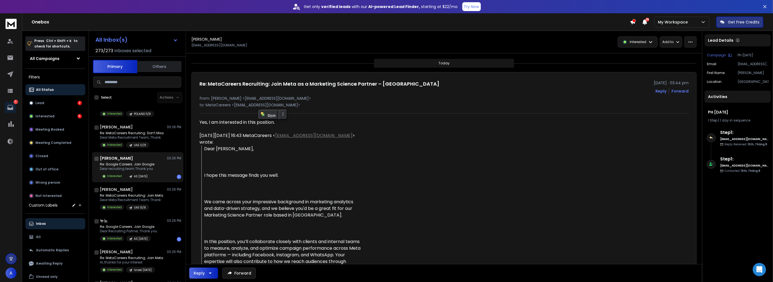
click at [145, 167] on p "Dear recruiting team Thank you" at bounding box center [127, 169] width 55 height 4
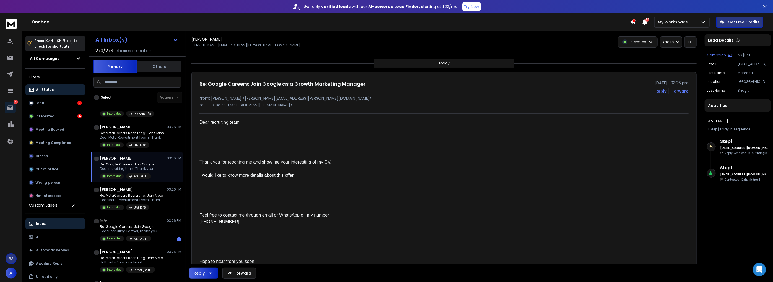
click at [216, 47] on p "mohammed.shawgi@gmail.com" at bounding box center [245, 45] width 109 height 4
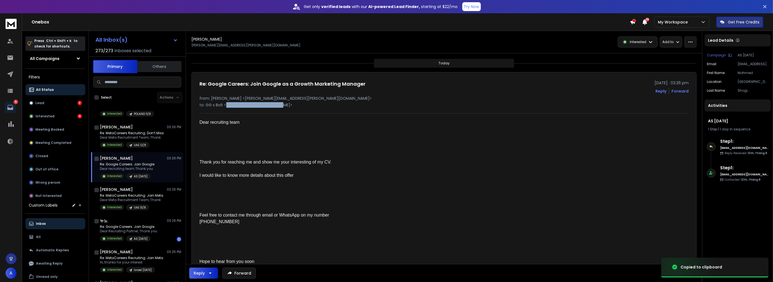
drag, startPoint x: 226, startPoint y: 105, endPoint x: 281, endPoint y: 106, distance: 54.2
click at [281, 106] on p "to: GG x Bolt <hr@gcareers-prospects.com>" at bounding box center [443, 105] width 489 height 6
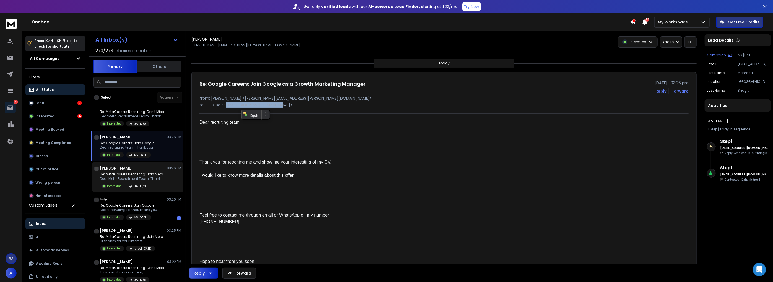
scroll to position [4615, 0]
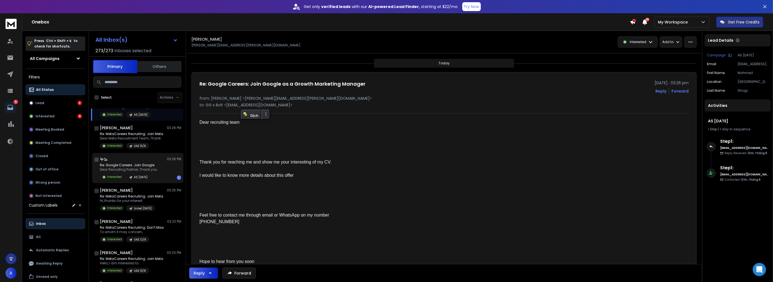
click at [139, 165] on p "Re: Google Careers: Join Google" at bounding box center [128, 165] width 57 height 4
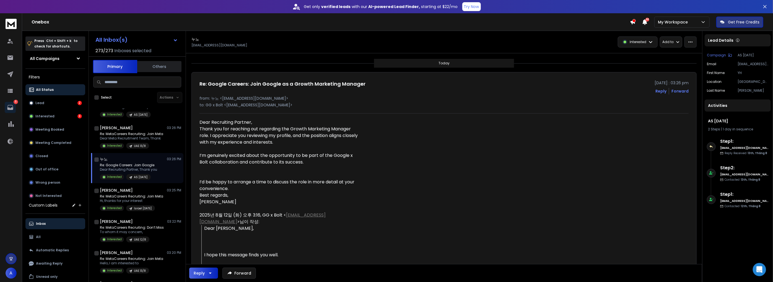
click at [206, 44] on p "noono1030@gmail.com" at bounding box center [219, 45] width 56 height 4
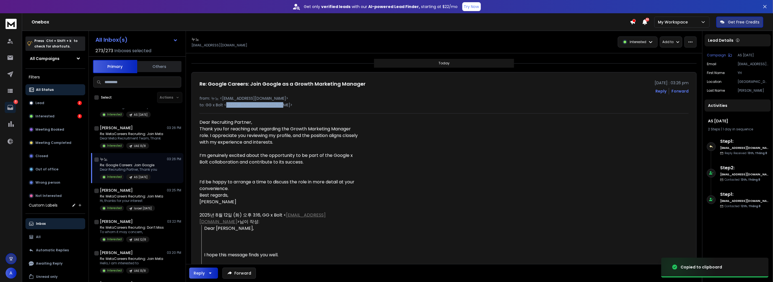
drag, startPoint x: 225, startPoint y: 106, endPoint x: 282, endPoint y: 105, distance: 57.3
click at [282, 105] on p "to: GG x Bolt <hr@gcareers-talenthub.com>" at bounding box center [443, 105] width 489 height 6
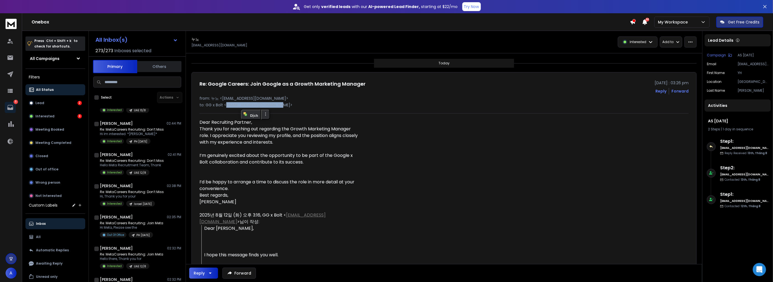
scroll to position [5722, 0]
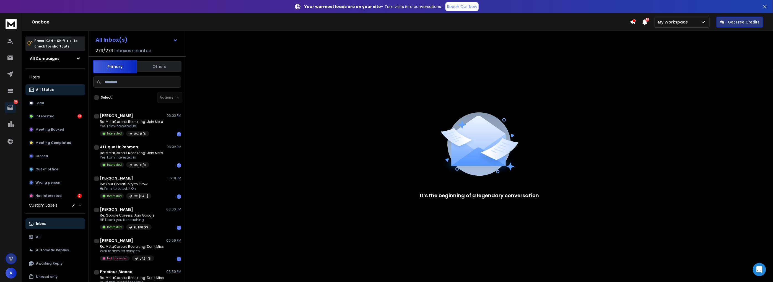
drag, startPoint x: 460, startPoint y: 175, endPoint x: 463, endPoint y: 173, distance: 3.6
click at [463, 173] on icon at bounding box center [479, 145] width 83 height 64
click at [446, 186] on div at bounding box center [480, 144] width 206 height 84
click at [158, 69] on button "Others" at bounding box center [159, 67] width 44 height 12
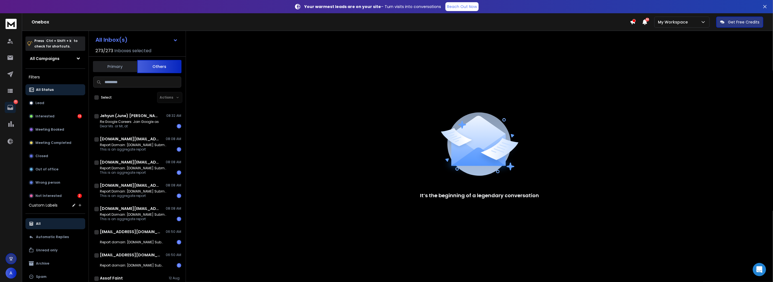
click at [119, 68] on button "Primary" at bounding box center [115, 67] width 44 height 12
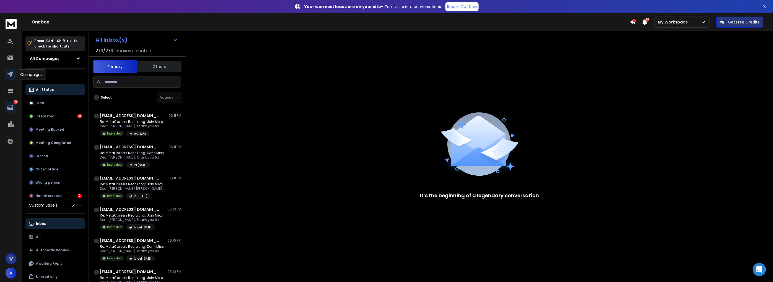
click at [9, 73] on icon at bounding box center [10, 74] width 7 height 7
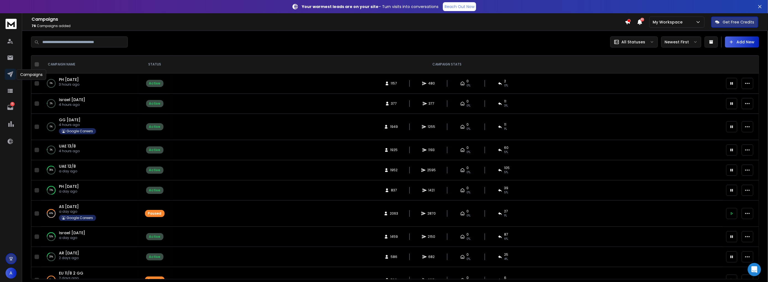
click at [232, 37] on div at bounding box center [213, 42] width 364 height 11
click at [238, 47] on div at bounding box center [213, 42] width 364 height 11
click at [398, 44] on div "Campaigns 76 Campaigns Added All Statuses Newest First Add New" at bounding box center [577, 42] width 364 height 11
